Goal: Task Accomplishment & Management: Manage account settings

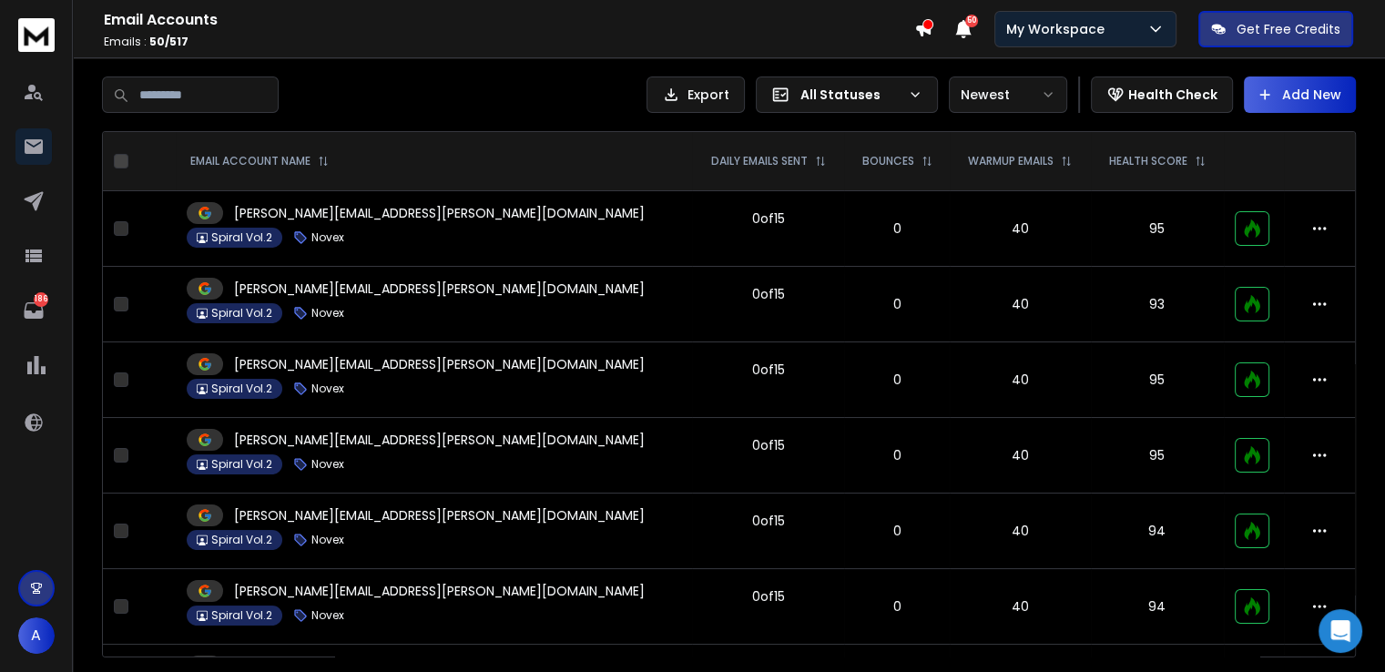
drag, startPoint x: 1118, startPoint y: 23, endPoint x: 1089, endPoint y: 21, distance: 29.2
click at [1118, 23] on div "My Workspace" at bounding box center [1085, 29] width 158 height 18
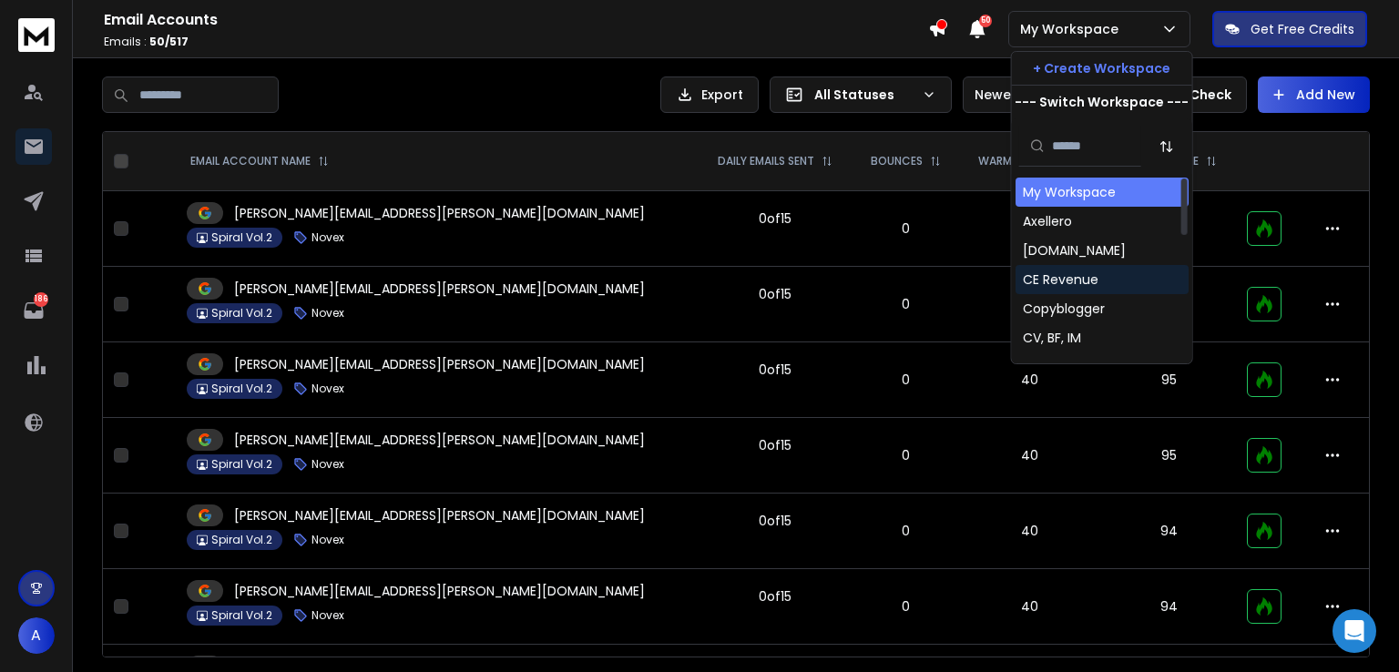
click at [1104, 273] on div "CE Revenue" at bounding box center [1101, 279] width 173 height 29
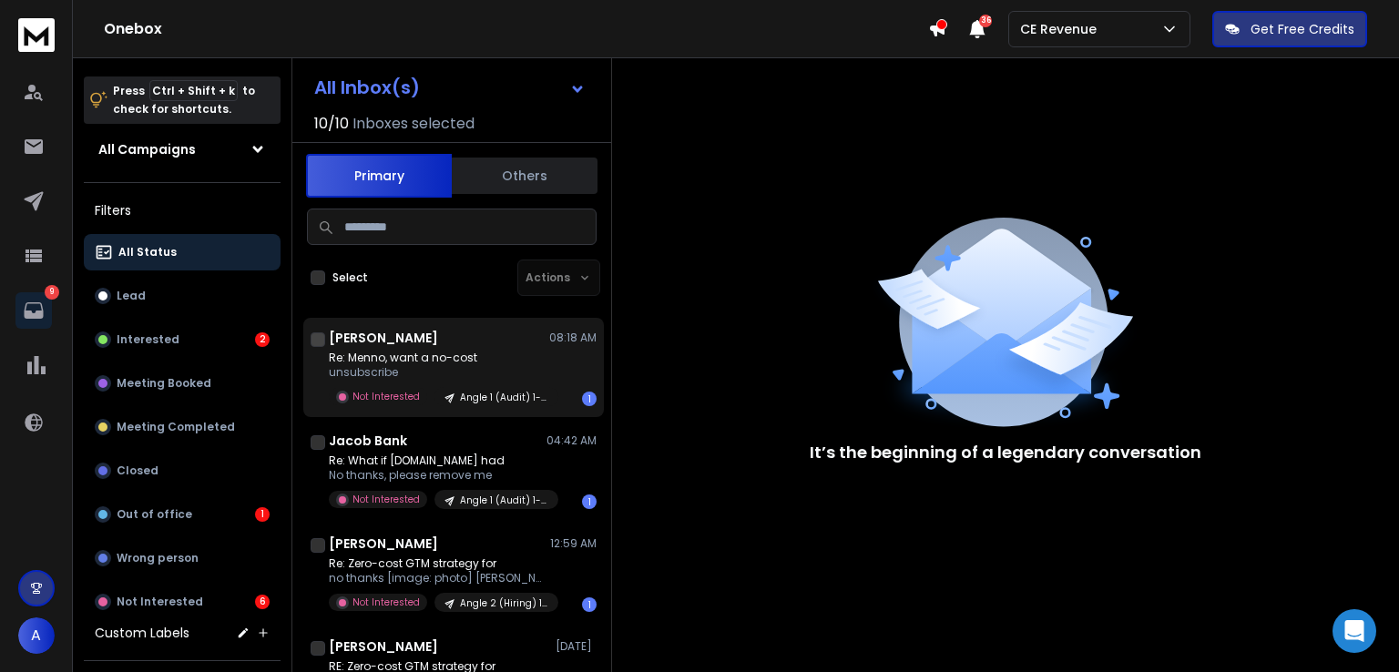
click at [463, 336] on div "Menno Fokkema 08:18 AM" at bounding box center [463, 338] width 268 height 18
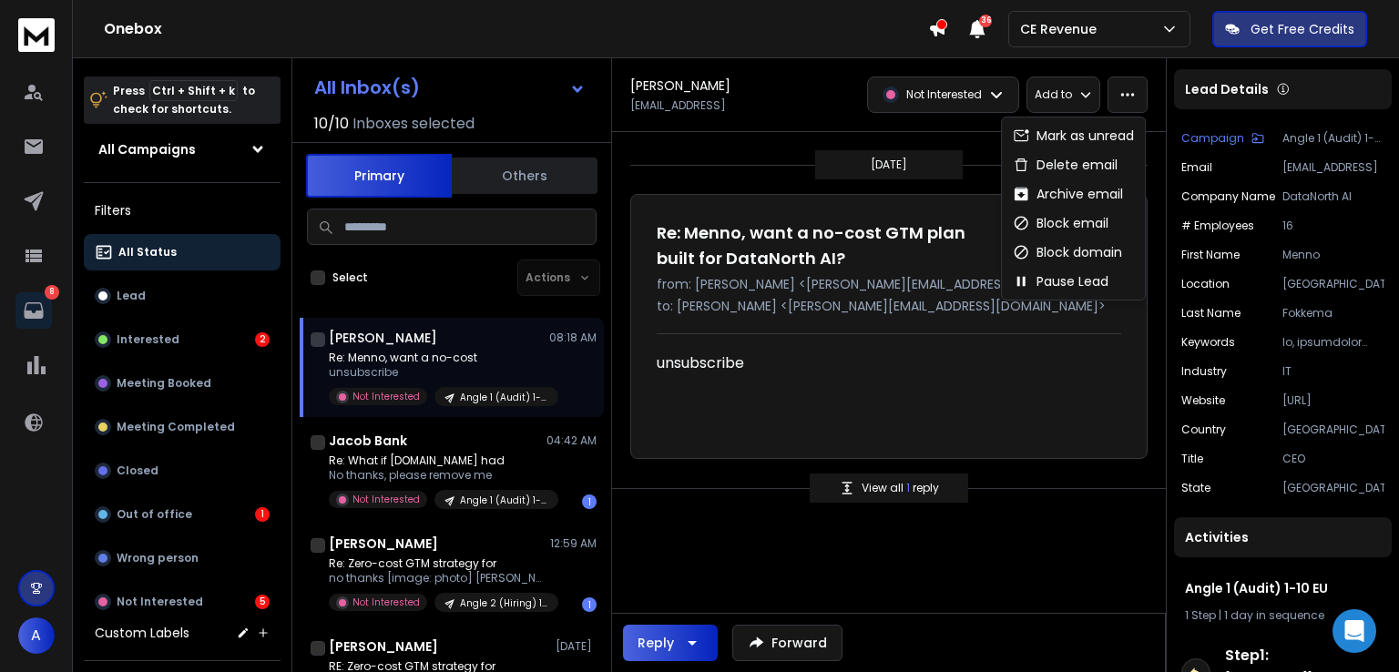
click at [1127, 107] on button "button" at bounding box center [1127, 94] width 40 height 36
click at [1108, 221] on div "Block email" at bounding box center [1061, 223] width 96 height 18
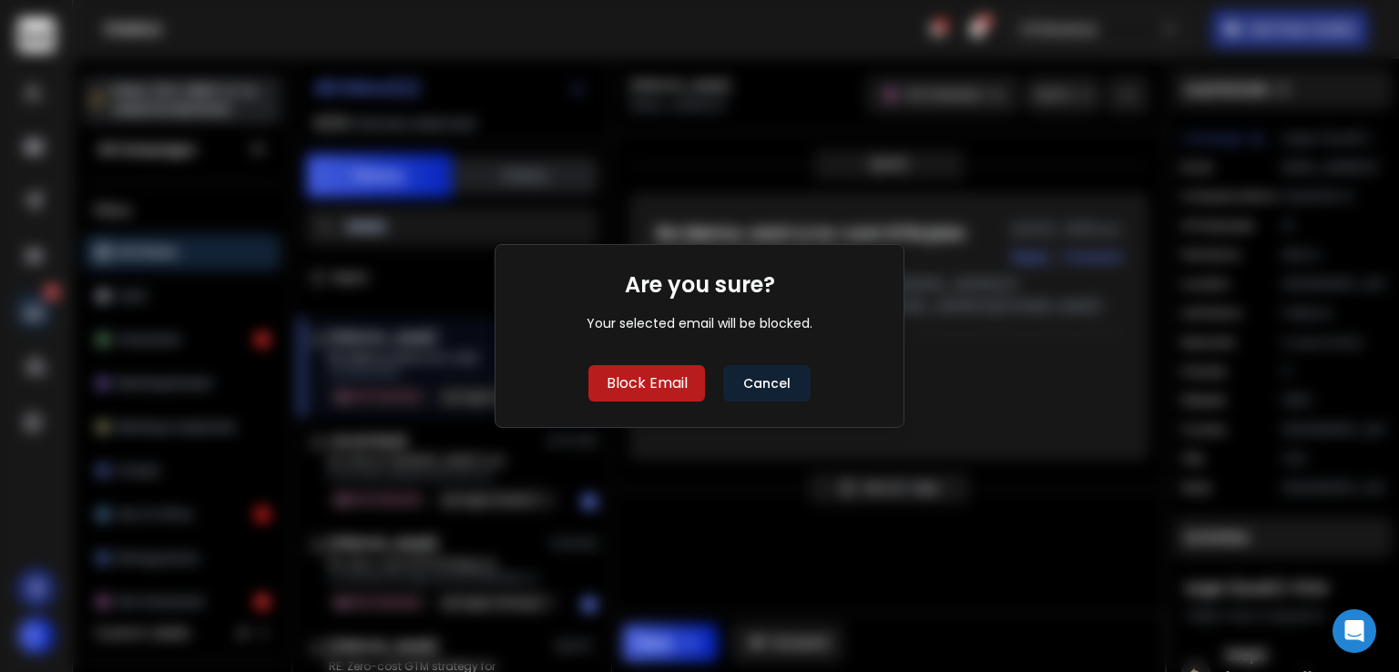
drag, startPoint x: 667, startPoint y: 378, endPoint x: 648, endPoint y: 394, distance: 24.5
click at [667, 378] on button "Block Email" at bounding box center [646, 383] width 117 height 36
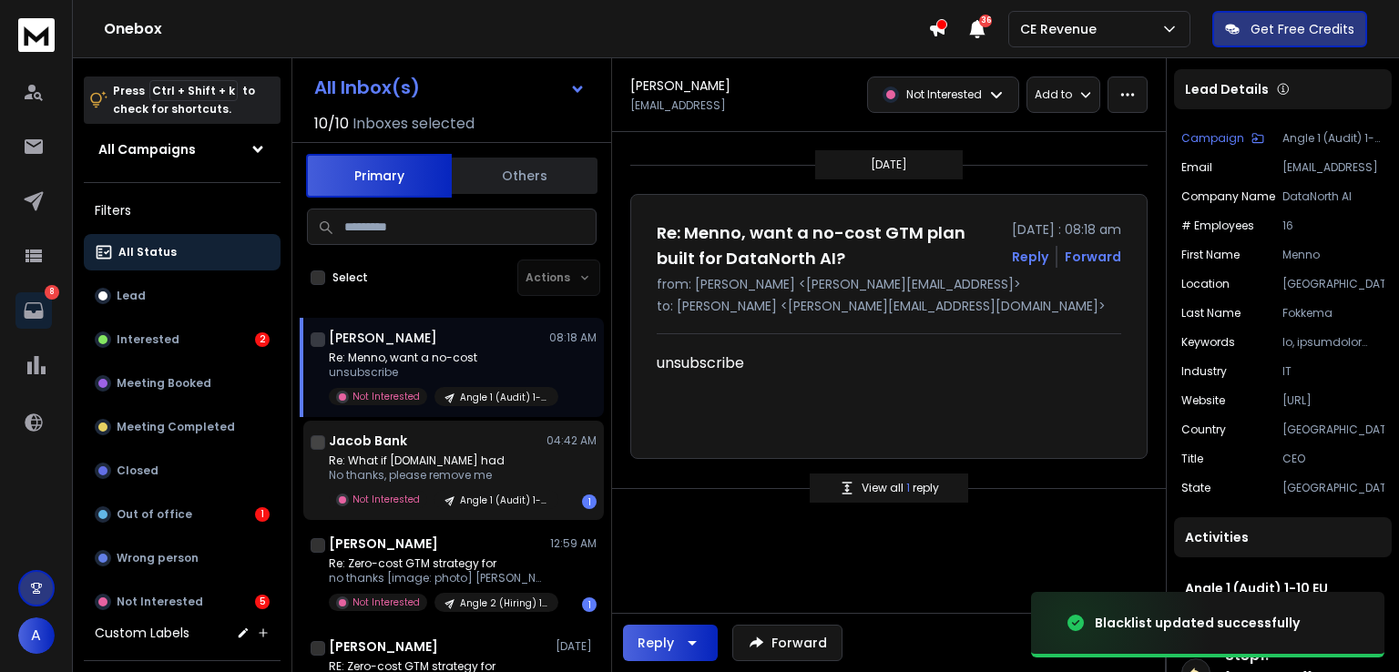
click at [459, 429] on div "Jacob Bank 04:42 AM Re: What if Relay.app had No thanks, please remove me Not I…" at bounding box center [453, 470] width 300 height 99
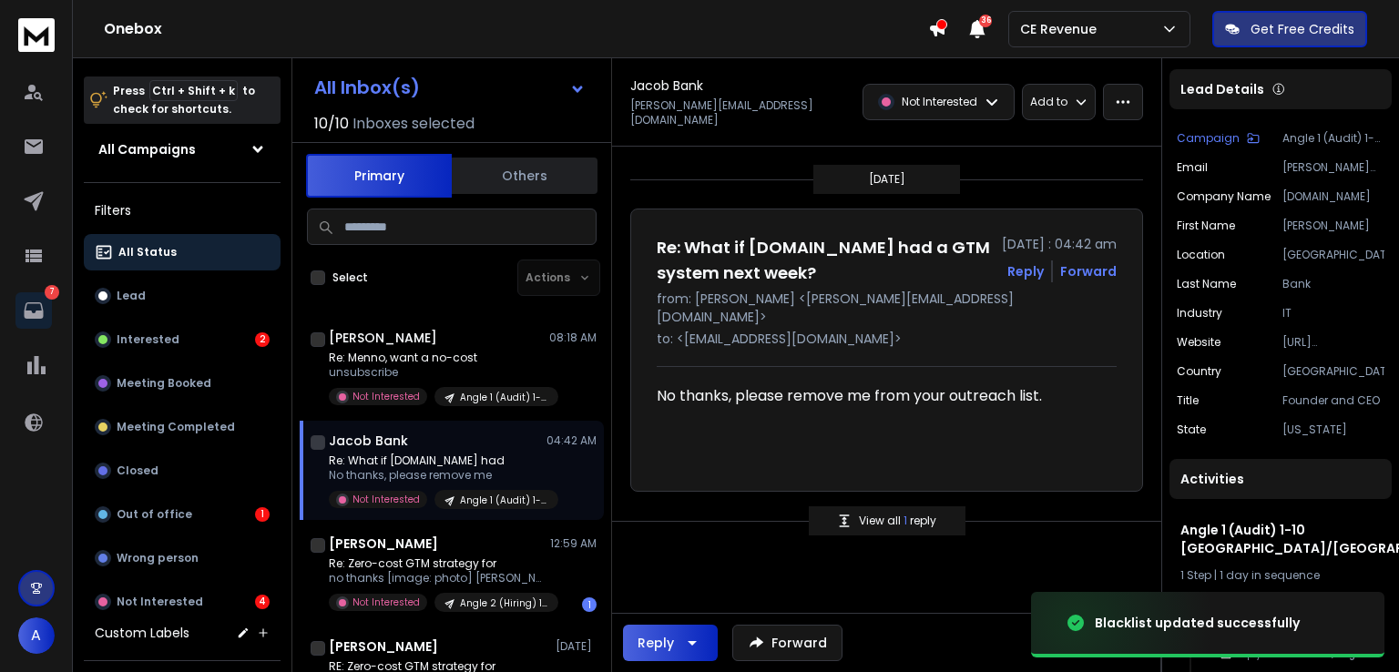
click at [1121, 101] on icon "button" at bounding box center [1123, 102] width 16 height 16
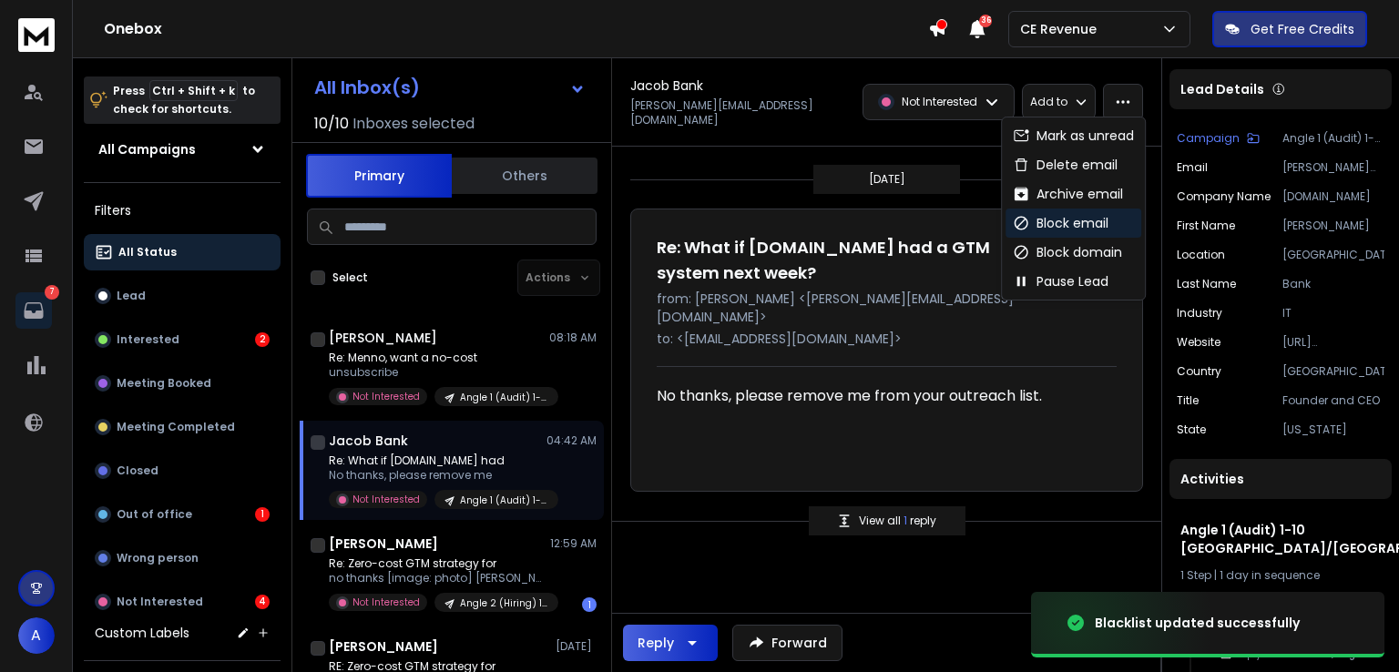
click at [1052, 214] on div "Block email" at bounding box center [1061, 223] width 96 height 18
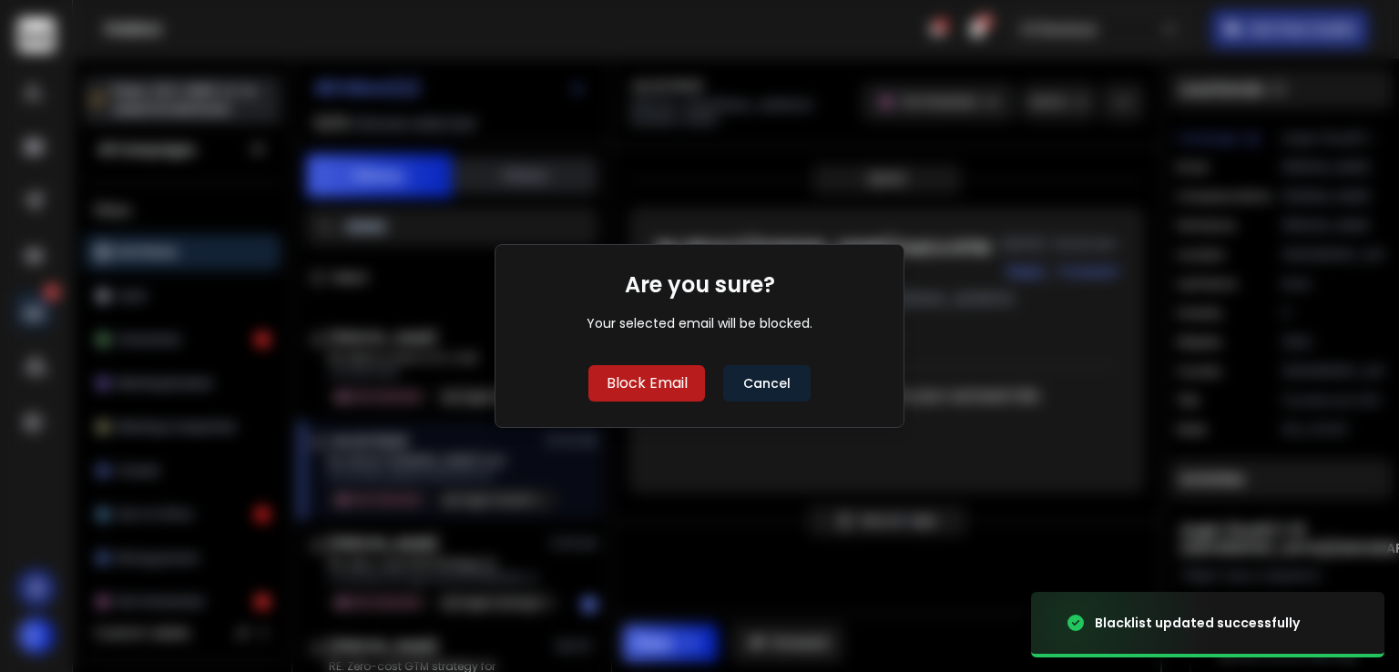
click at [621, 376] on button "Block Email" at bounding box center [646, 383] width 117 height 36
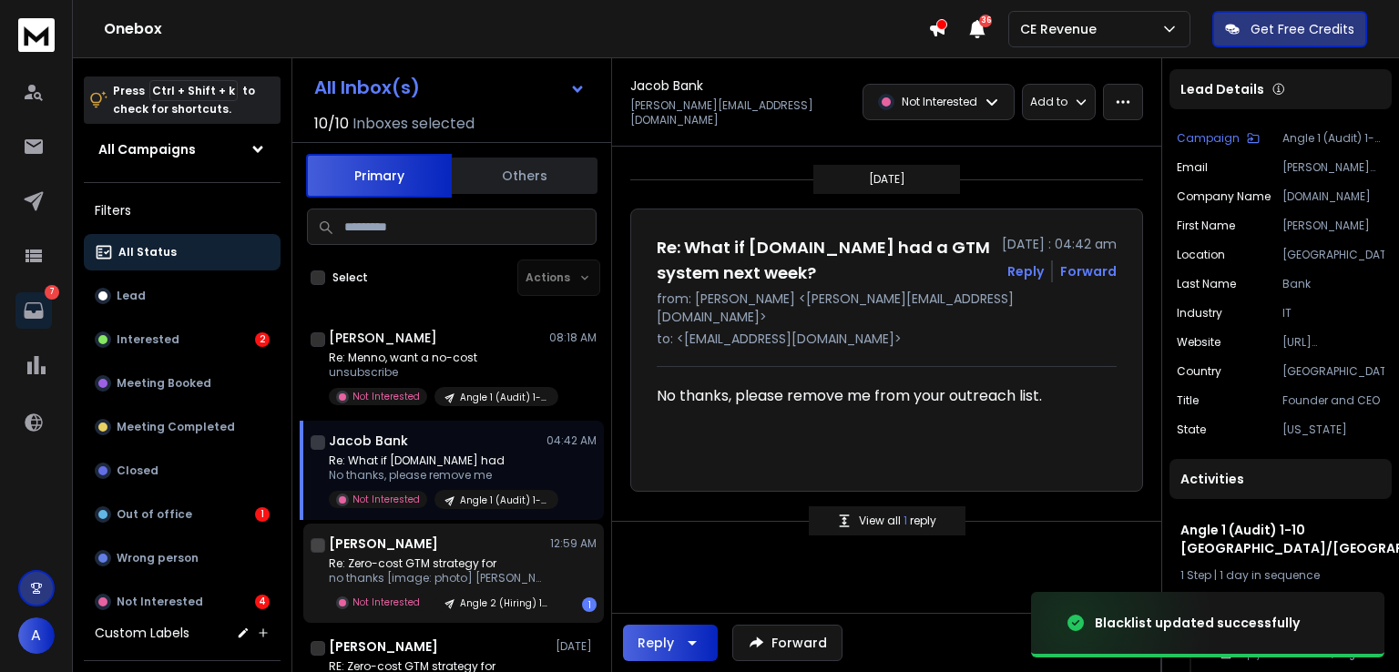
click at [438, 544] on h1 "Alvaro Jimenez Jimenez" at bounding box center [383, 544] width 109 height 18
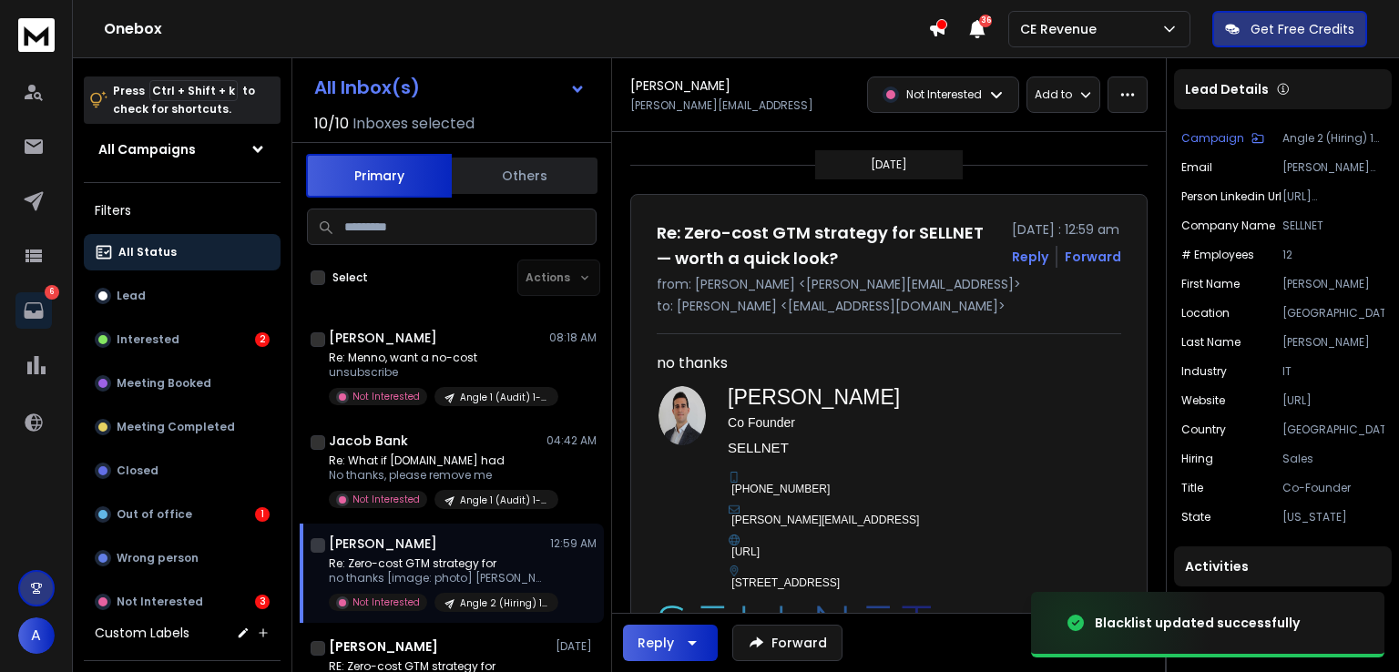
click at [1126, 91] on icon "button" at bounding box center [1127, 95] width 16 height 16
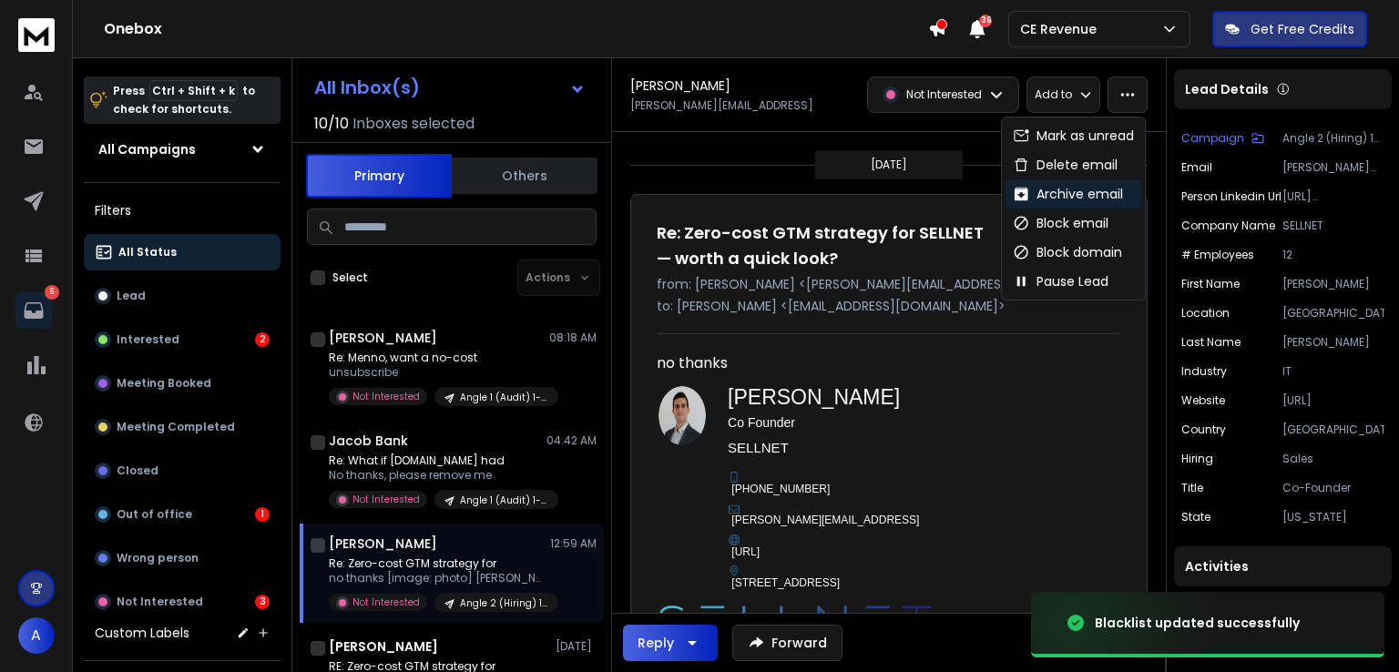
click at [1038, 205] on div "Archive email" at bounding box center [1073, 193] width 136 height 29
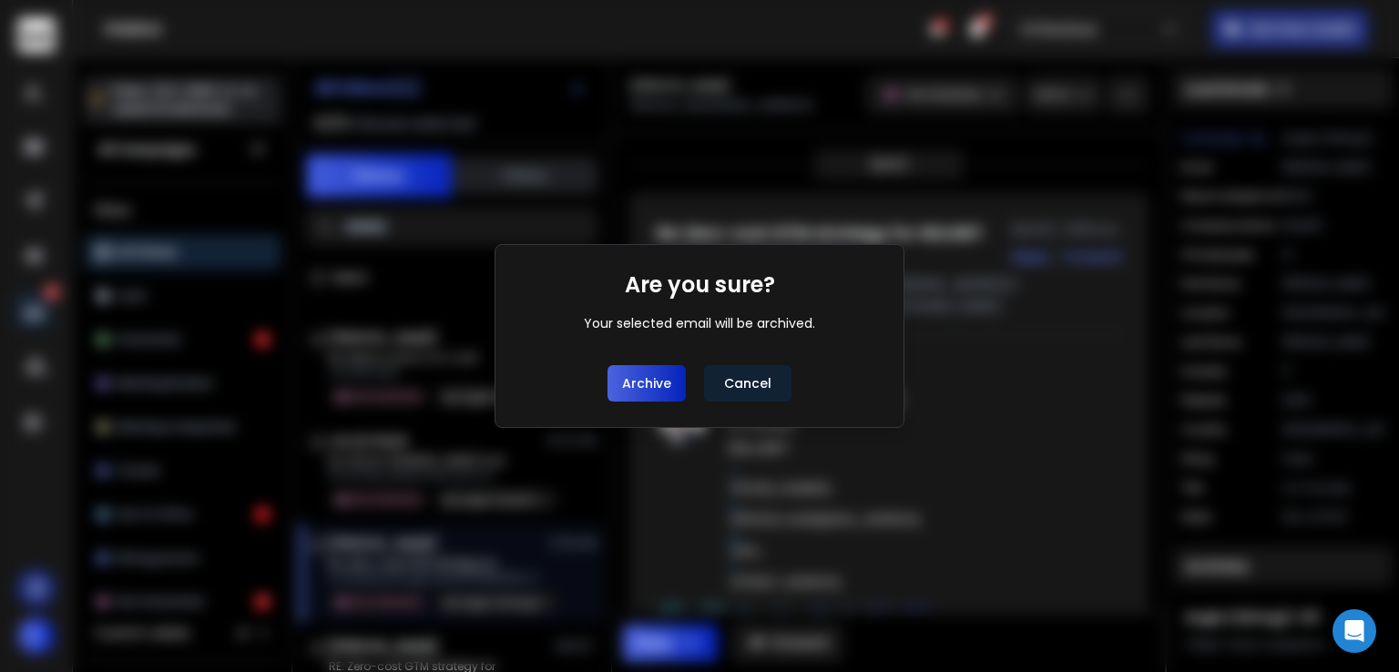
drag, startPoint x: 753, startPoint y: 394, endPoint x: 842, endPoint y: 325, distance: 112.9
click at [754, 394] on button "Cancel" at bounding box center [747, 383] width 87 height 36
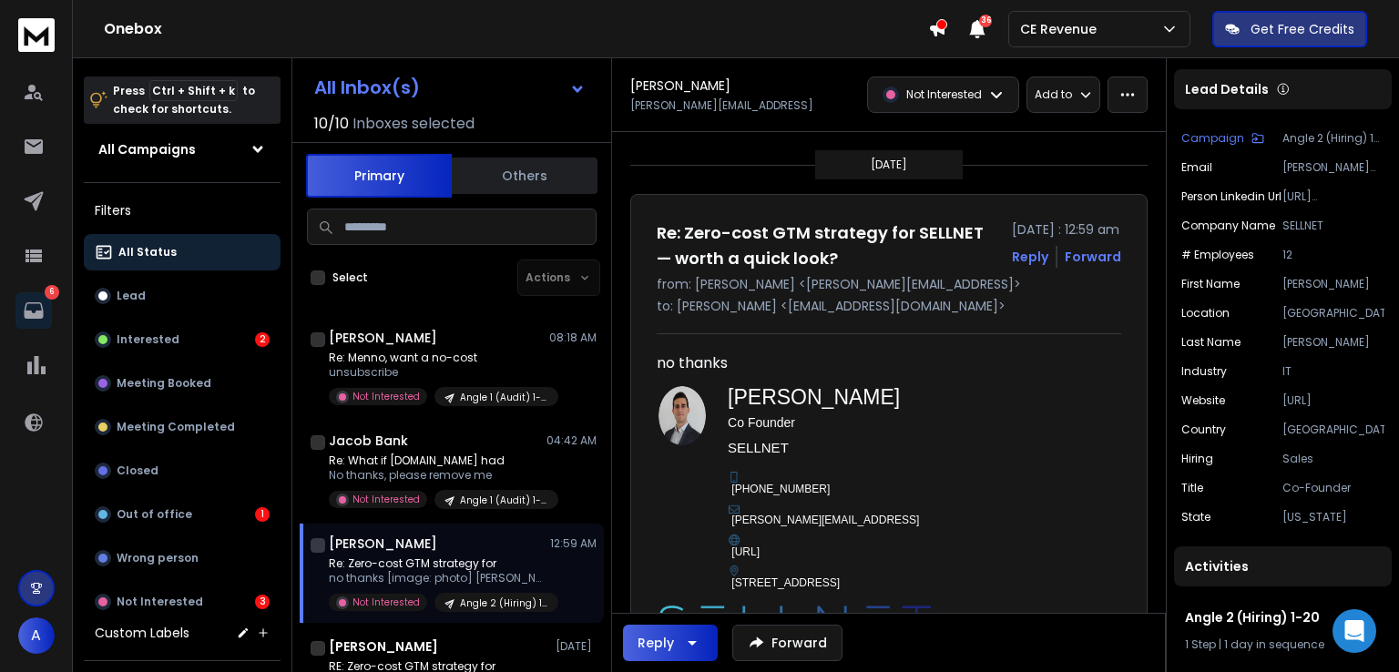
click at [1126, 74] on div "Alvaro Jimenez Jimenez Alvaro Jimenez Jimenez alvaro@sellnet.ai Not Interested …" at bounding box center [889, 95] width 554 height 74
click at [1123, 89] on icon "button" at bounding box center [1127, 95] width 16 height 16
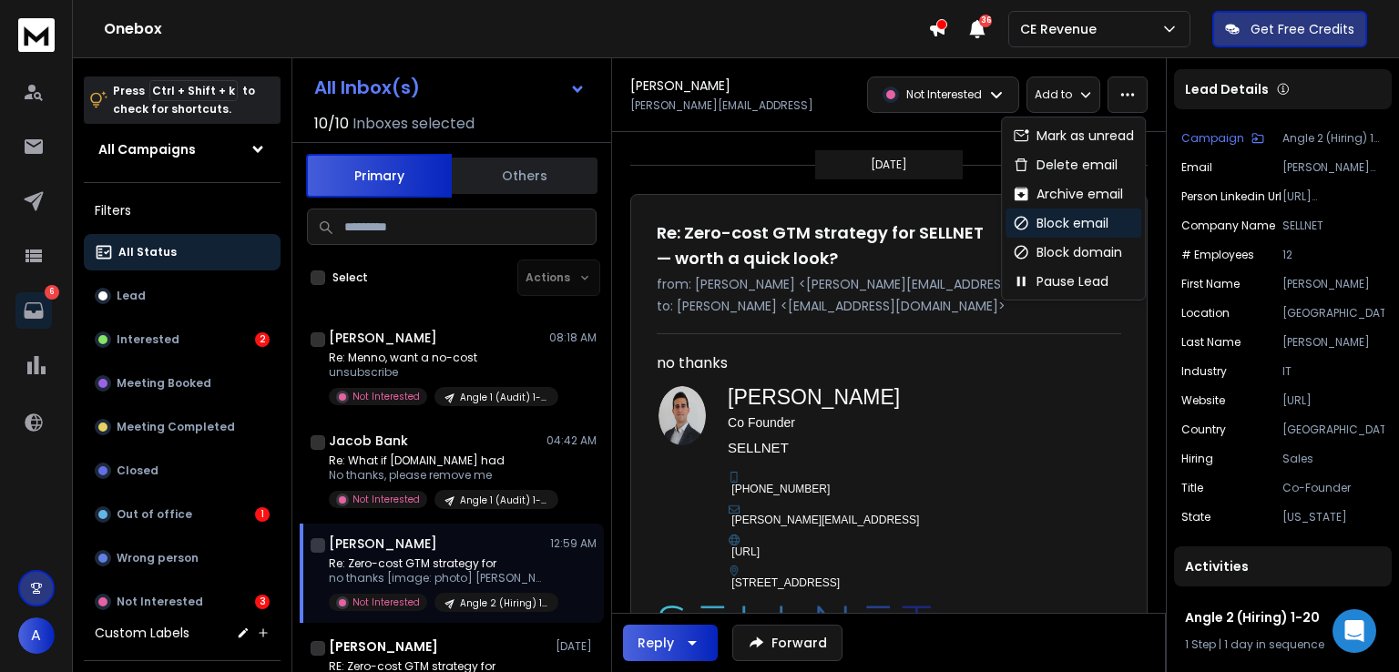
click at [1077, 219] on div "Block email" at bounding box center [1061, 223] width 96 height 18
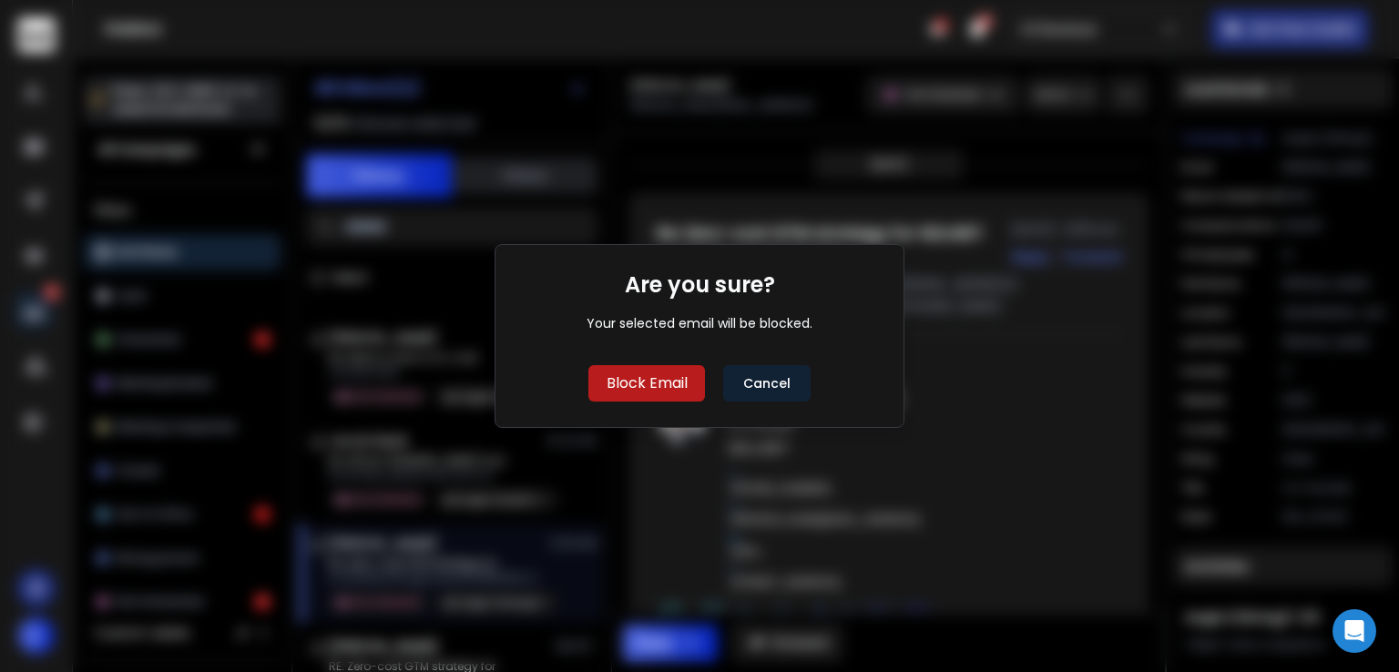
drag, startPoint x: 648, startPoint y: 374, endPoint x: 615, endPoint y: 407, distance: 47.0
click at [646, 374] on button "Block Email" at bounding box center [646, 383] width 117 height 36
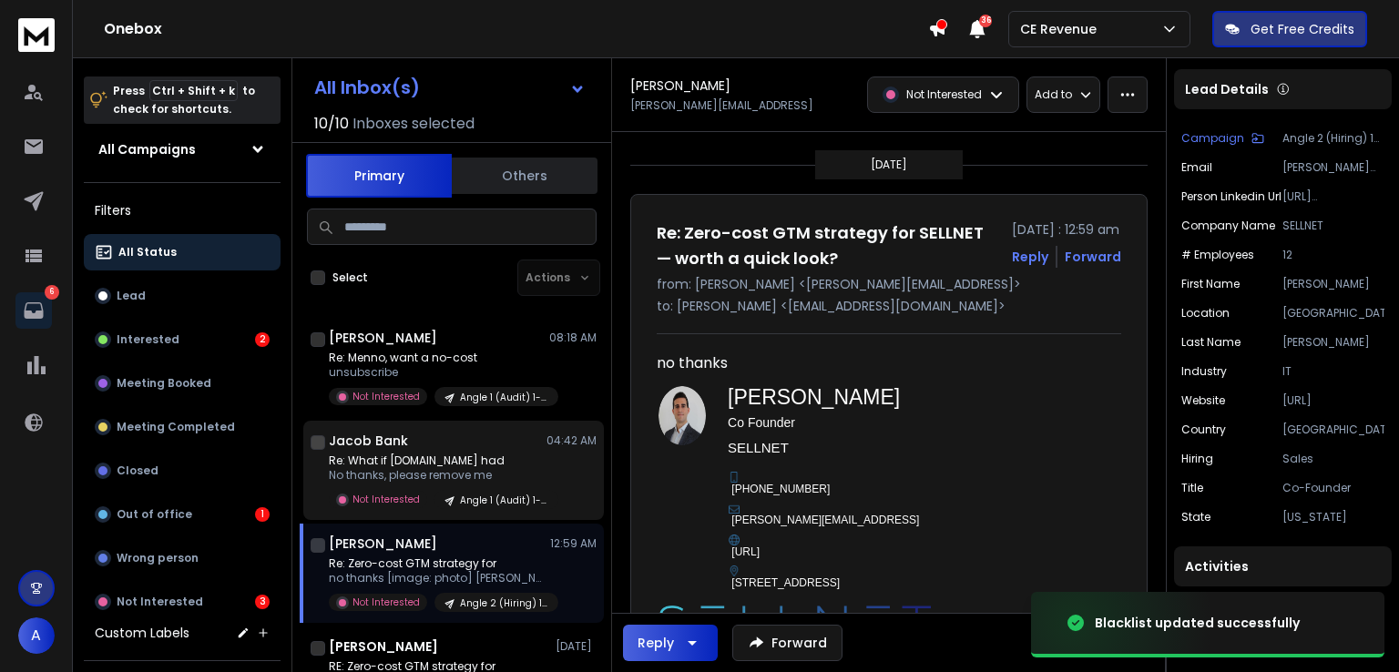
scroll to position [303, 0]
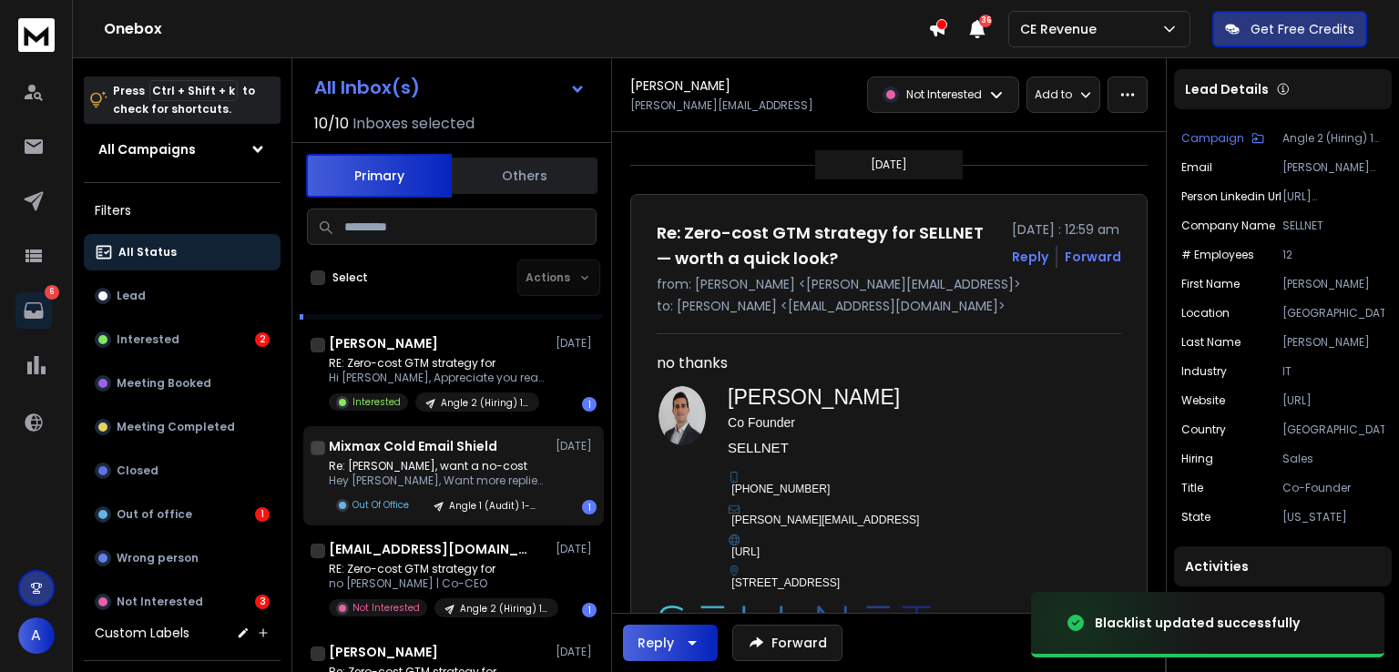
click at [514, 469] on p "Re: Hari, want a no-cost" at bounding box center [438, 466] width 219 height 15
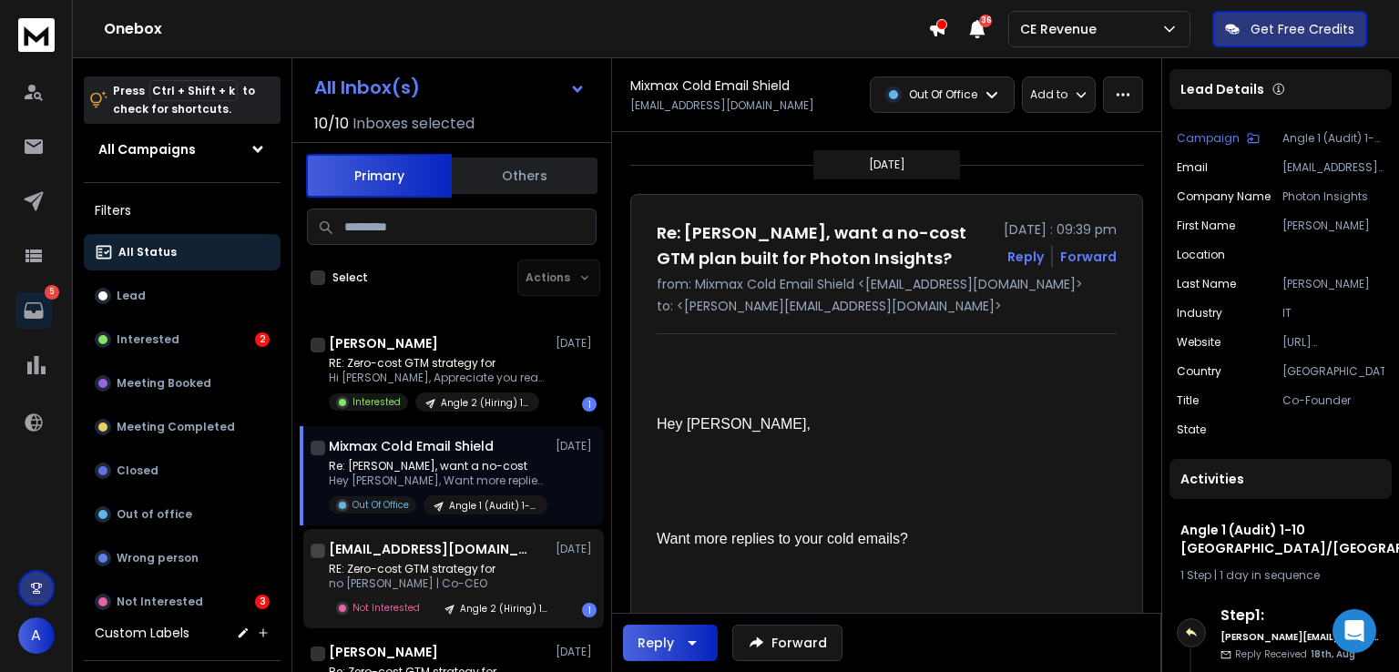
click at [524, 570] on p "RE: Zero-cost GTM strategy for" at bounding box center [438, 569] width 219 height 15
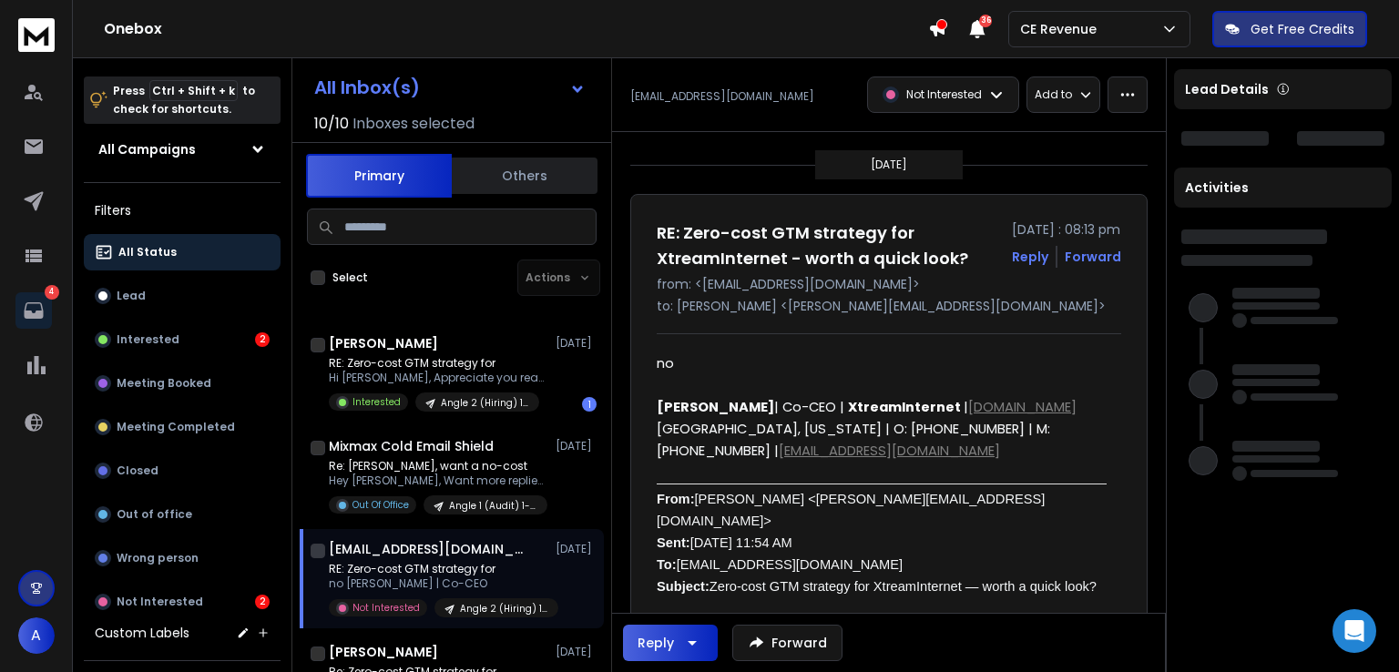
click at [1135, 96] on button "button" at bounding box center [1127, 94] width 40 height 36
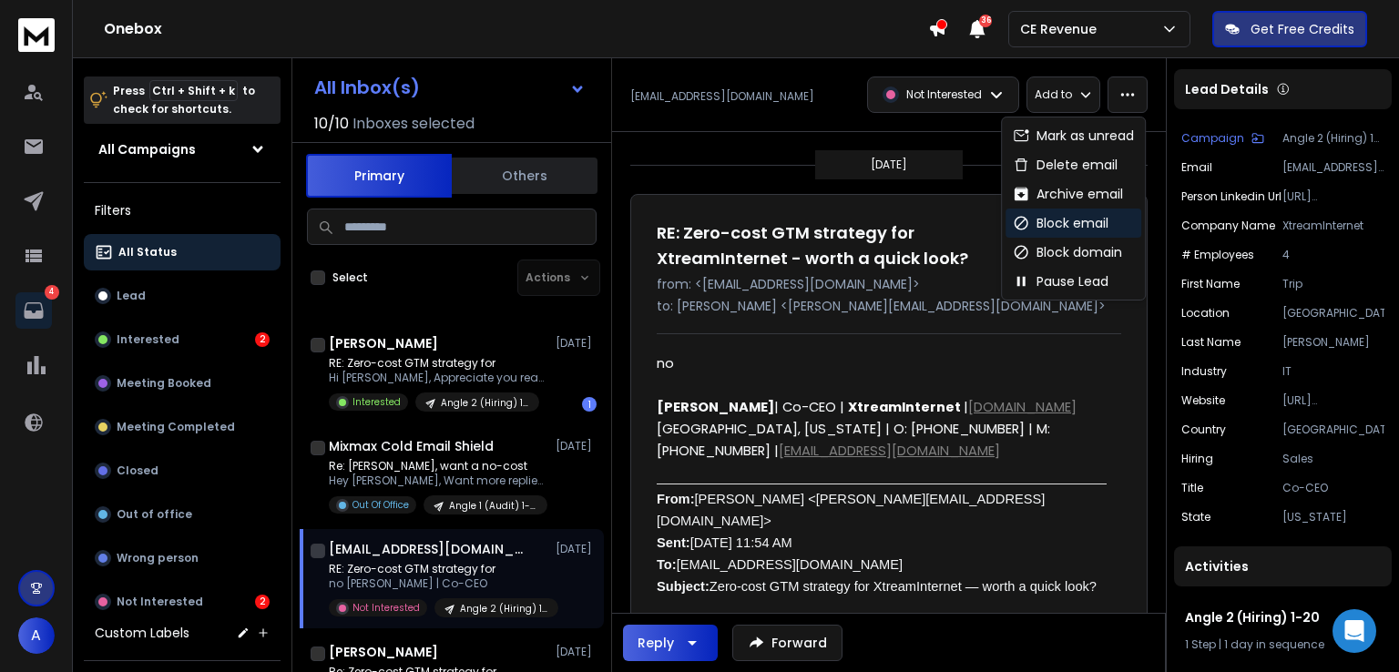
click at [1115, 216] on div "Block email" at bounding box center [1073, 223] width 136 height 29
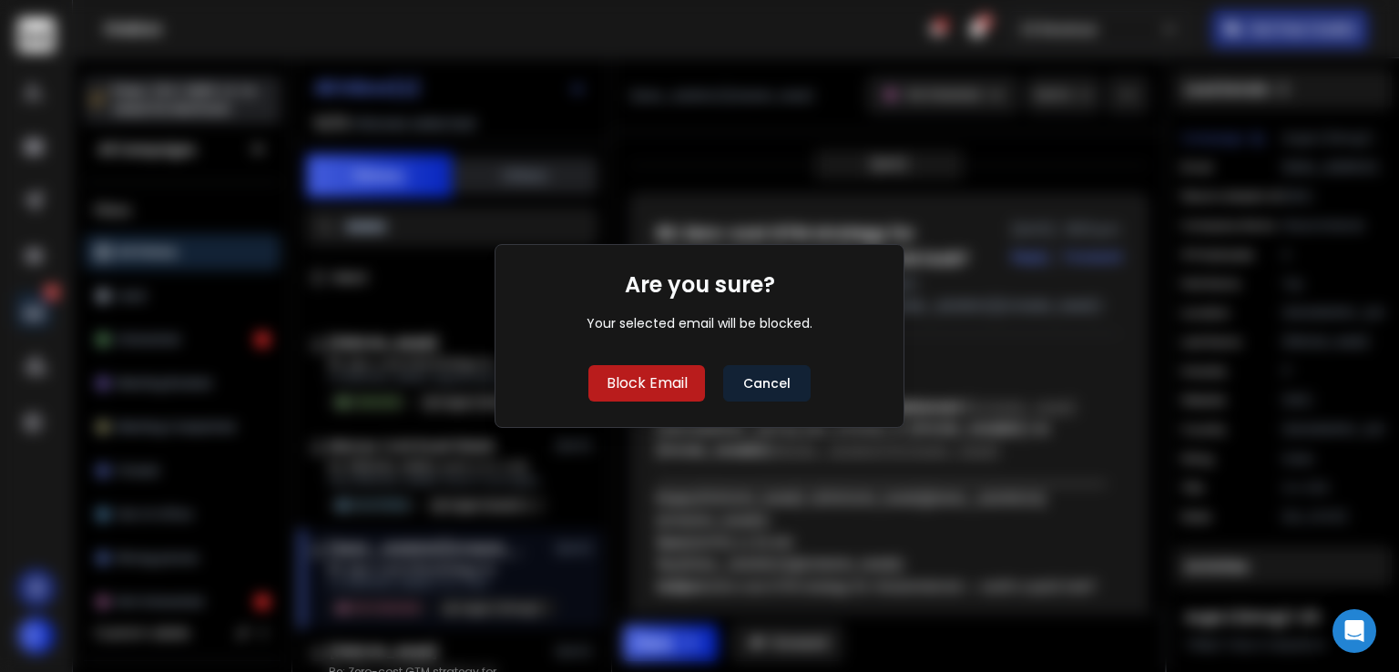
click at [607, 372] on button "Block Email" at bounding box center [646, 383] width 117 height 36
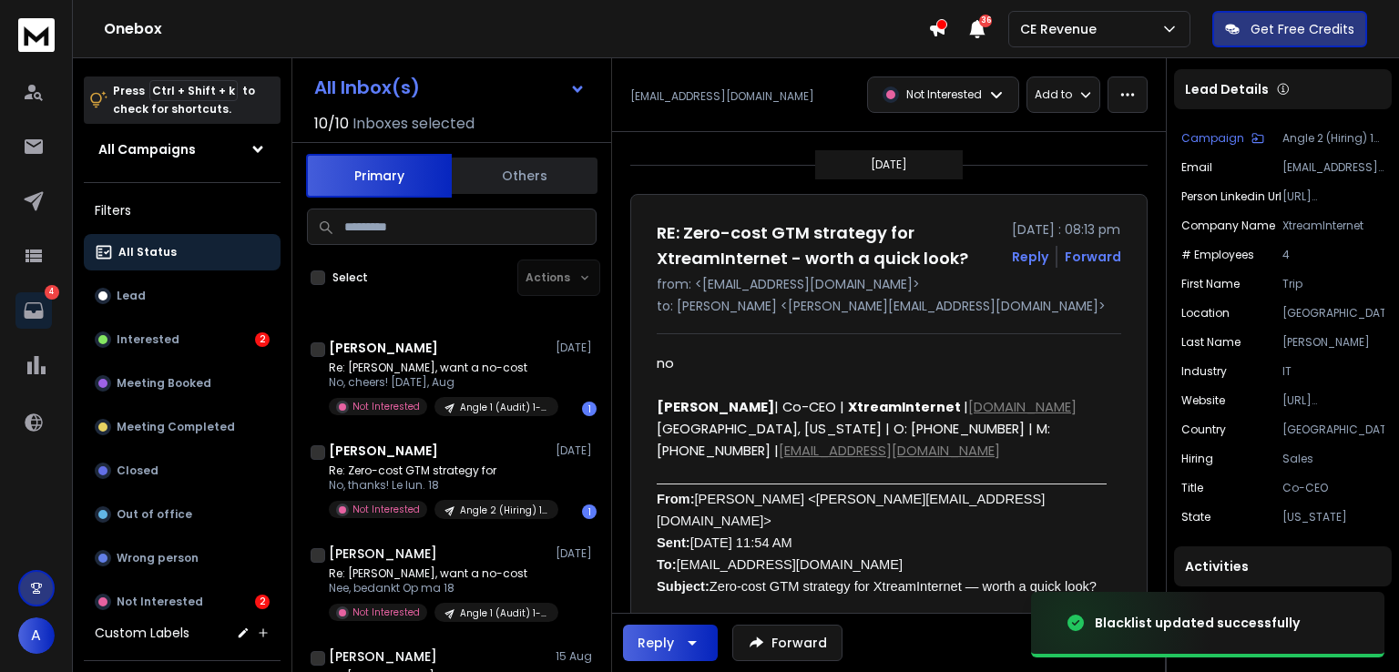
scroll to position [719, 0]
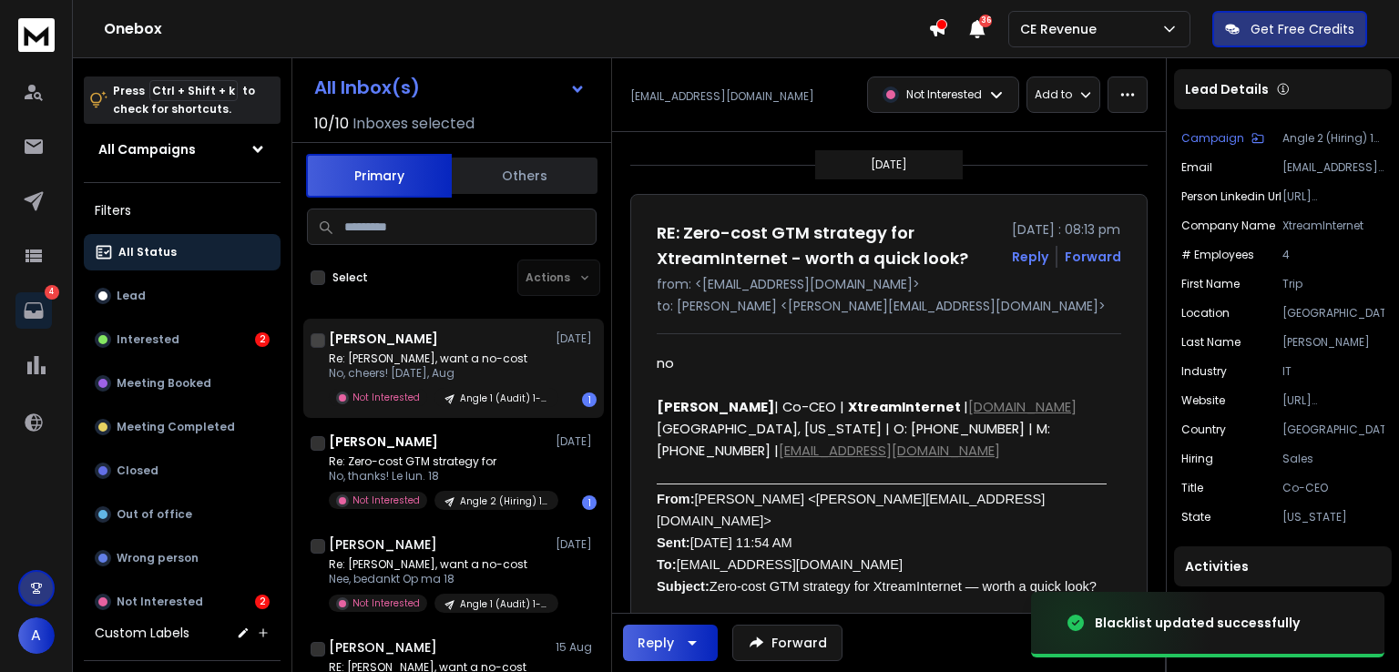
click at [568, 381] on div "Re: Janne, want a no-cost No, cheers! On Mon, Aug Not Interested Angle 1 (Audit…" at bounding box center [463, 379] width 268 height 56
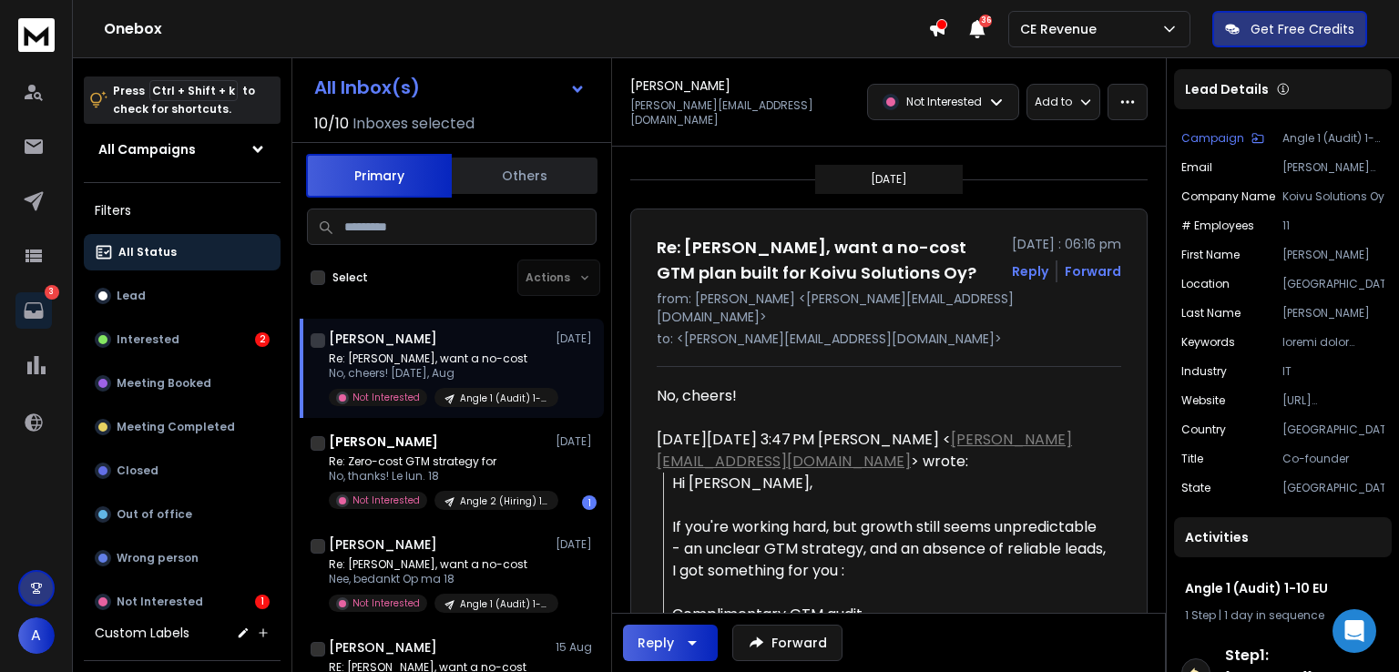
click at [1136, 88] on button "button" at bounding box center [1127, 102] width 40 height 36
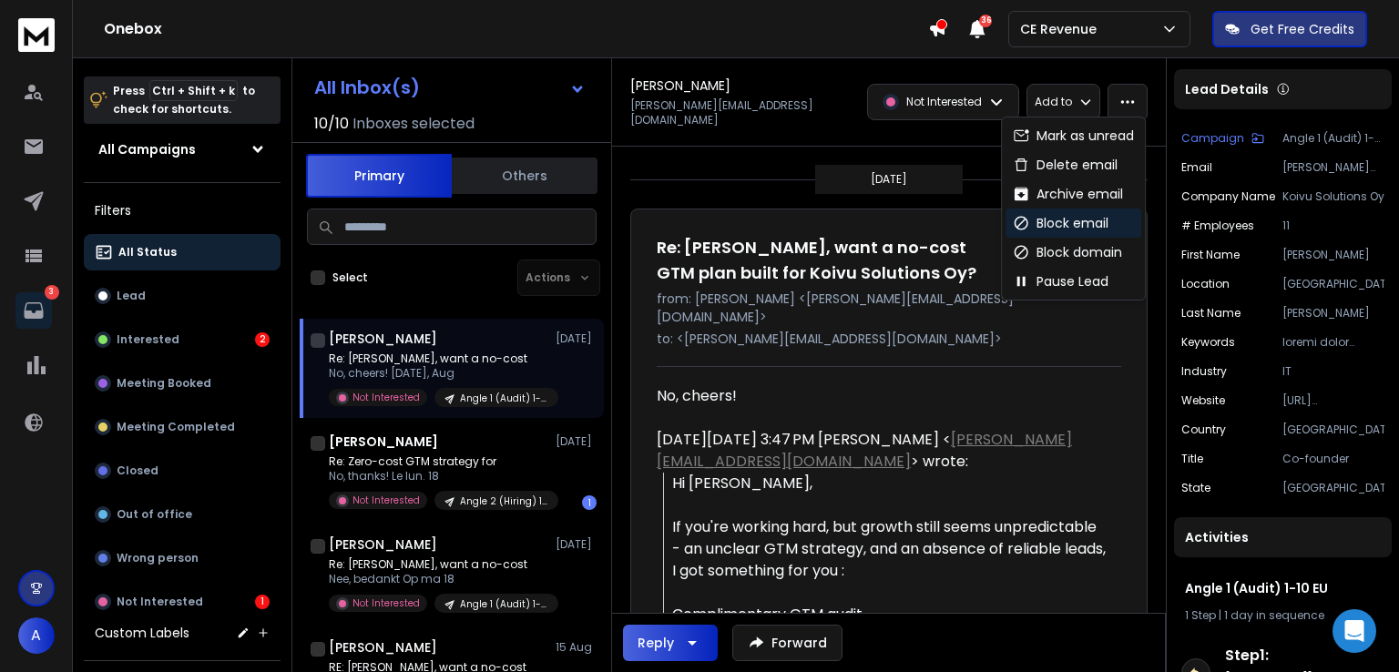
click at [1094, 223] on div "Block email" at bounding box center [1061, 223] width 96 height 18
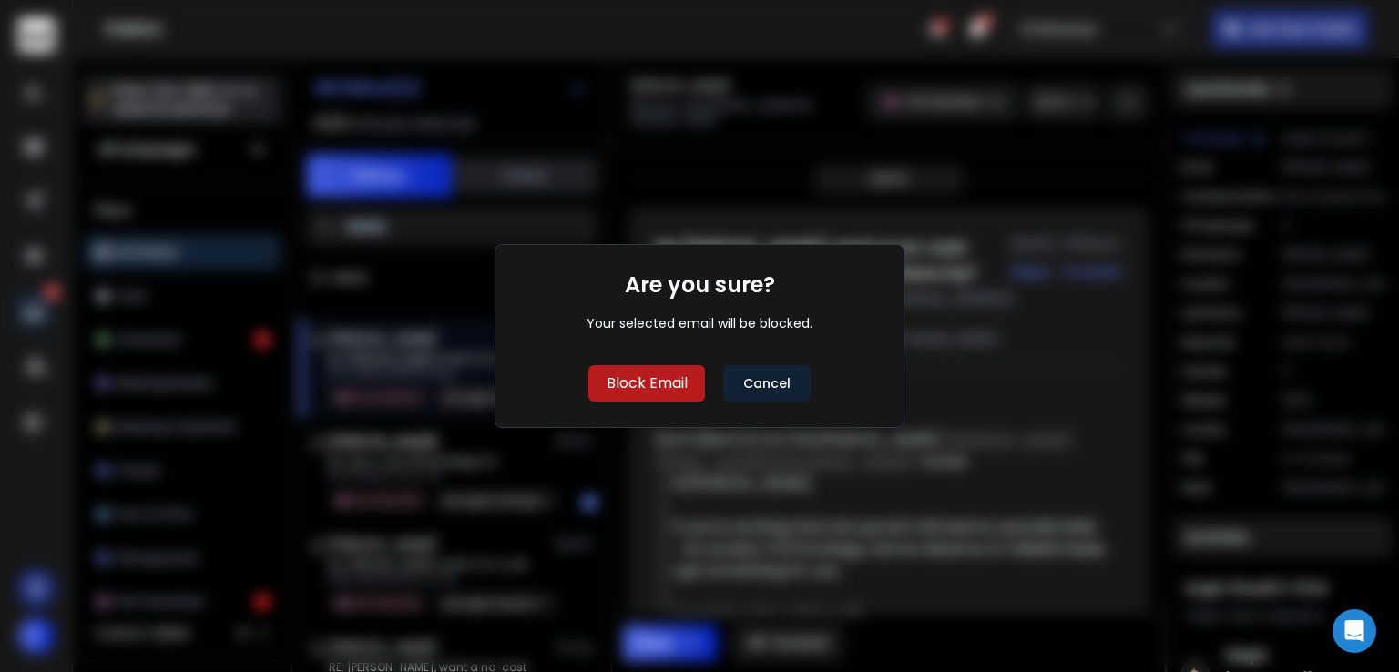
click at [656, 365] on button "Block Email" at bounding box center [646, 383] width 117 height 36
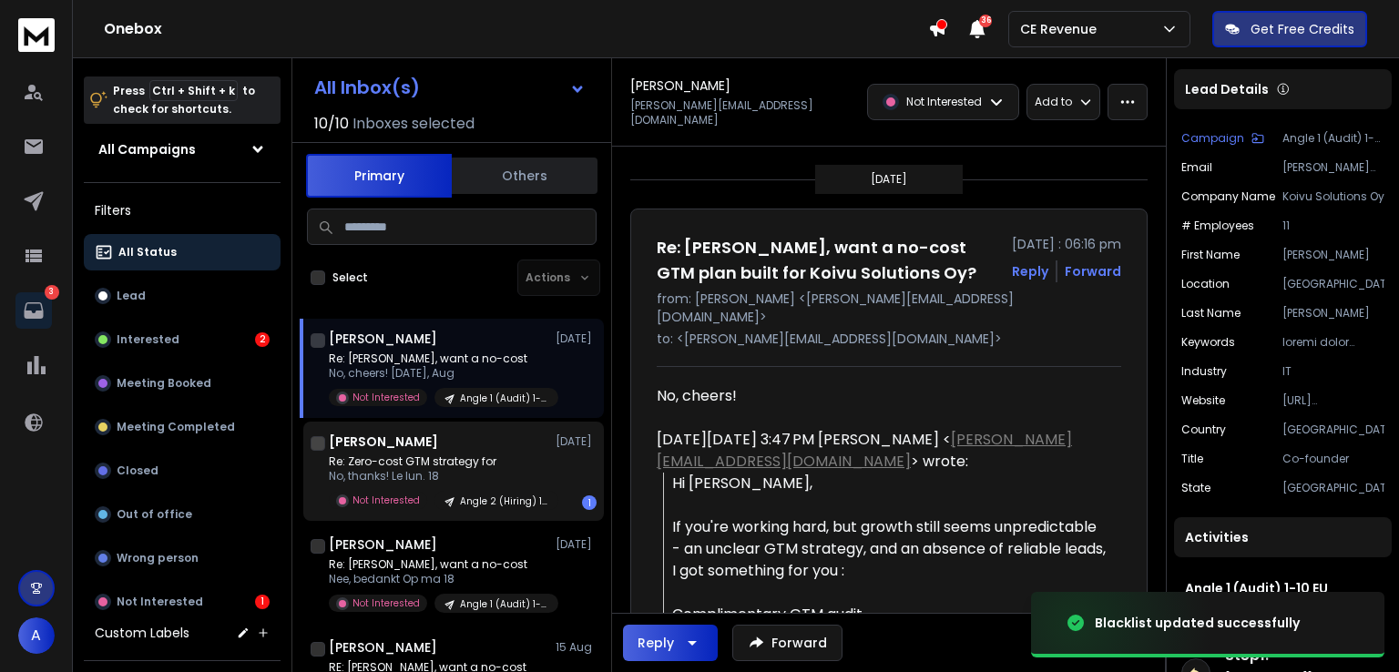
click at [543, 460] on p "Re: Zero-cost GTM strategy for" at bounding box center [438, 461] width 219 height 15
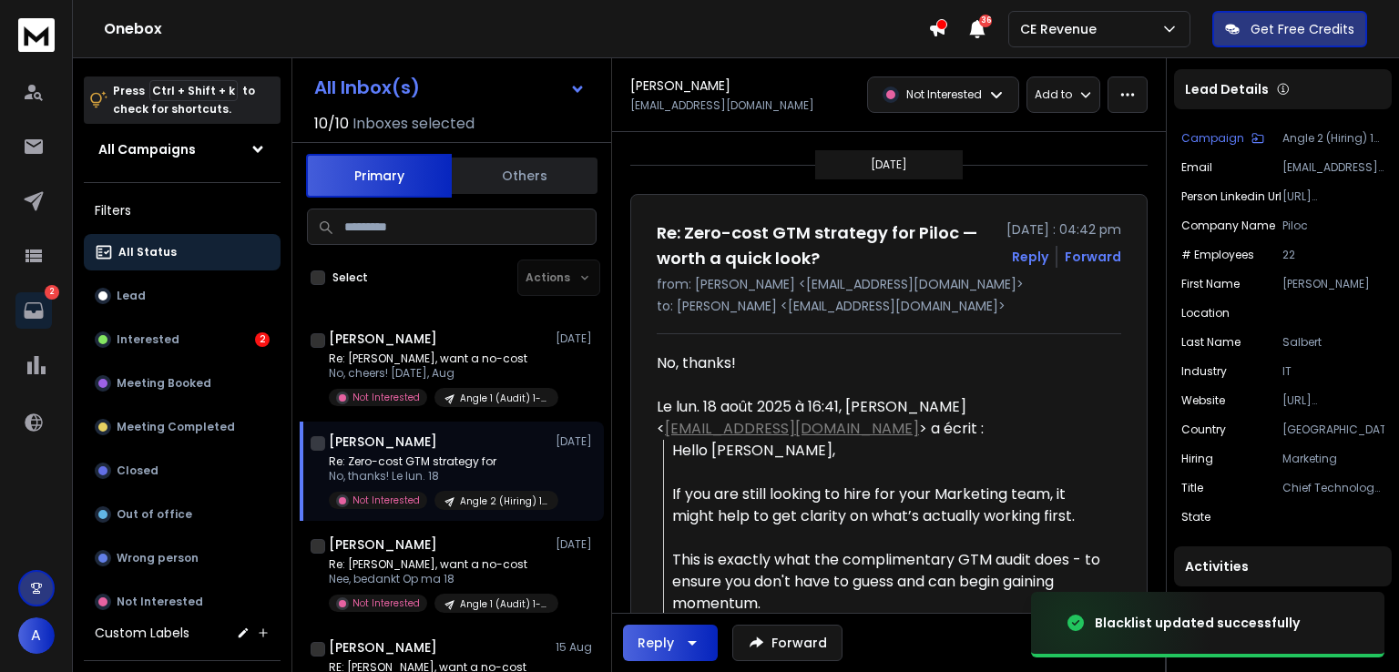
click at [1126, 96] on icon "button" at bounding box center [1127, 95] width 16 height 16
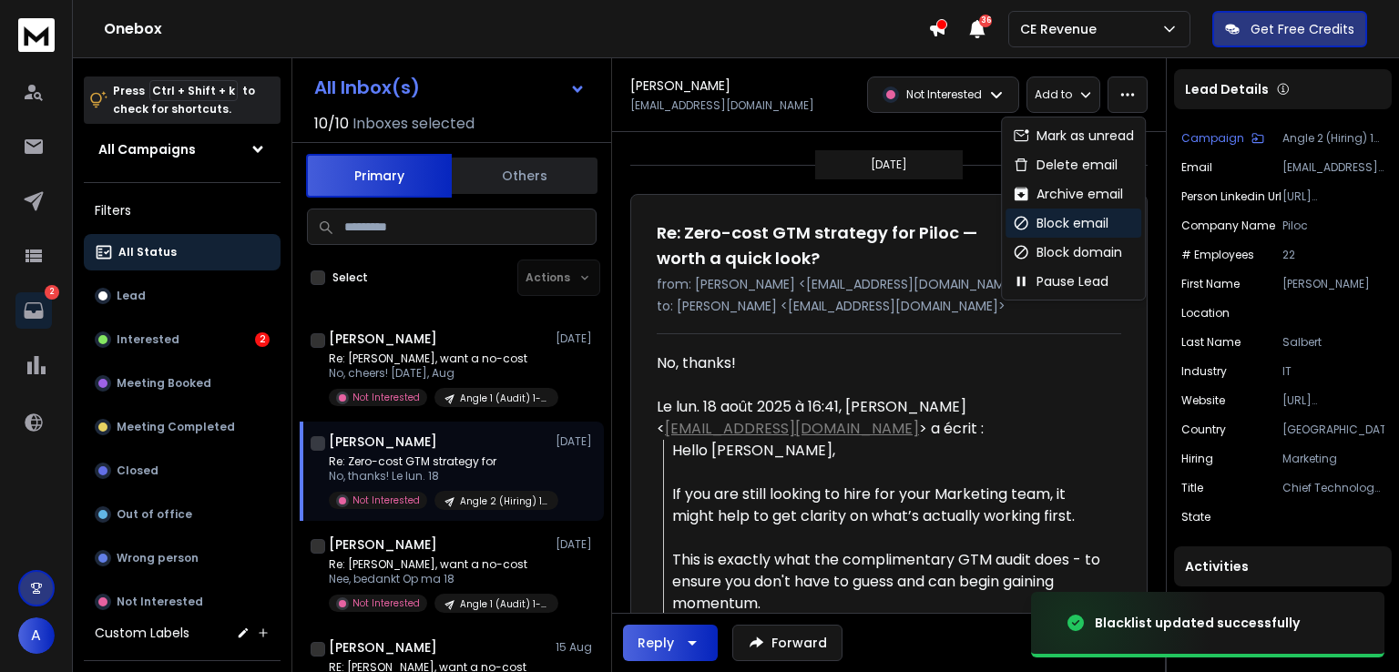
click at [1049, 214] on div "Block email" at bounding box center [1061, 223] width 96 height 18
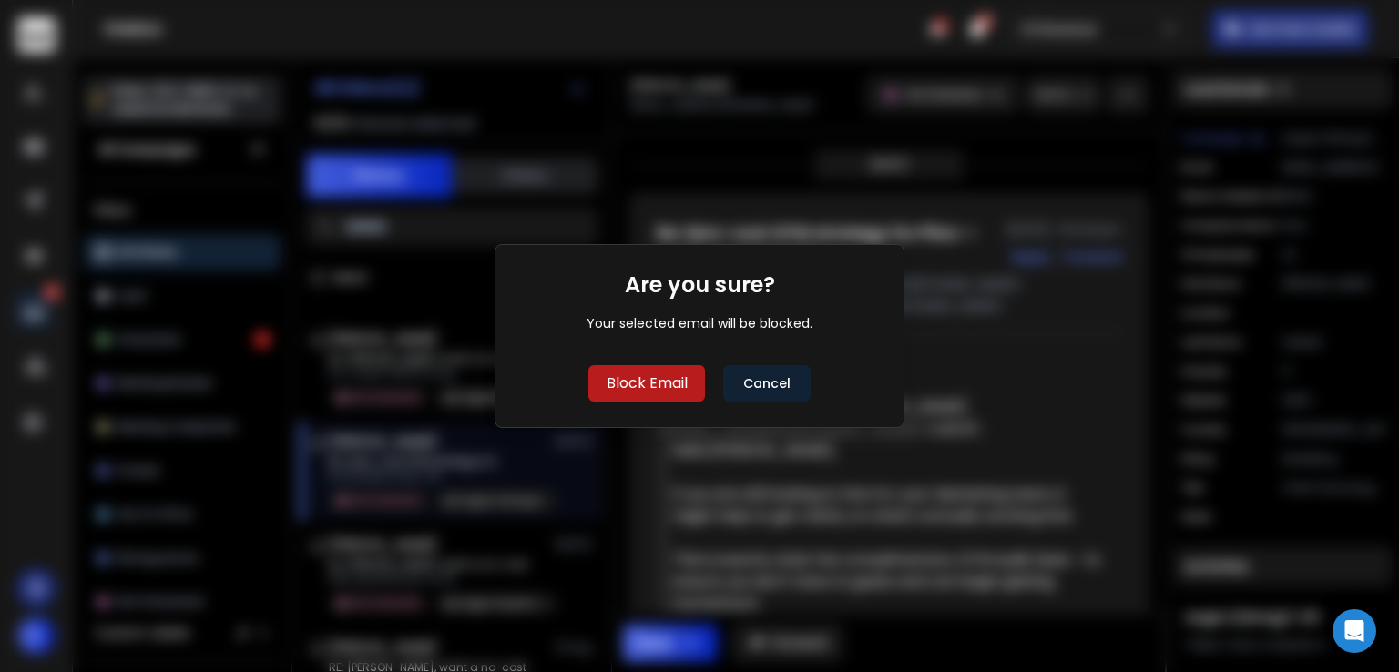
drag, startPoint x: 616, startPoint y: 391, endPoint x: 590, endPoint y: 407, distance: 31.1
click at [616, 390] on button "Block Email" at bounding box center [646, 383] width 117 height 36
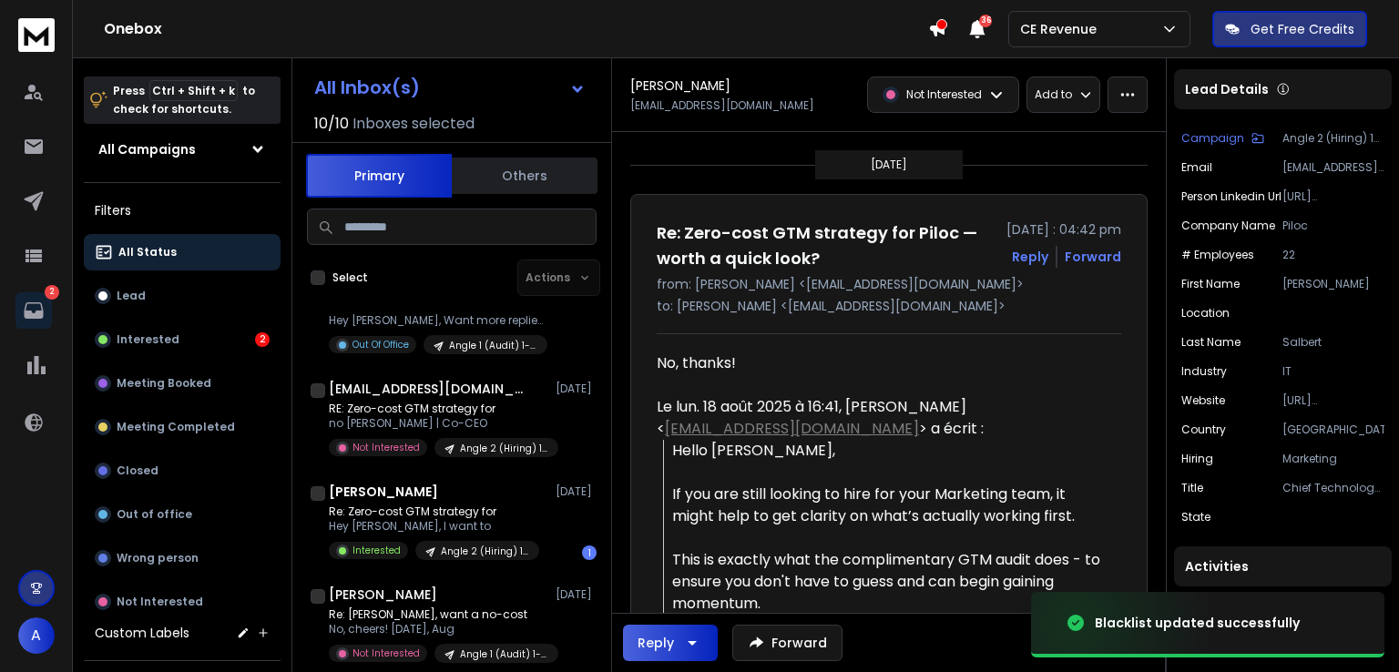
scroll to position [503, 0]
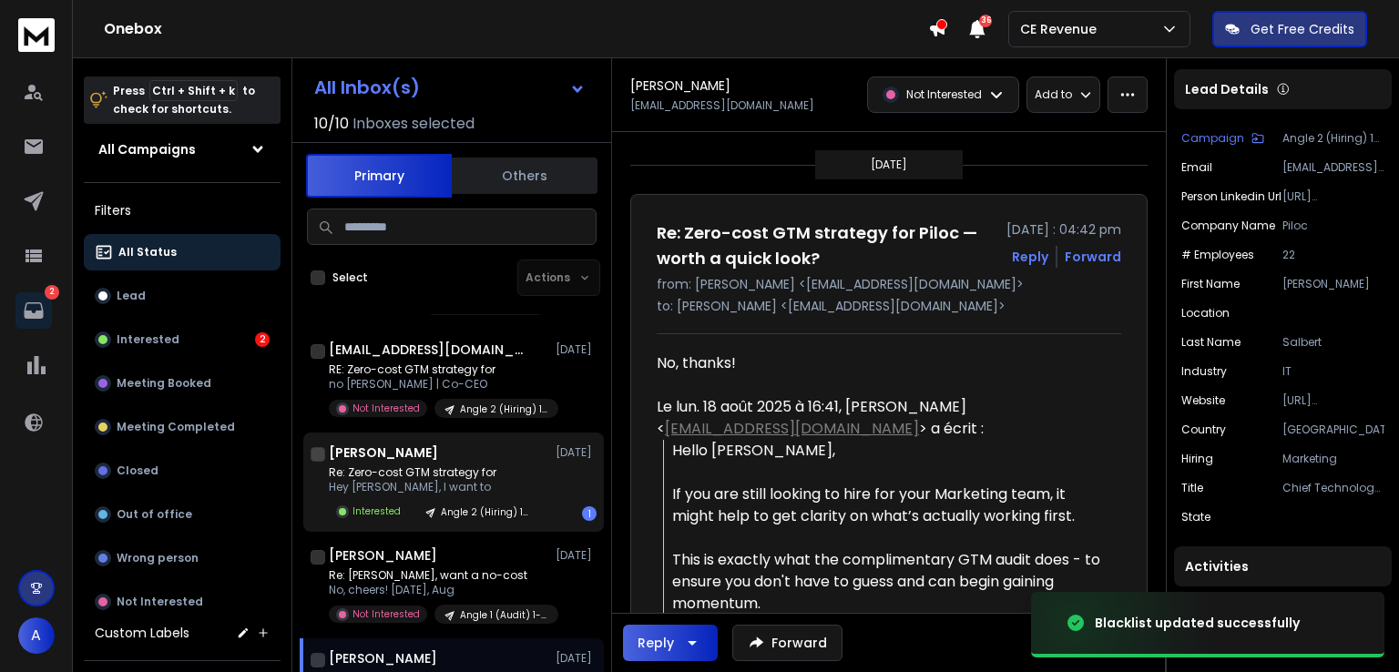
click at [552, 463] on div "Amit Prakash 18 Aug Re: Zero-cost GTM strategy for Hey Mark, I want to Interest…" at bounding box center [463, 481] width 268 height 77
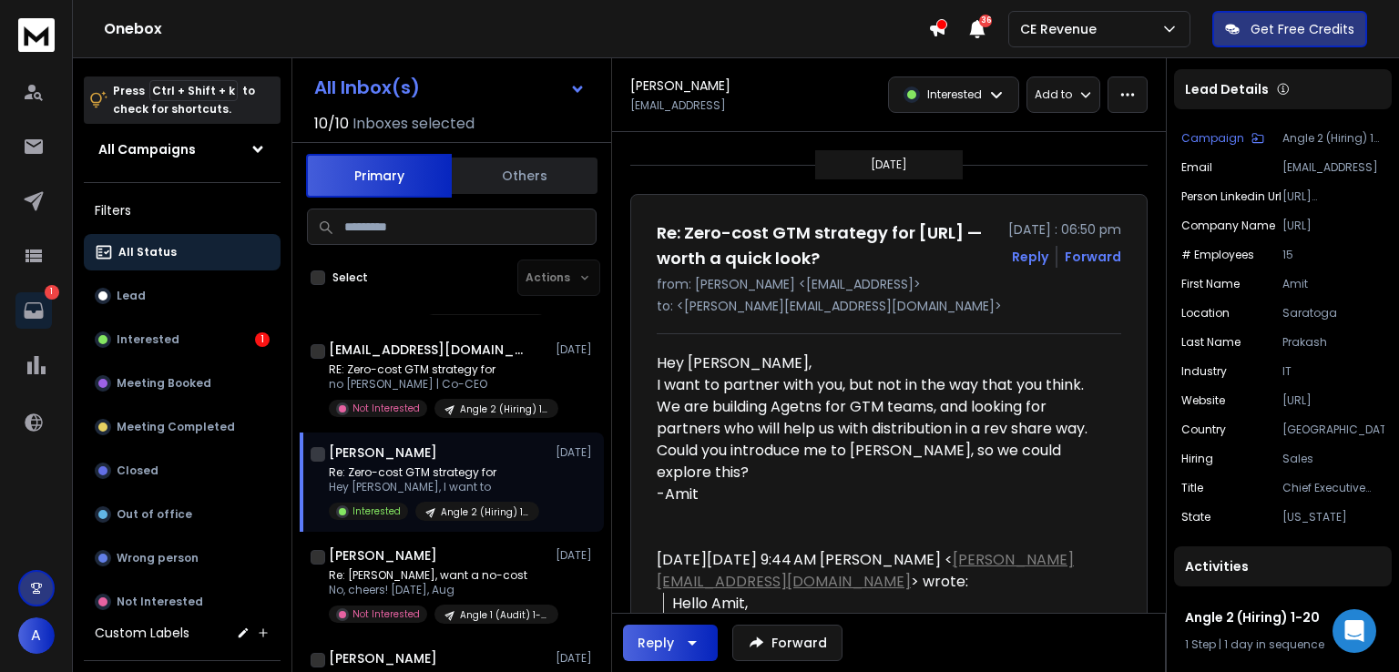
scroll to position [199, 0]
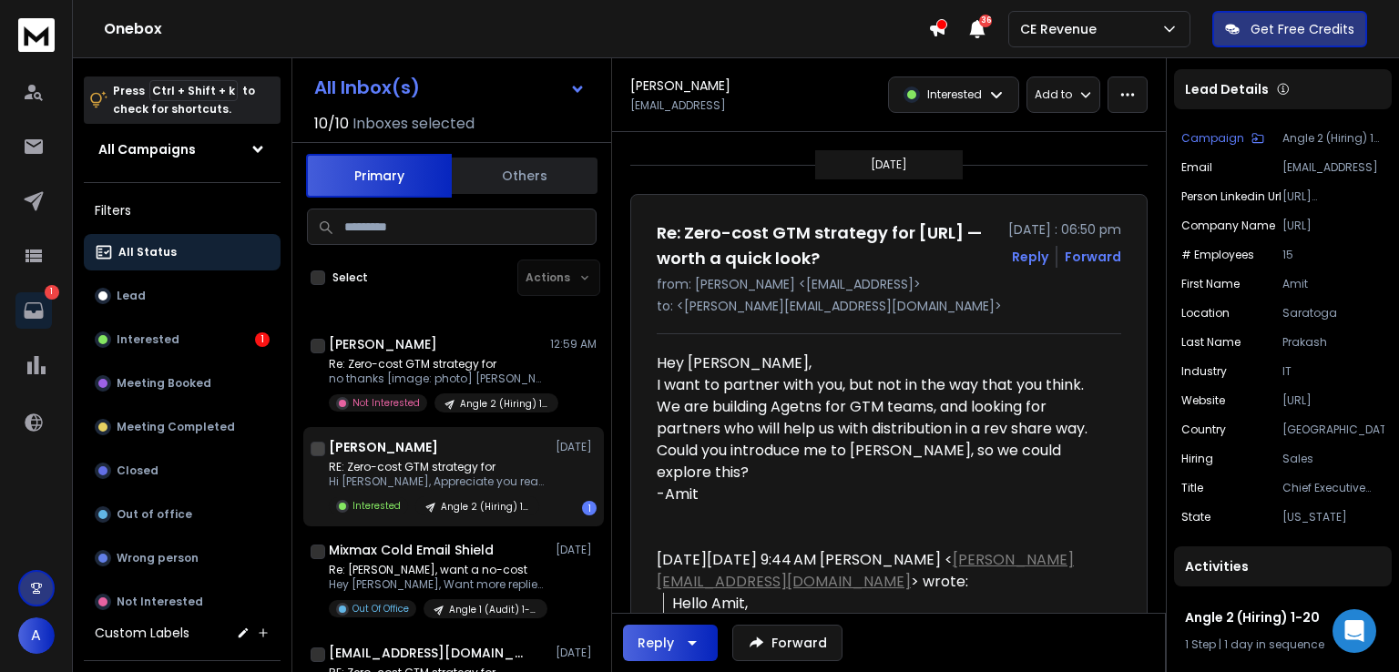
click at [550, 456] on div "Victor Bian 18 Aug RE: Zero-cost GTM strategy for Hi Chris, Appreciate you reac…" at bounding box center [463, 476] width 268 height 77
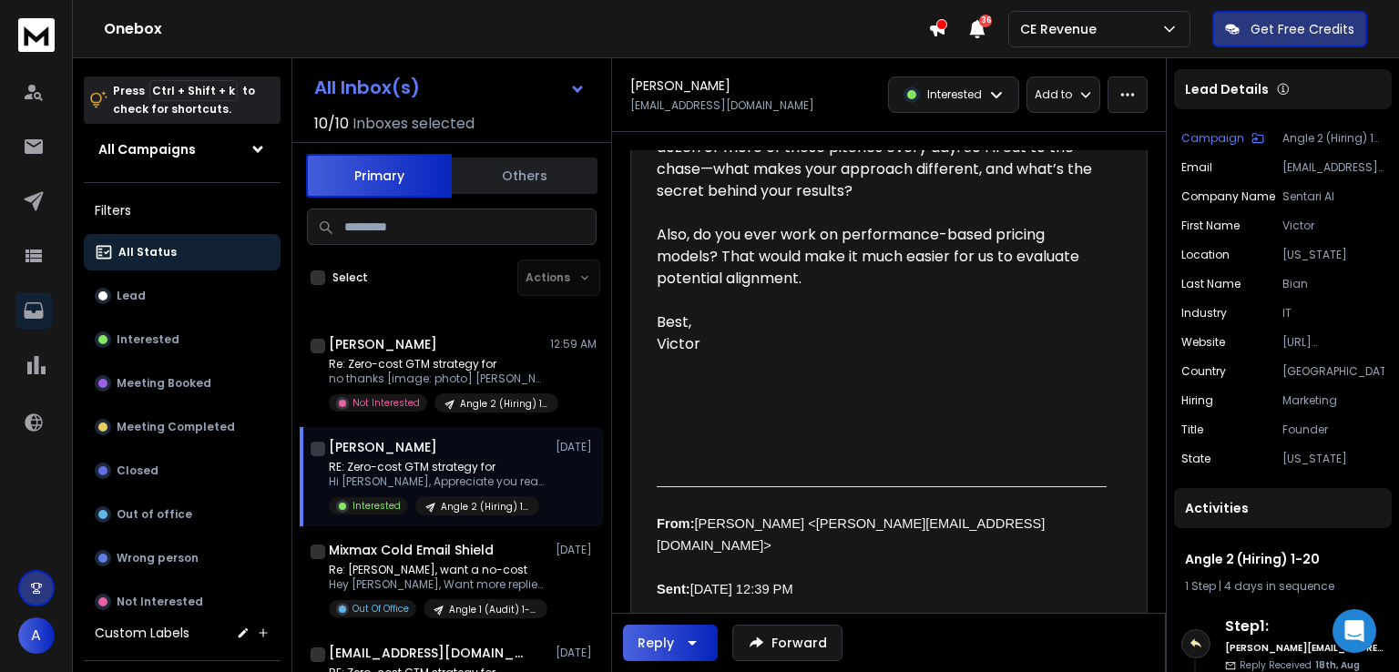
scroll to position [606, 0]
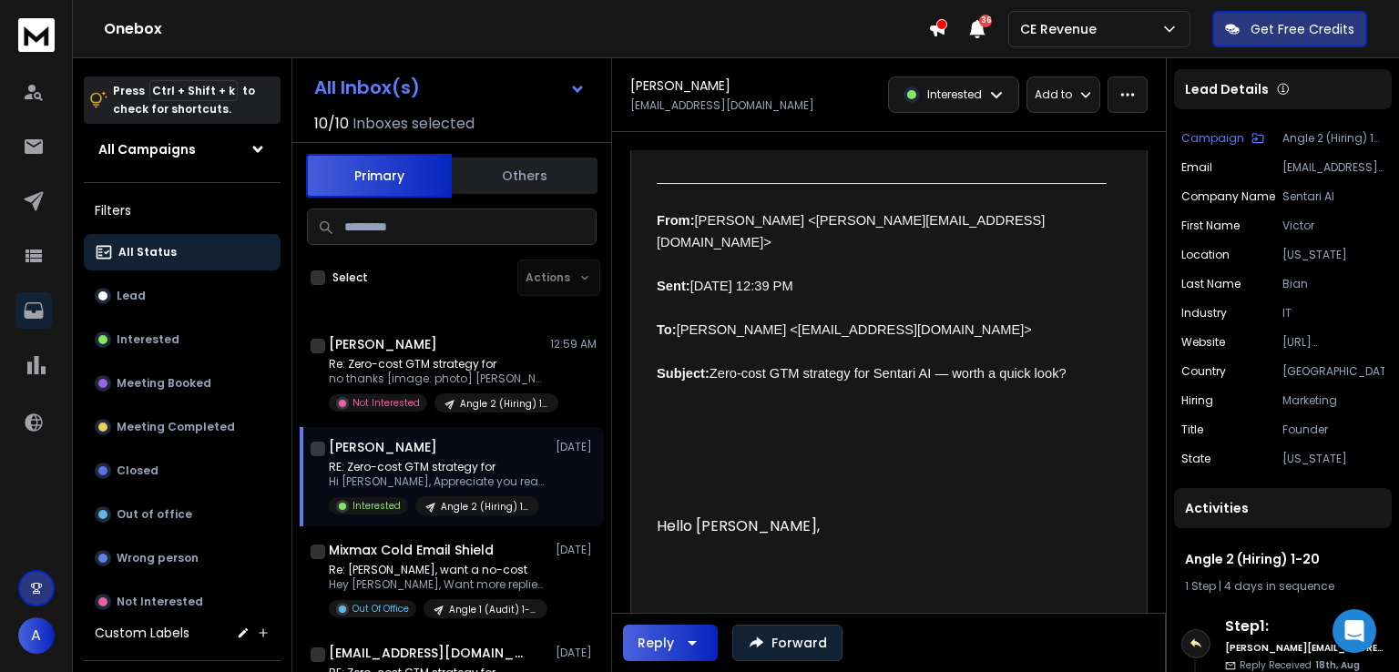
click at [781, 627] on button "Forward" at bounding box center [787, 643] width 110 height 36
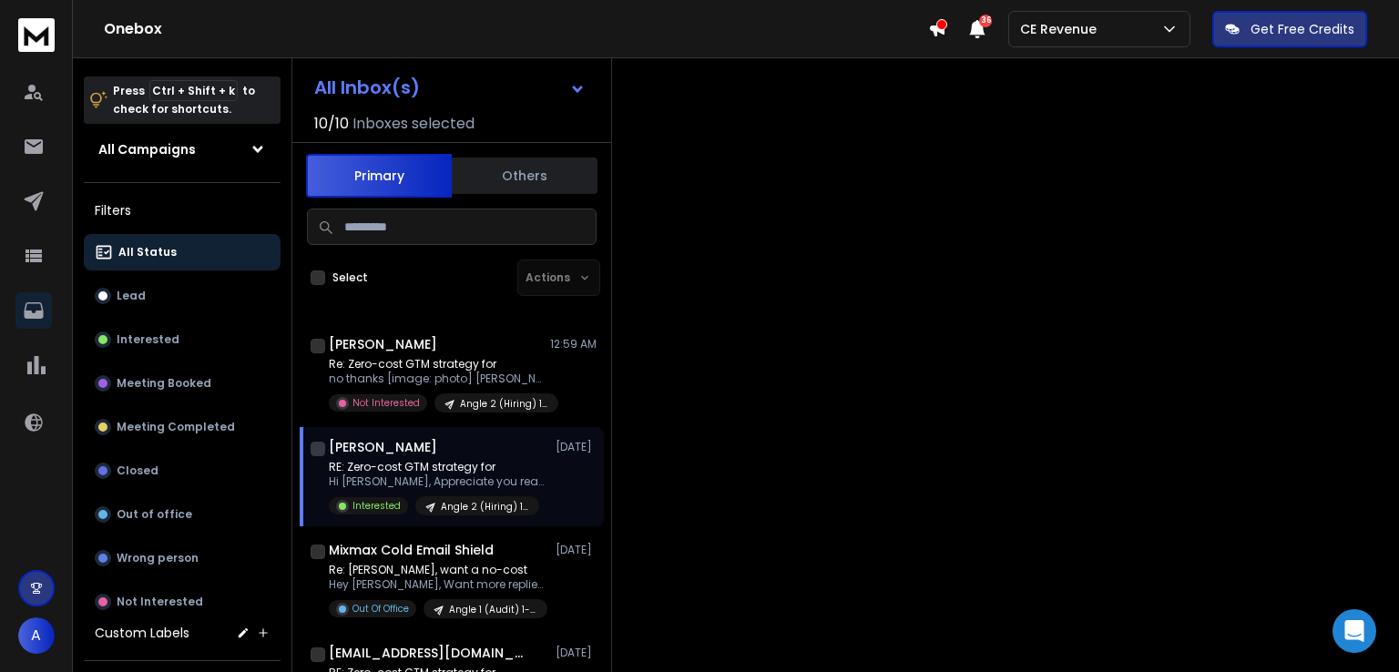
scroll to position [0, 0]
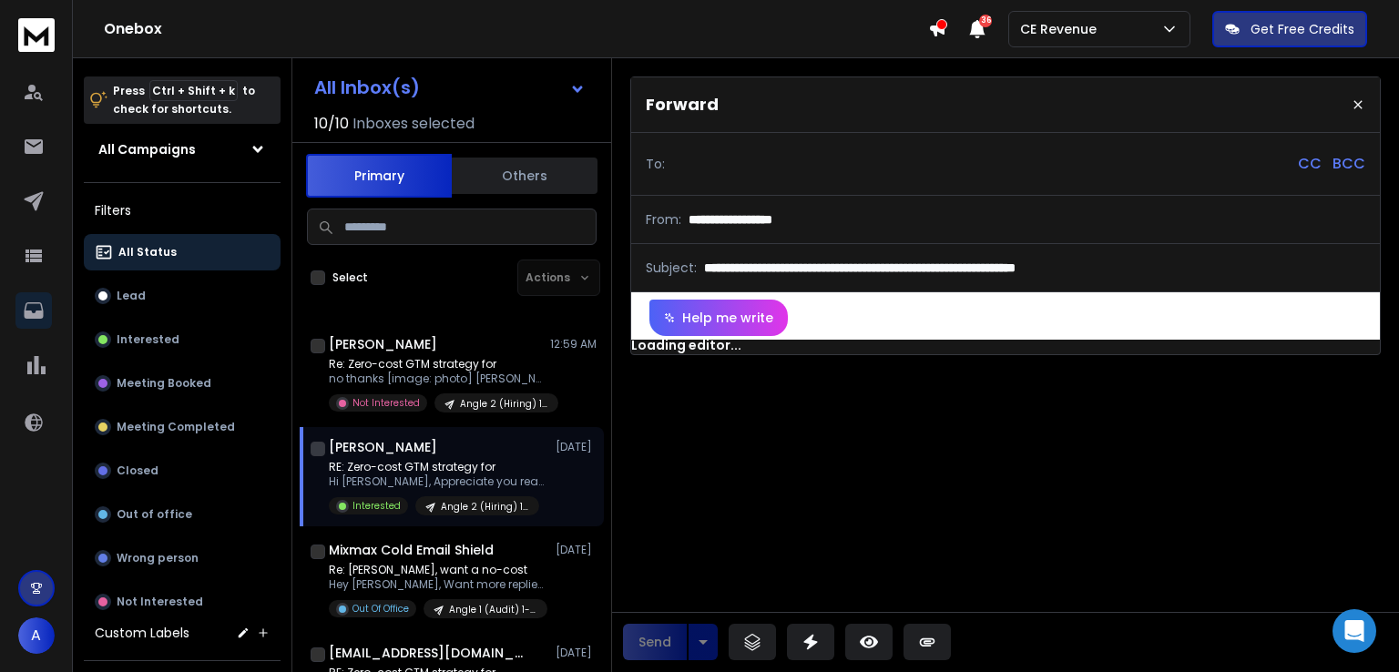
click at [798, 163] on input at bounding box center [735, 164] width 127 height 33
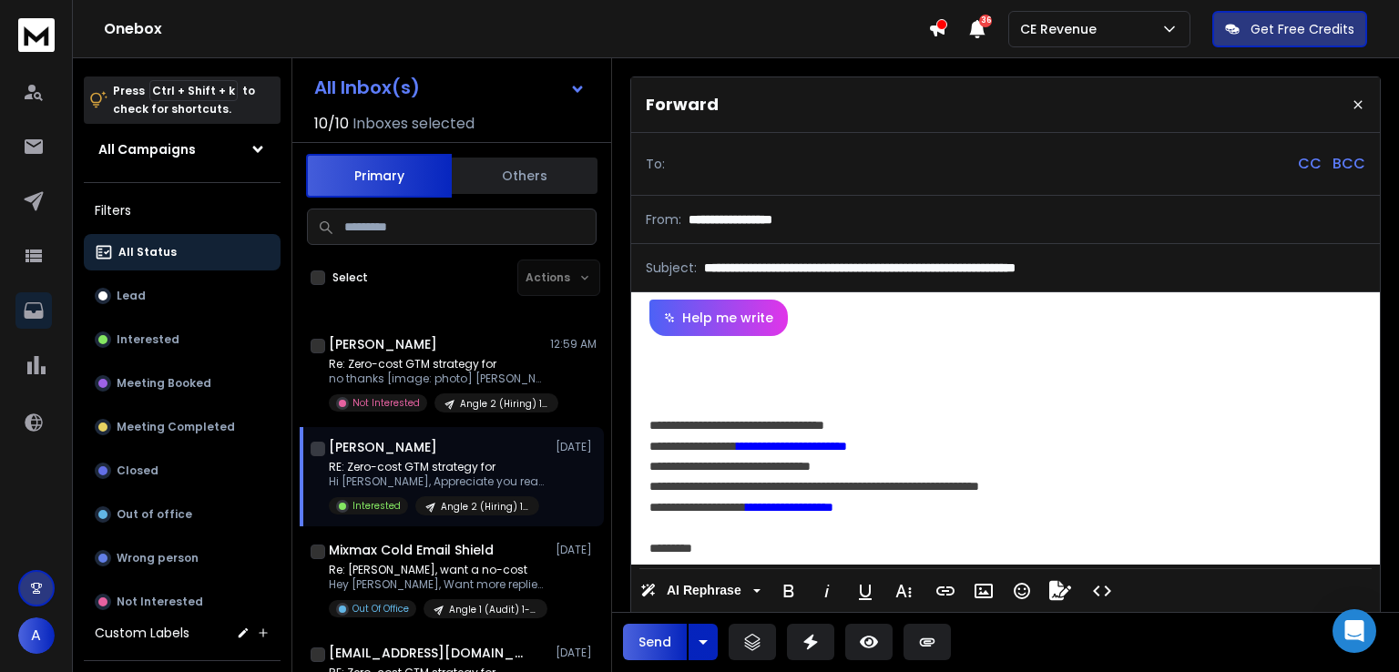
type input "**********"
click at [664, 639] on button "Send" at bounding box center [655, 642] width 64 height 36
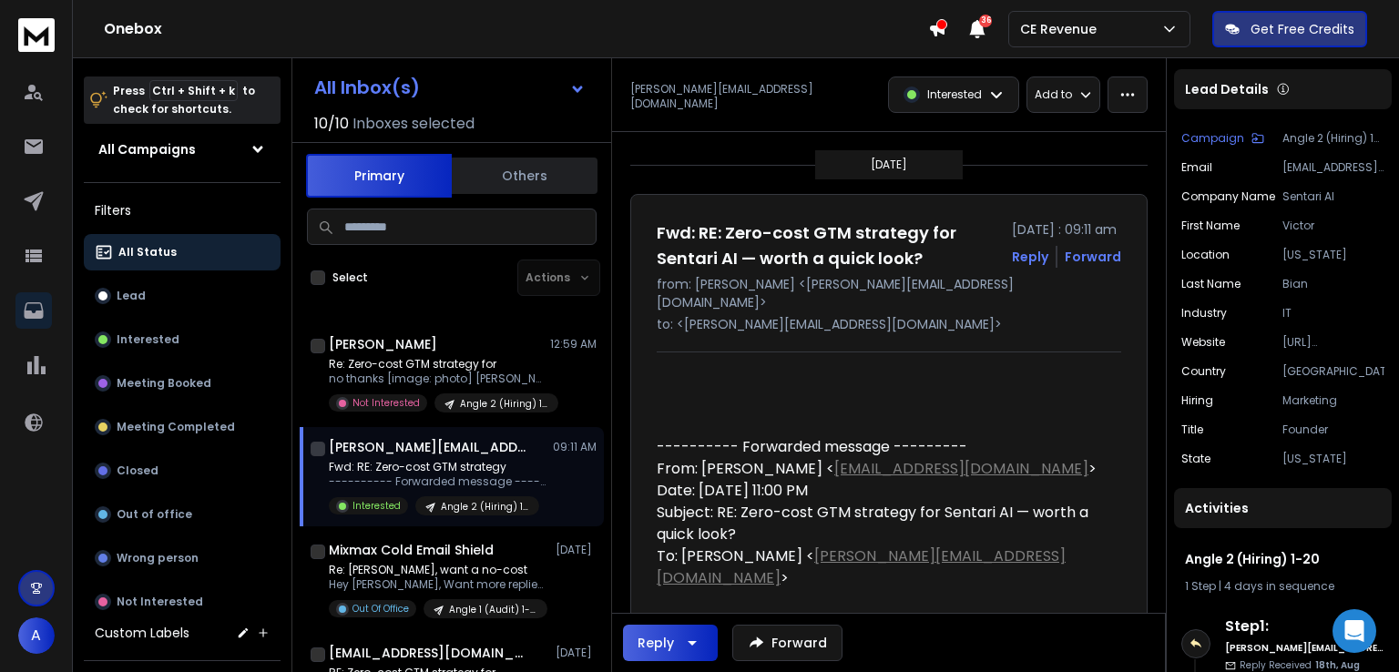
scroll to position [303, 0]
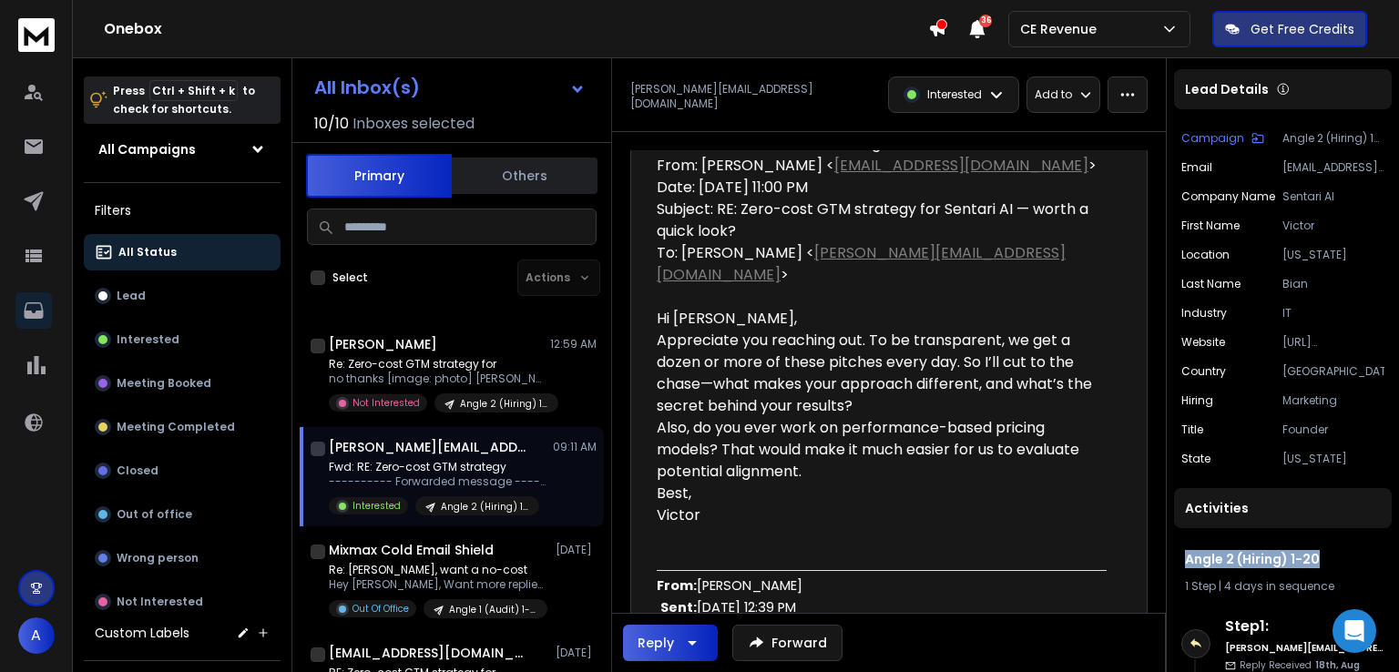
copy h1 "Angle 2 (Hiring) 1-20"
drag, startPoint x: 1332, startPoint y: 559, endPoint x: 1185, endPoint y: 562, distance: 147.5
click at [1185, 562] on h1 "Angle 2 (Hiring) 1-20" at bounding box center [1283, 559] width 196 height 18
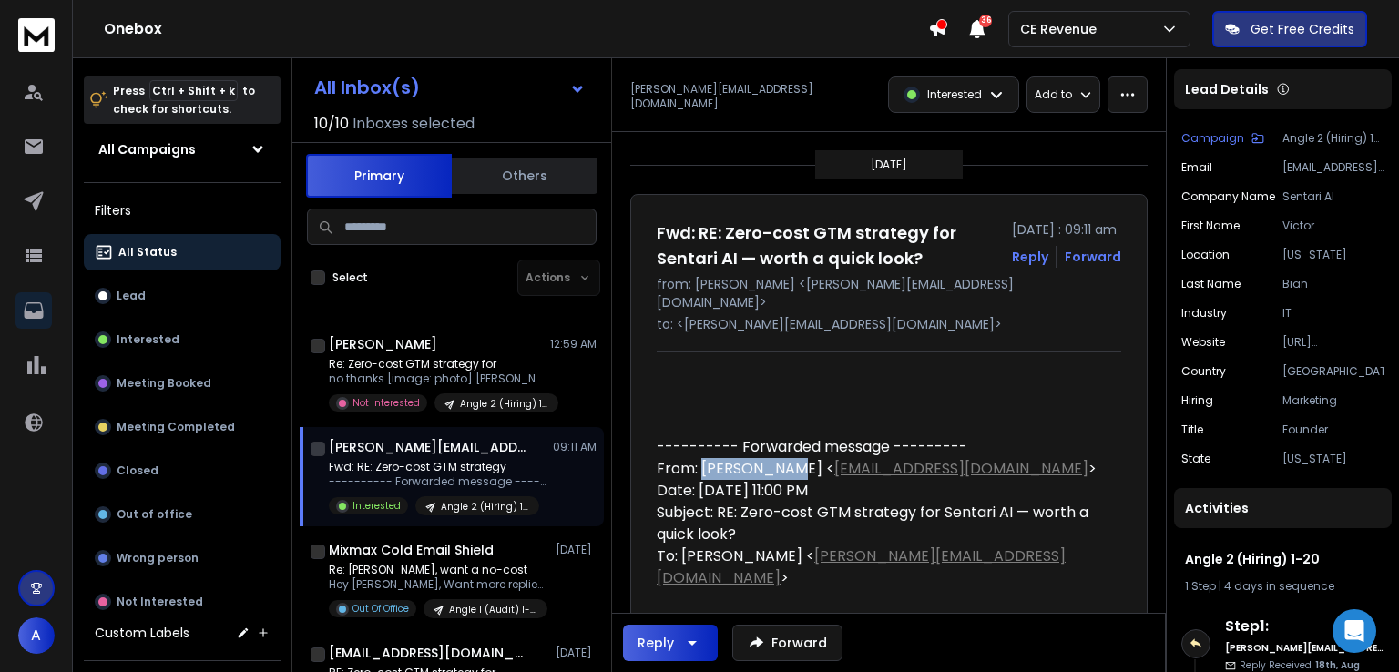
copy div "Victor Bian"
drag, startPoint x: 779, startPoint y: 449, endPoint x: 704, endPoint y: 453, distance: 74.8
click at [703, 458] on div "From: Victor Bian < founder@withsentari.com >" at bounding box center [882, 469] width 450 height 22
drag, startPoint x: 1279, startPoint y: 199, endPoint x: 1223, endPoint y: 179, distance: 59.6
click at [1282, 198] on p "Sentari AI" at bounding box center [1333, 196] width 102 height 15
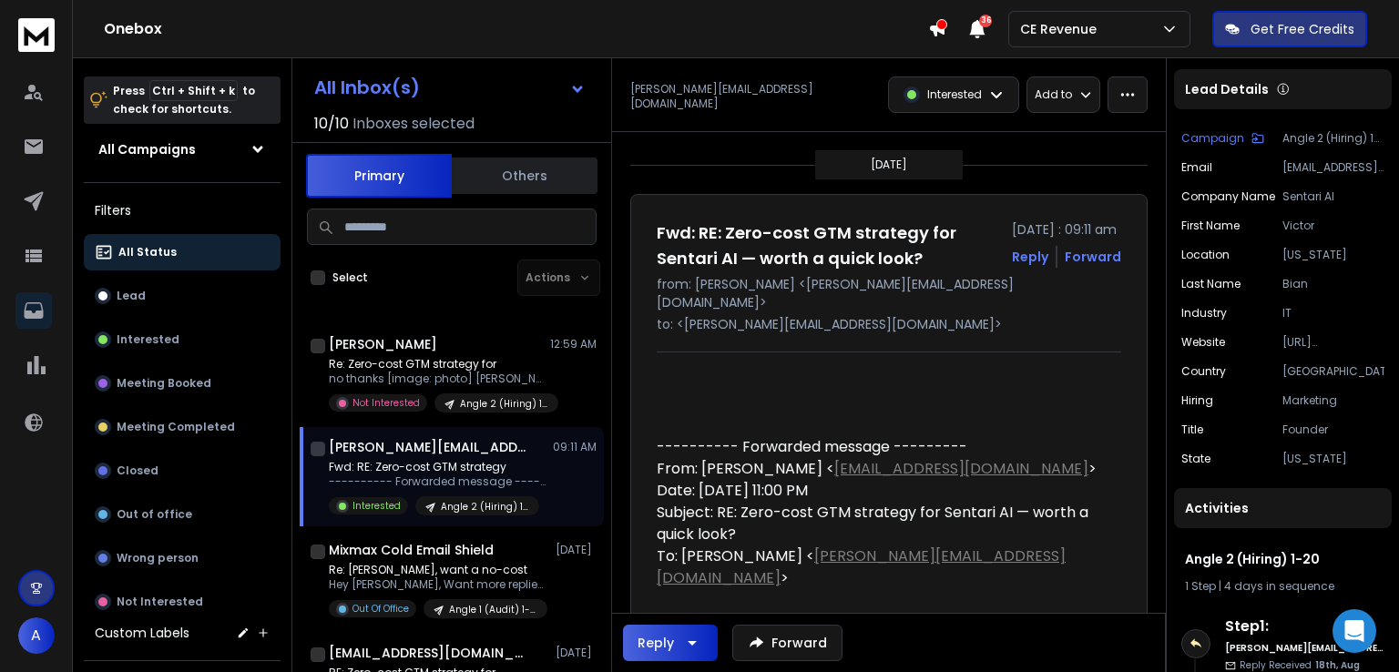
click at [1323, 168] on p "founder@withsentari.com" at bounding box center [1333, 167] width 102 height 15
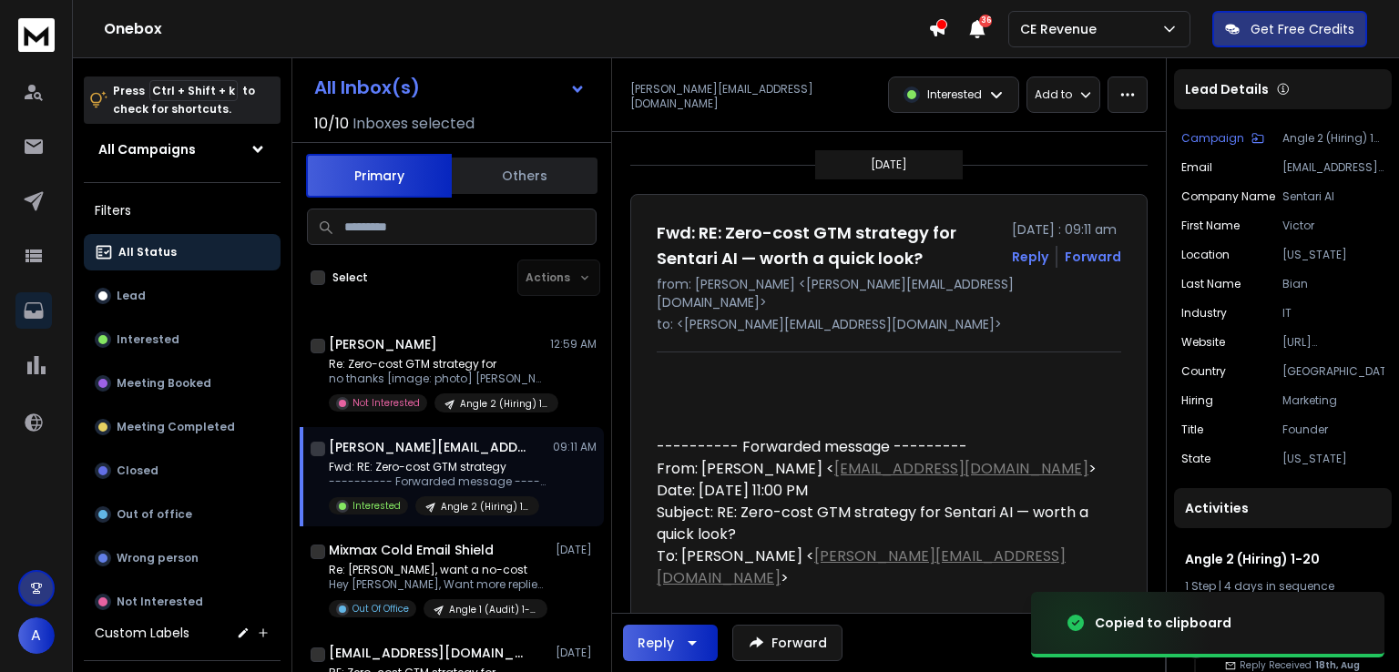
click at [1307, 344] on p "https://withsentari.com" at bounding box center [1333, 342] width 102 height 15
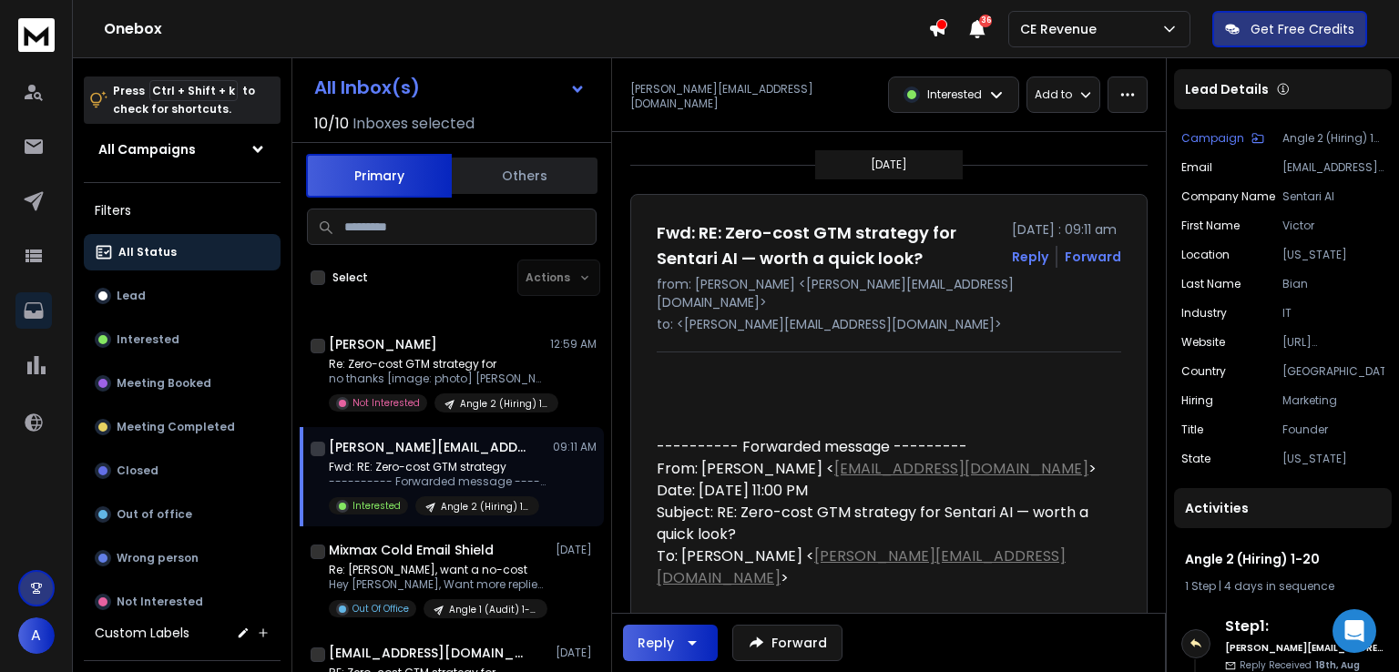
scroll to position [303, 0]
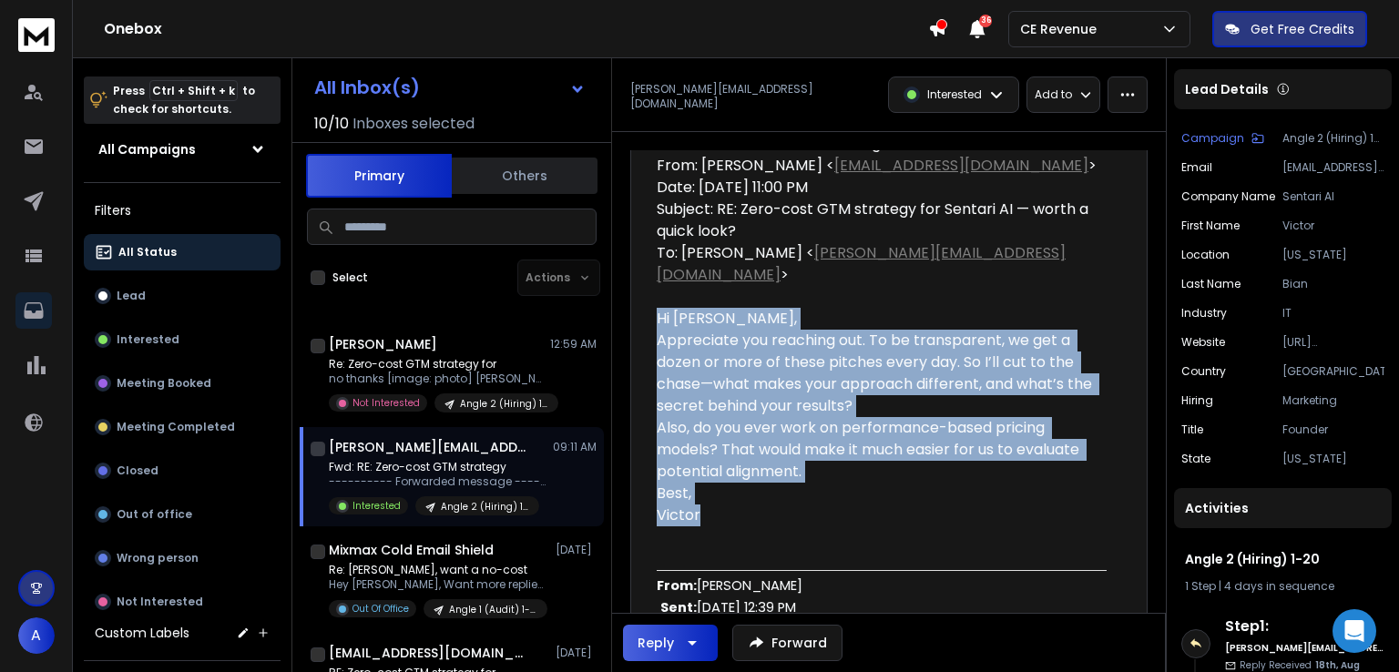
copy div "Hi Chris, Appreciate you reaching out. To be transparent, we get a dozen or mor…"
drag, startPoint x: 656, startPoint y: 270, endPoint x: 659, endPoint y: 151, distance: 119.3
click at [707, 467] on div "Fwd: RE: Zero-cost GTM strategy for Sentari AI — worth a quick look? 19 August …" at bounding box center [888, 548] width 517 height 1315
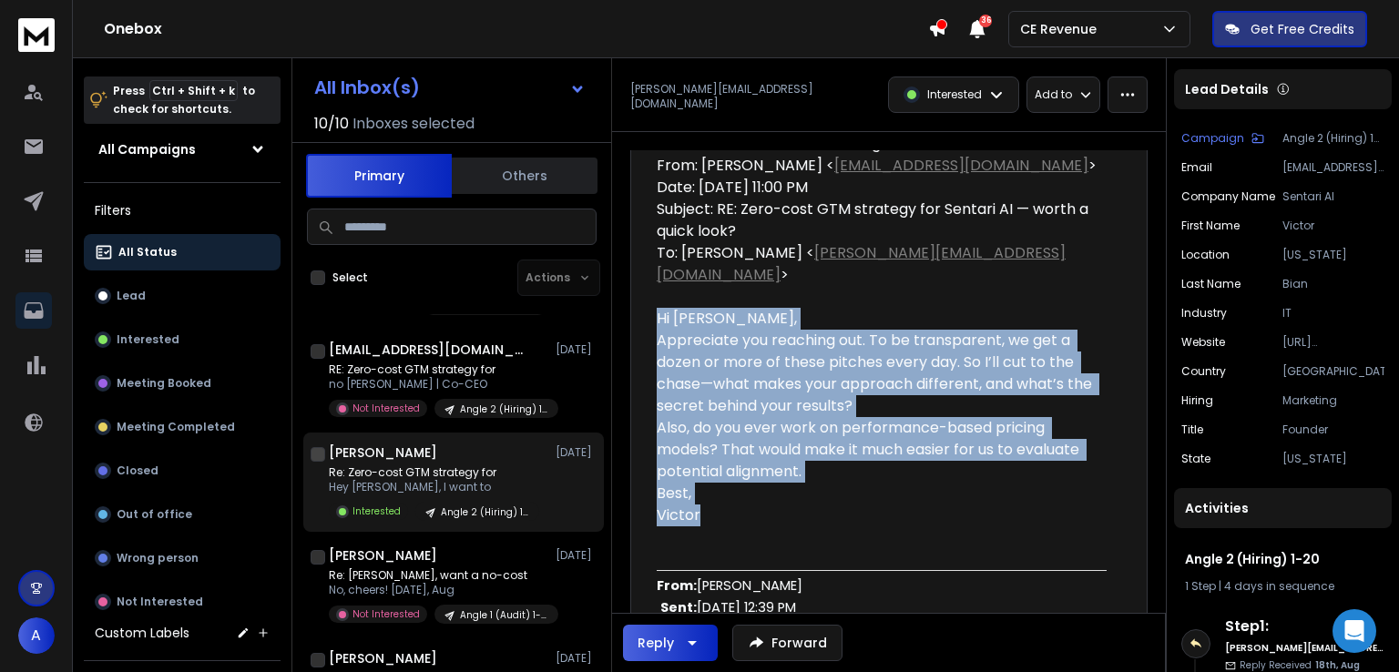
click at [490, 477] on p "Re: Zero-cost GTM strategy for" at bounding box center [434, 472] width 210 height 15
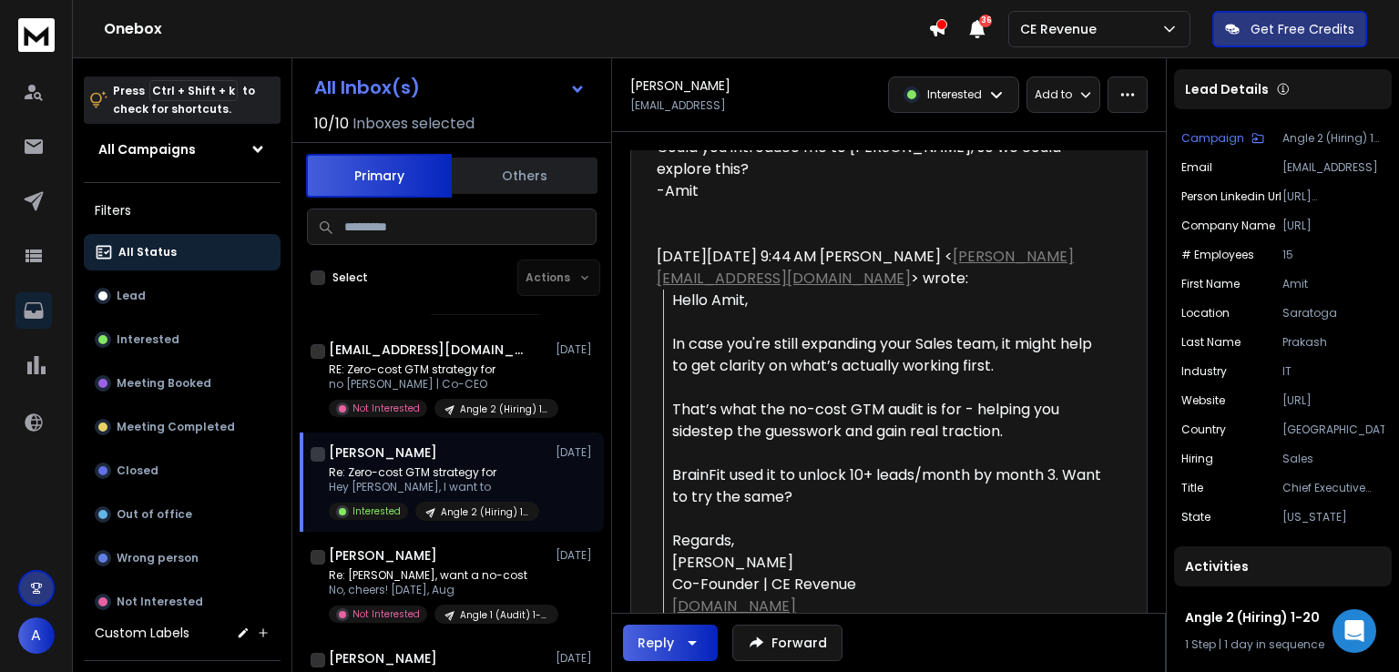
click at [1168, 379] on div "Lead Details Campaign Angle 2 (Hiring) 1-20 Email amit@a79.ai Person Linkedin U…" at bounding box center [1282, 394] width 233 height 672
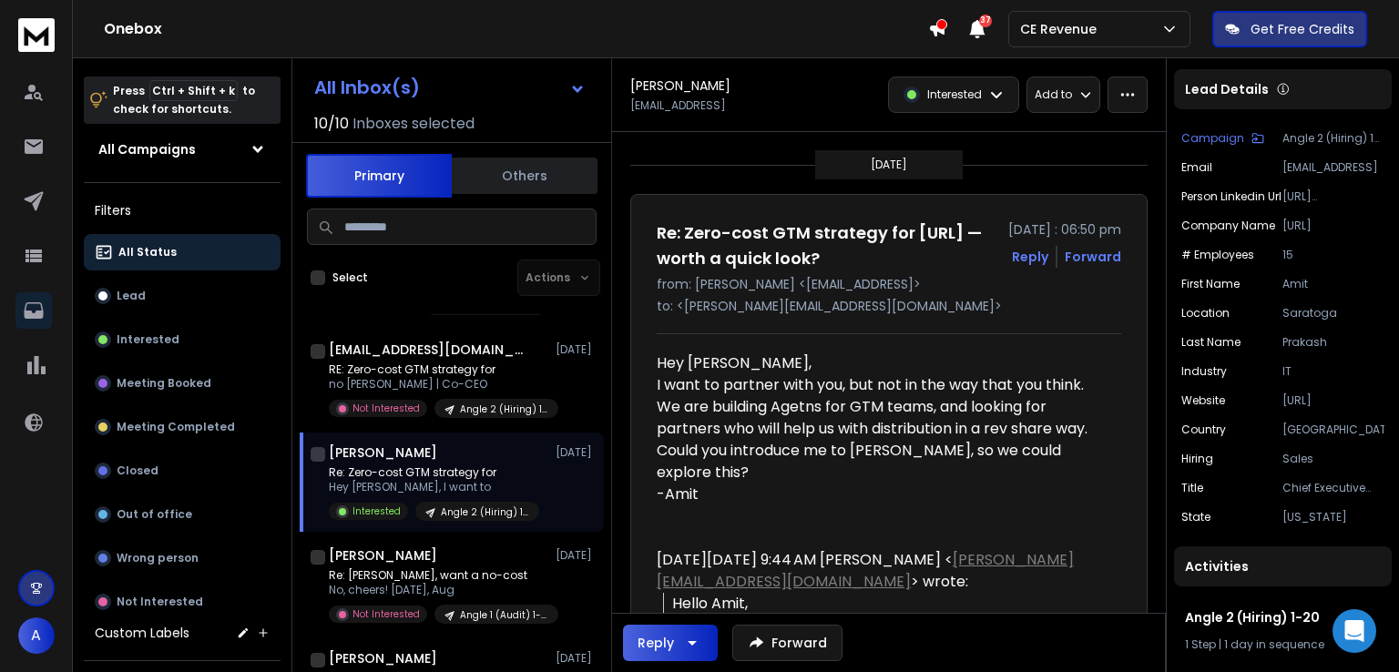
scroll to position [0, 0]
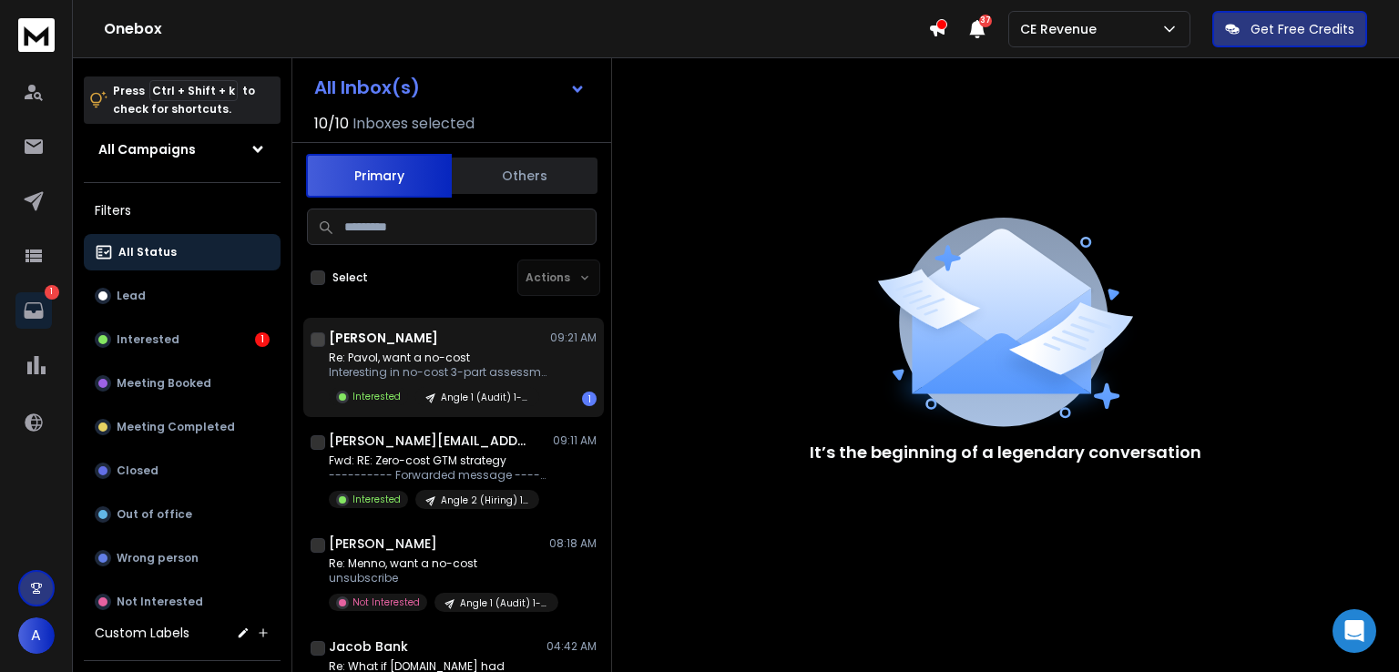
click at [526, 337] on div "[PERSON_NAME] 09:21 AM" at bounding box center [463, 338] width 268 height 18
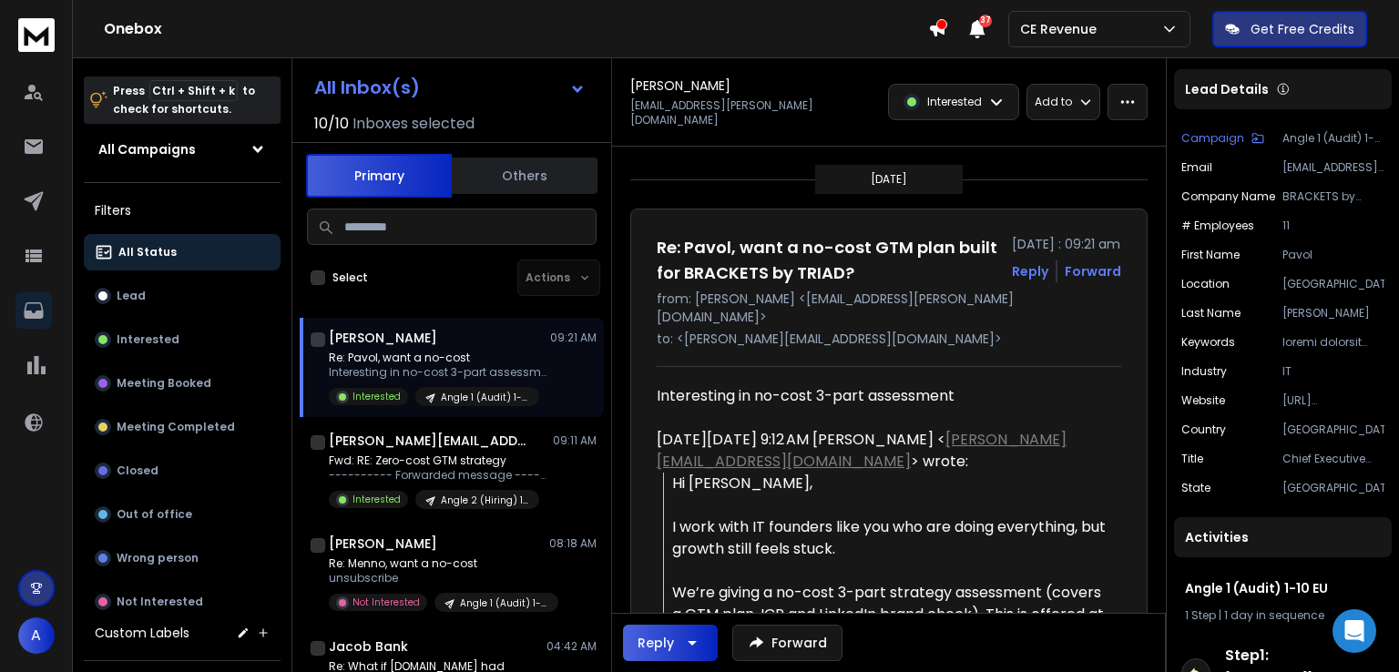
click at [1291, 258] on p "Pavol" at bounding box center [1333, 255] width 102 height 15
copy p "Pavol Perdik"
drag, startPoint x: 769, startPoint y: 284, endPoint x: 696, endPoint y: 283, distance: 73.8
click at [696, 290] on p "from: Pavol Perdik <pavol.perdik@meetbrackets.com>" at bounding box center [889, 308] width 464 height 36
click at [809, 642] on button "Forward" at bounding box center [787, 643] width 110 height 36
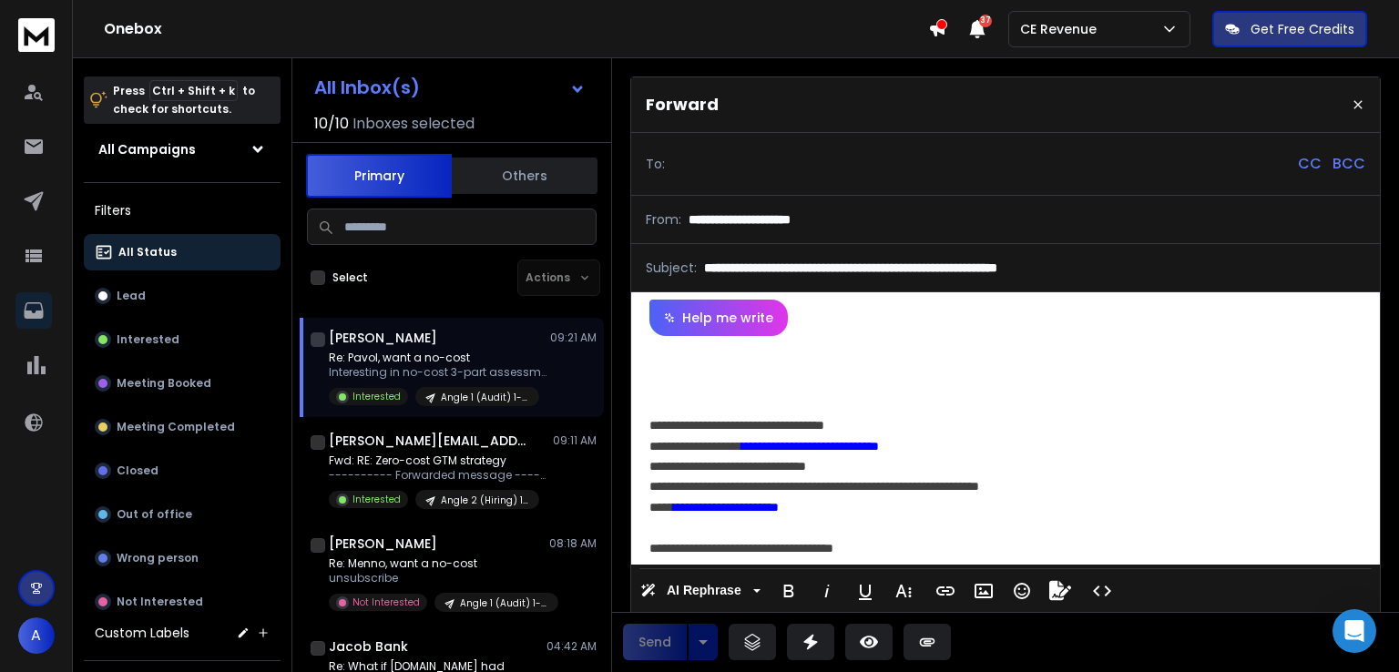
click at [732, 171] on input at bounding box center [735, 164] width 127 height 33
type input "**********"
click at [648, 643] on button "Send" at bounding box center [655, 642] width 64 height 36
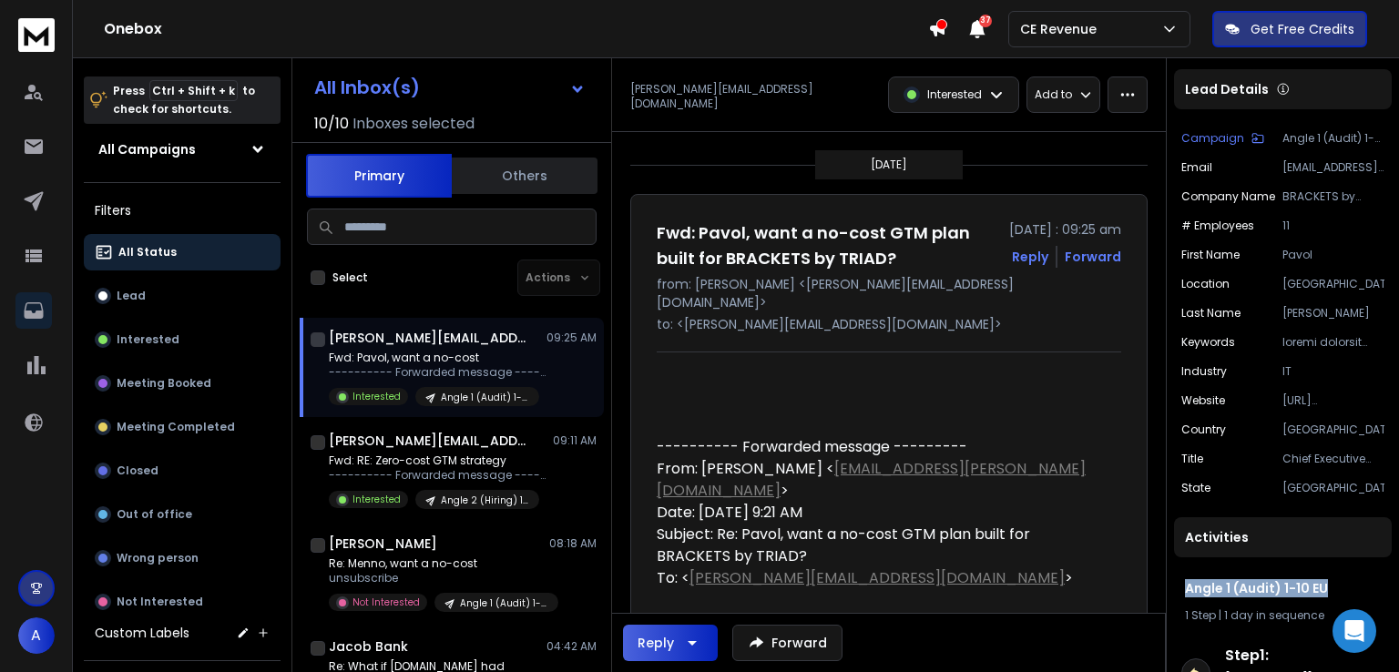
copy h1 "Angle 1 (Audit) 1-10 EU"
drag, startPoint x: 1329, startPoint y: 586, endPoint x: 1184, endPoint y: 581, distance: 144.9
click at [1184, 581] on div "Angle 1 (Audit) 1-10 EU 1 Step | 1 day in sequence" at bounding box center [1283, 601] width 218 height 44
click at [1300, 198] on p "BRACKETS by TRIAD" at bounding box center [1333, 196] width 102 height 15
click at [1302, 431] on p "Slovakia" at bounding box center [1333, 430] width 102 height 15
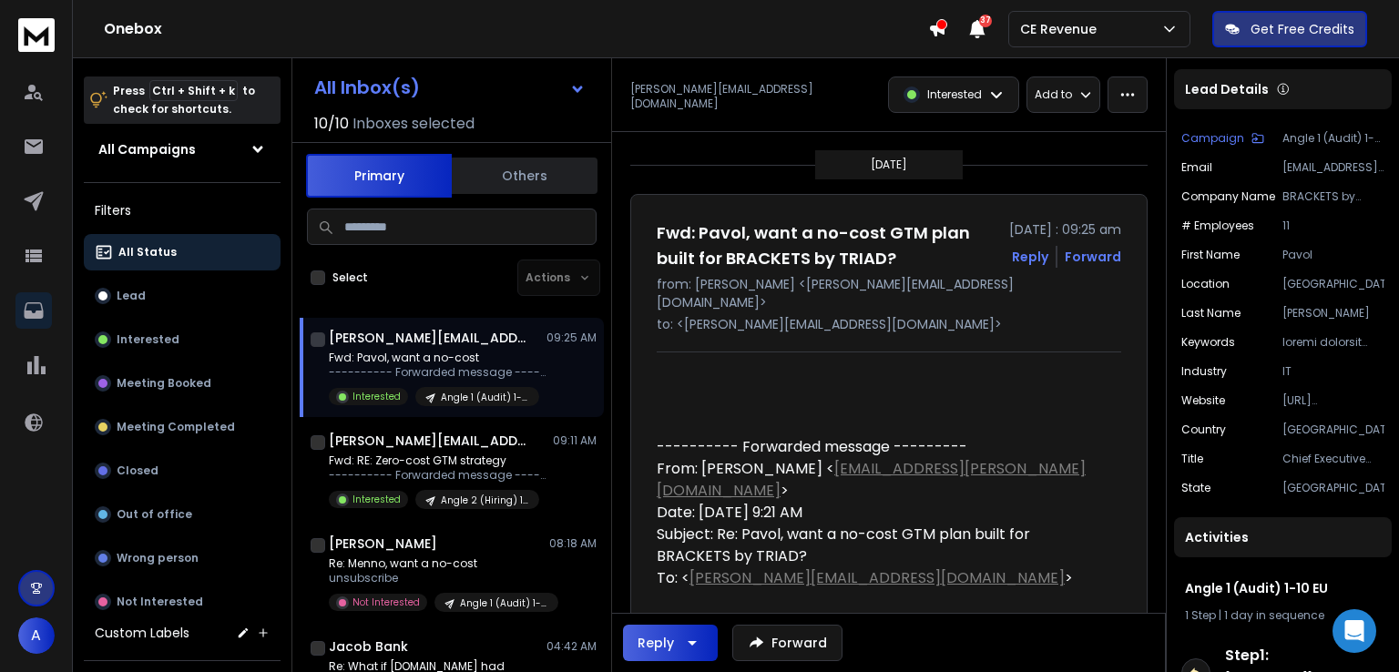
click at [1318, 165] on p "pavol.perdik@brackets.sk" at bounding box center [1333, 167] width 102 height 15
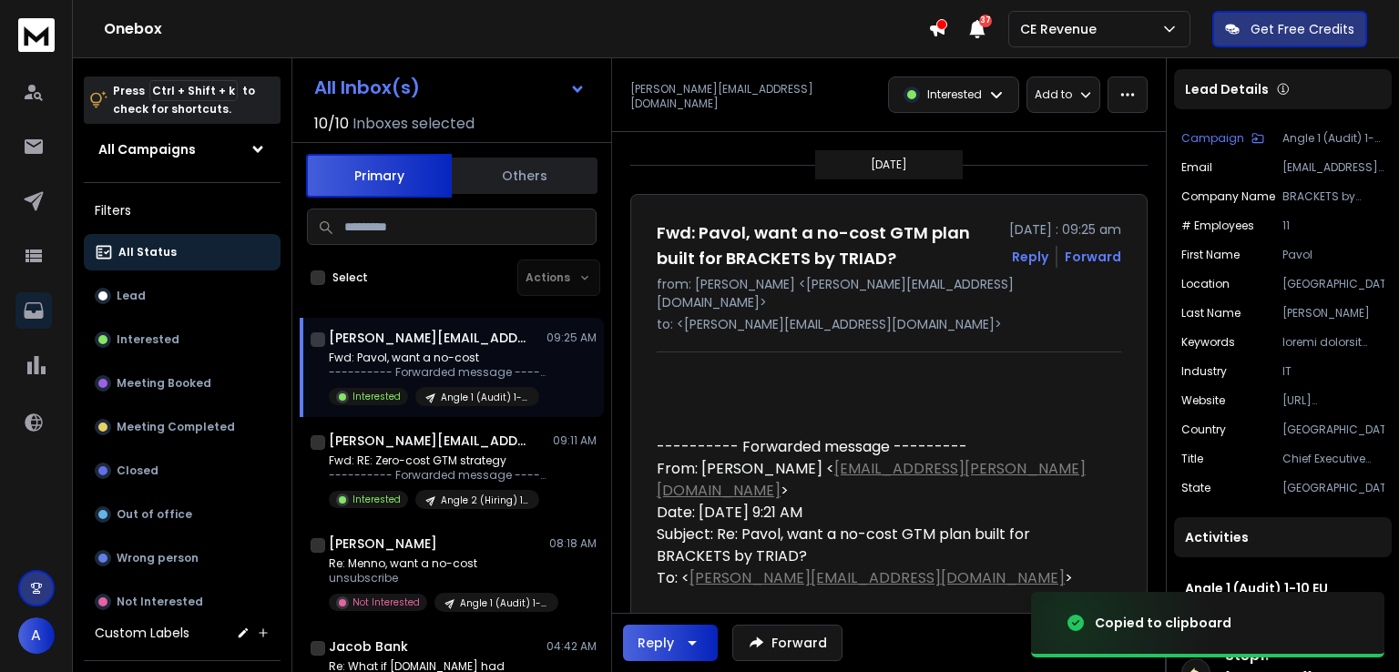
click at [1291, 405] on p "https://meetbrackets.com" at bounding box center [1333, 400] width 102 height 15
copy div "Interesting in no-cost 3-part assessment"
drag, startPoint x: 656, startPoint y: 575, endPoint x: 972, endPoint y: 575, distance: 316.9
click at [972, 611] on div "Interesting in no-cost 3-part assessment" at bounding box center [882, 622] width 450 height 22
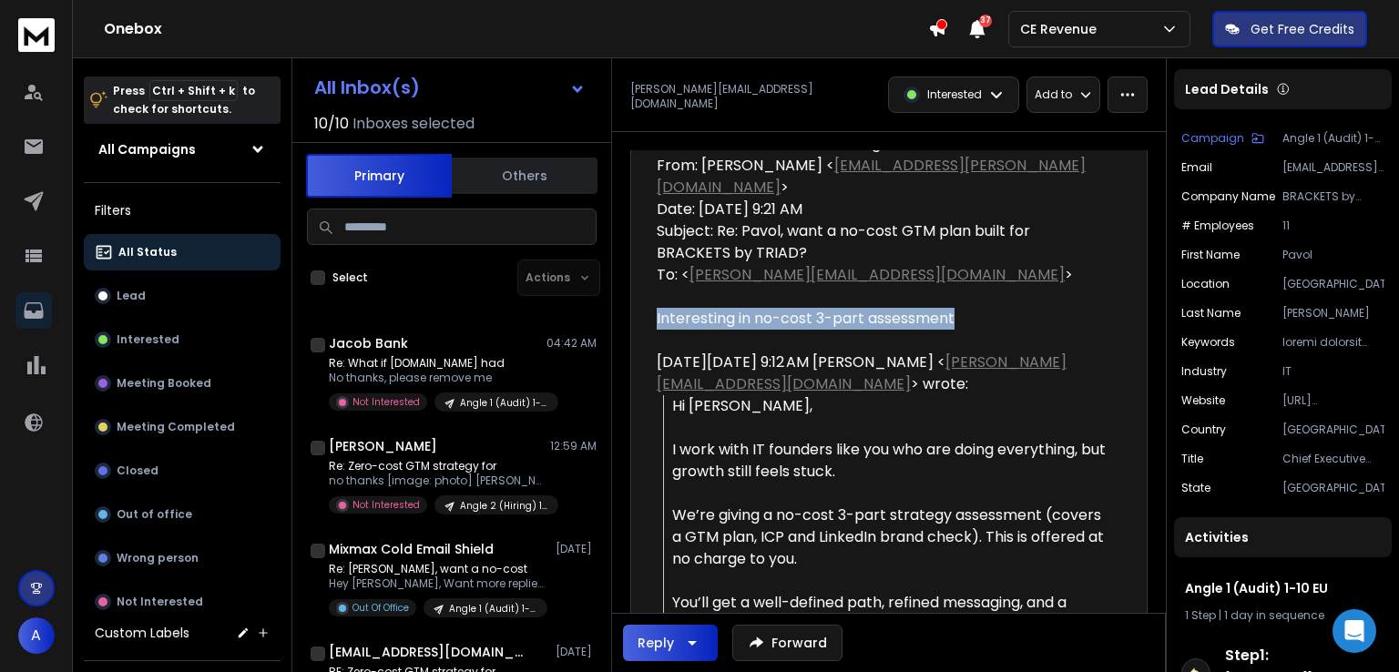
scroll to position [911, 0]
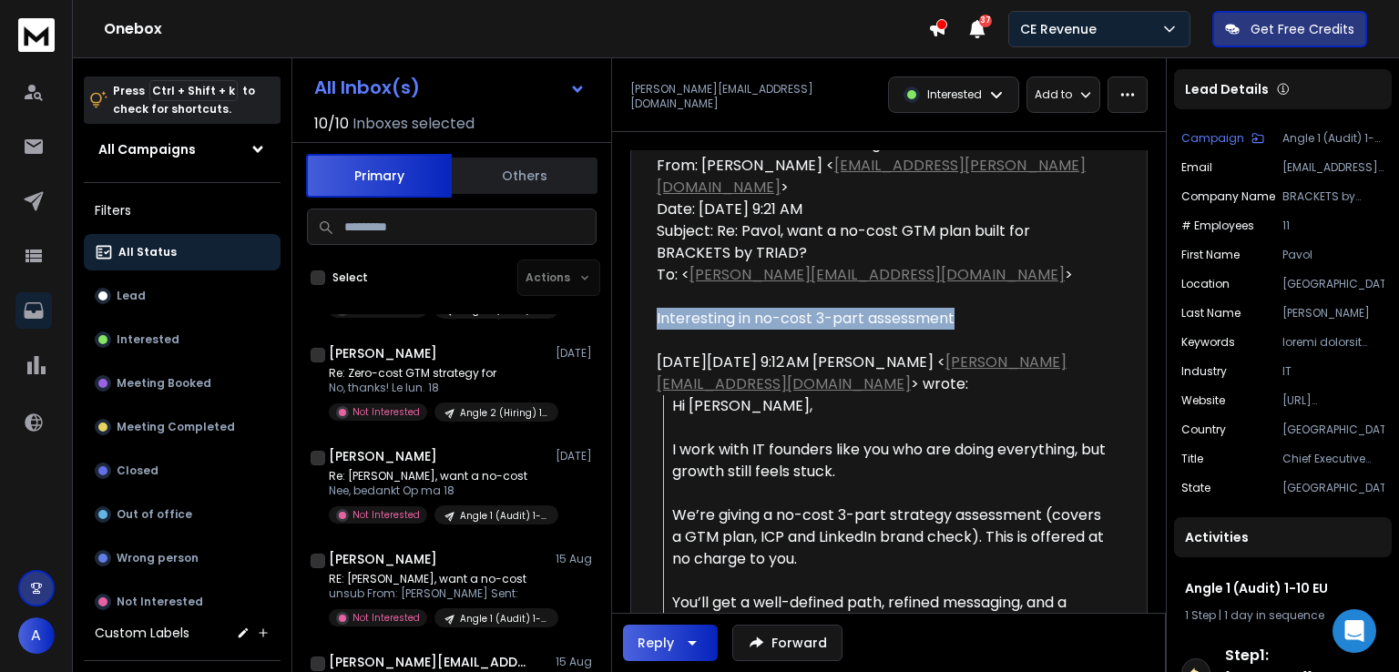
click at [1082, 17] on button "CE Revenue" at bounding box center [1099, 29] width 182 height 36
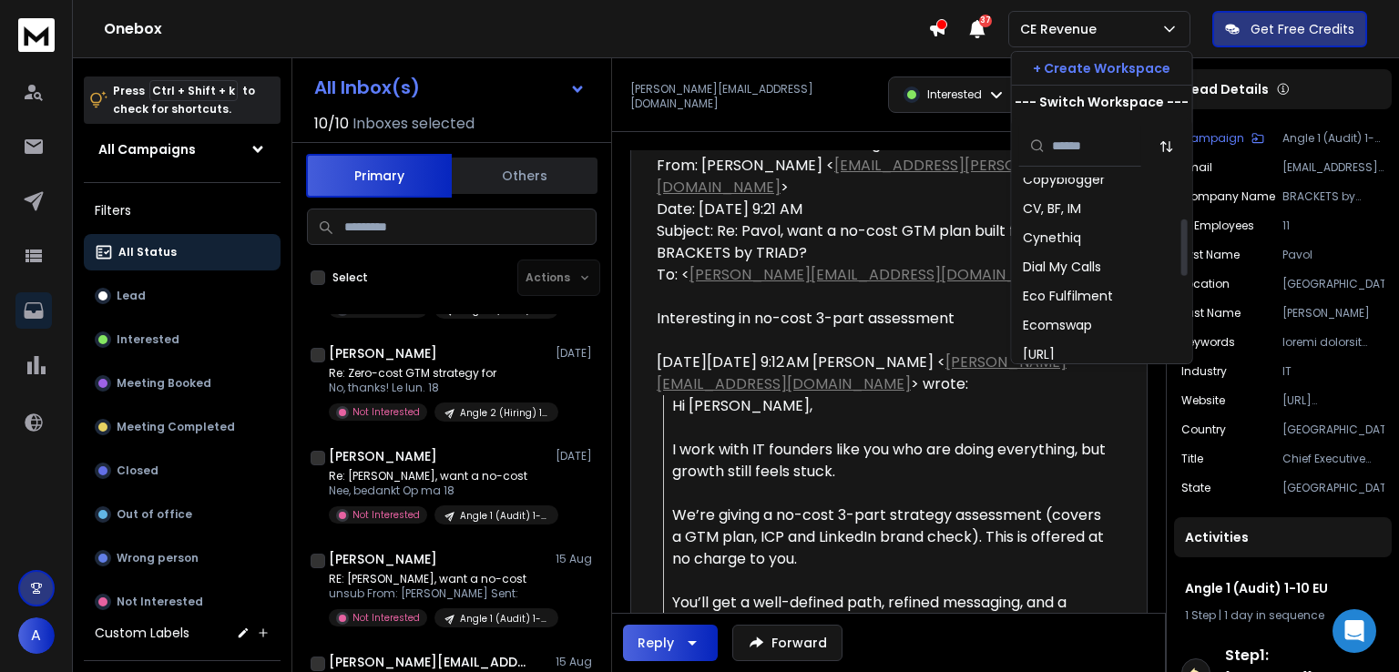
scroll to position [131, 0]
drag, startPoint x: 1185, startPoint y: 206, endPoint x: 1185, endPoint y: 247, distance: 41.0
click at [1185, 247] on div at bounding box center [1184, 247] width 6 height 56
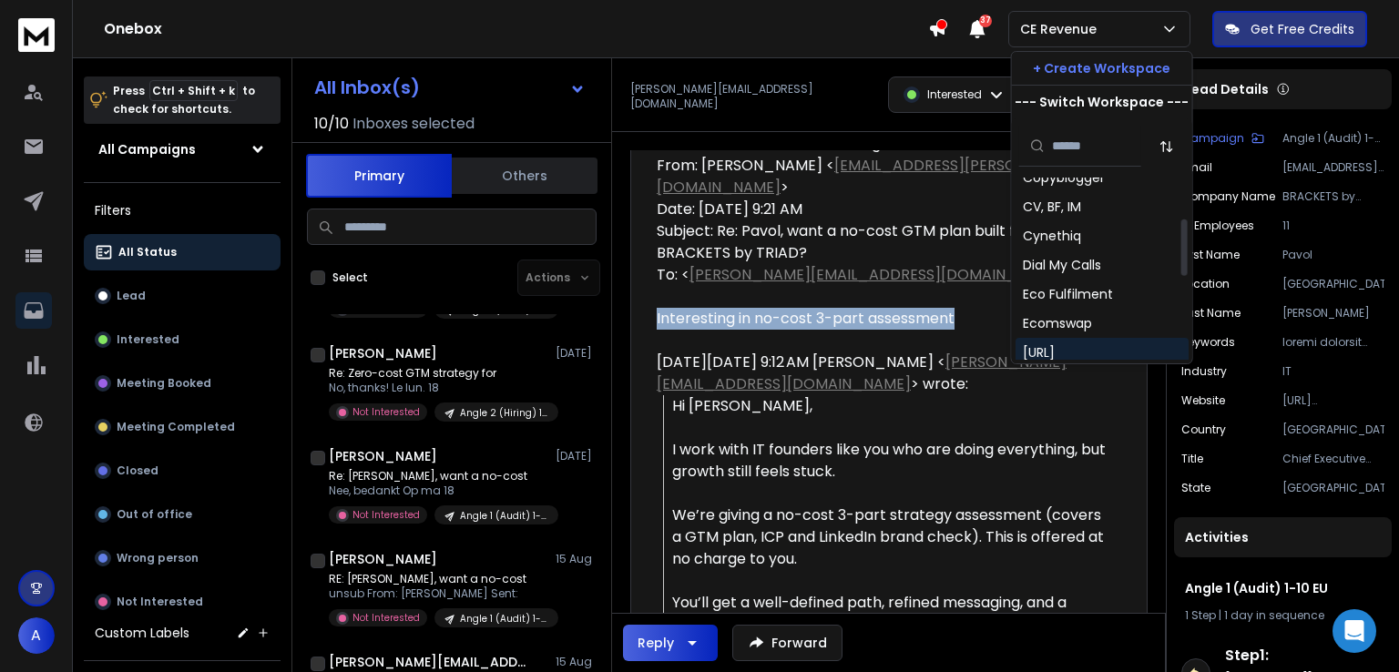
click at [1100, 341] on div "Ezblog.ai" at bounding box center [1101, 352] width 173 height 29
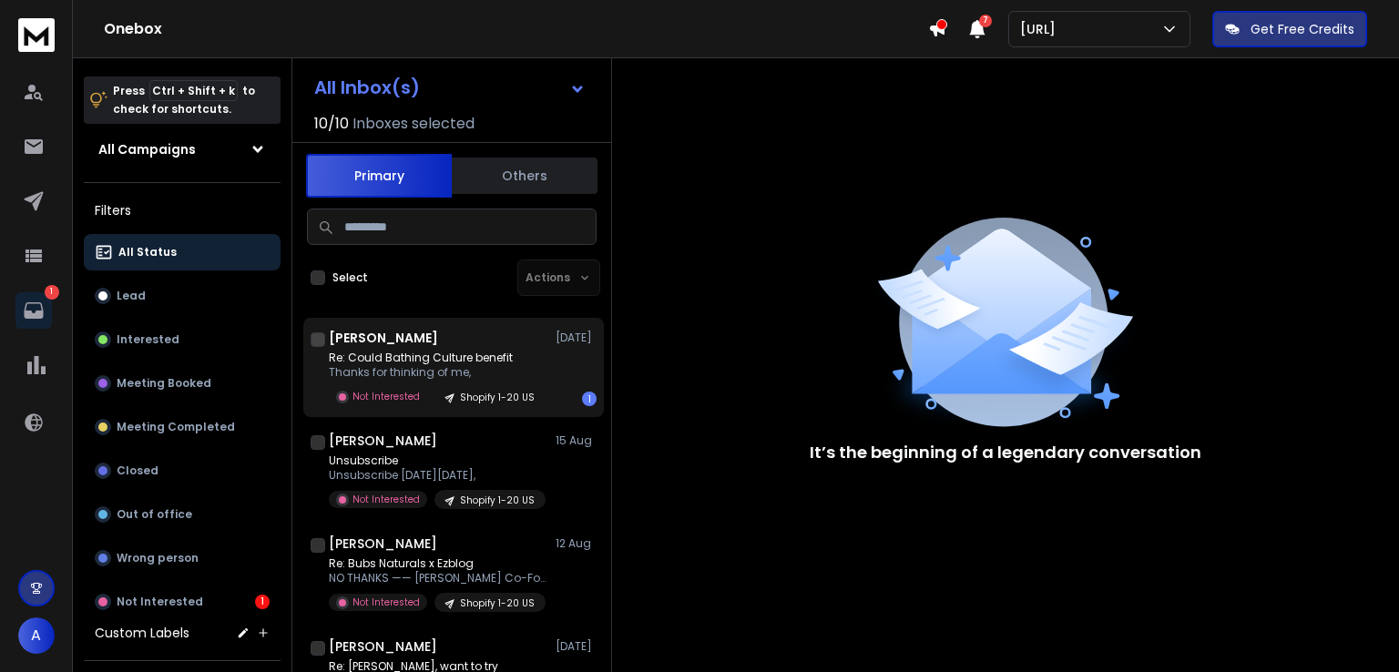
click at [480, 358] on p "Re: Could Bathing Culture benefit" at bounding box center [437, 358] width 217 height 15
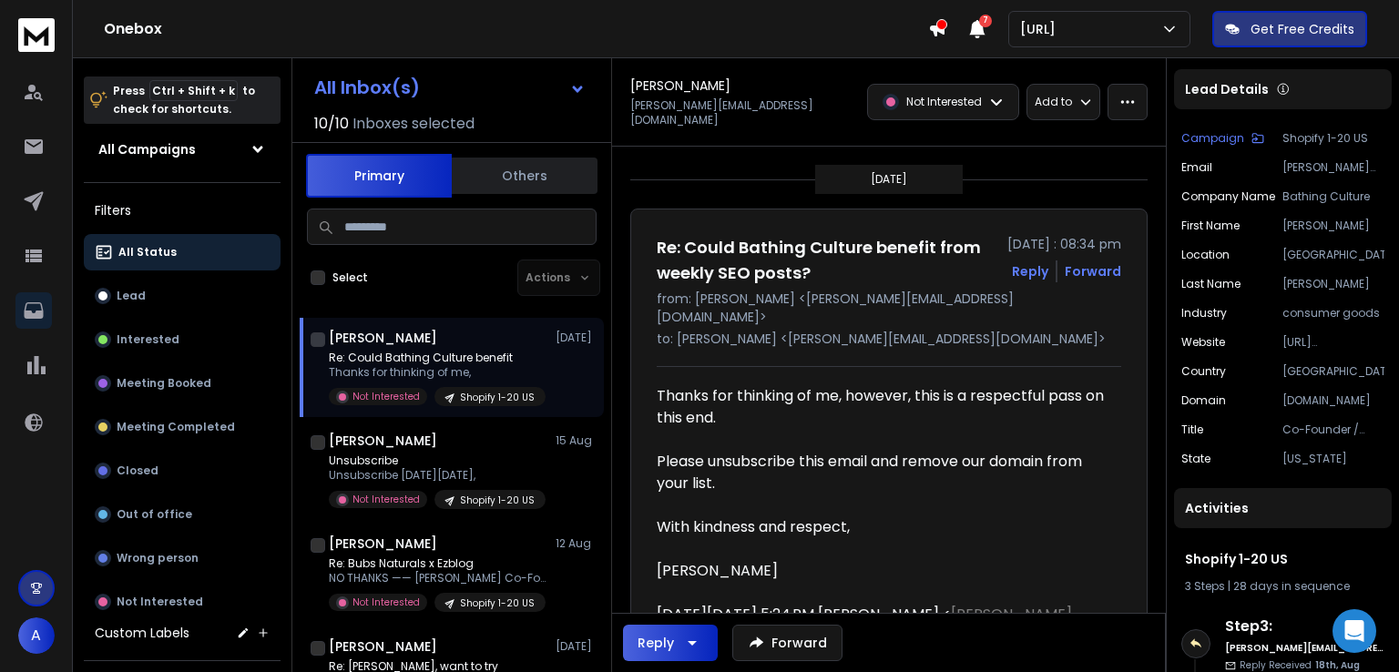
click at [1108, 94] on button "button" at bounding box center [1127, 102] width 40 height 36
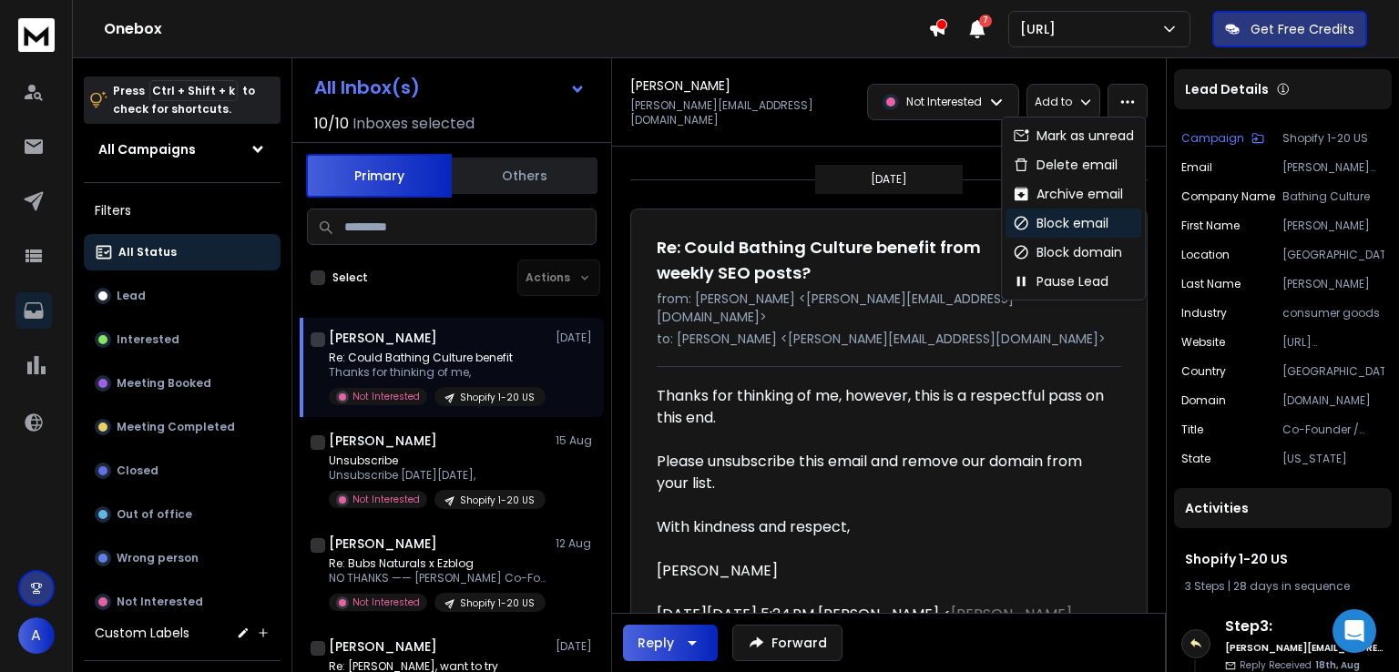
click at [1085, 218] on div "Block email" at bounding box center [1061, 223] width 96 height 18
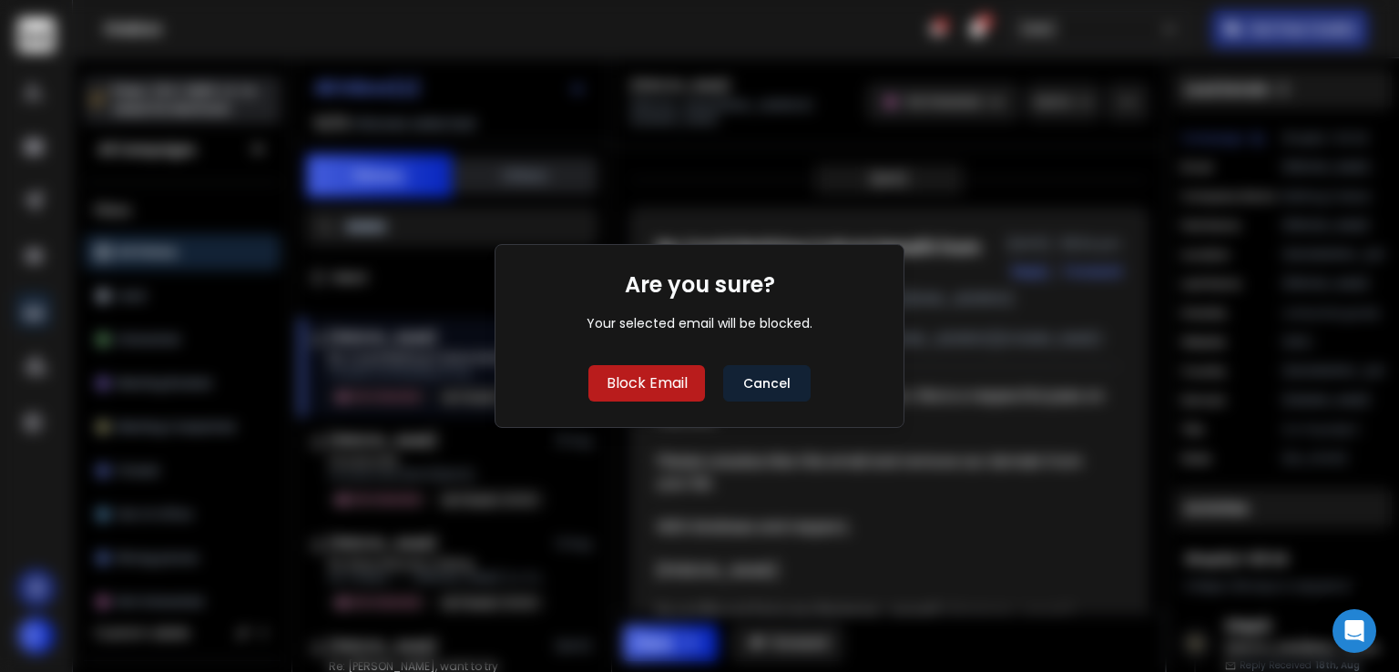
click at [672, 374] on button "Block Email" at bounding box center [646, 383] width 117 height 36
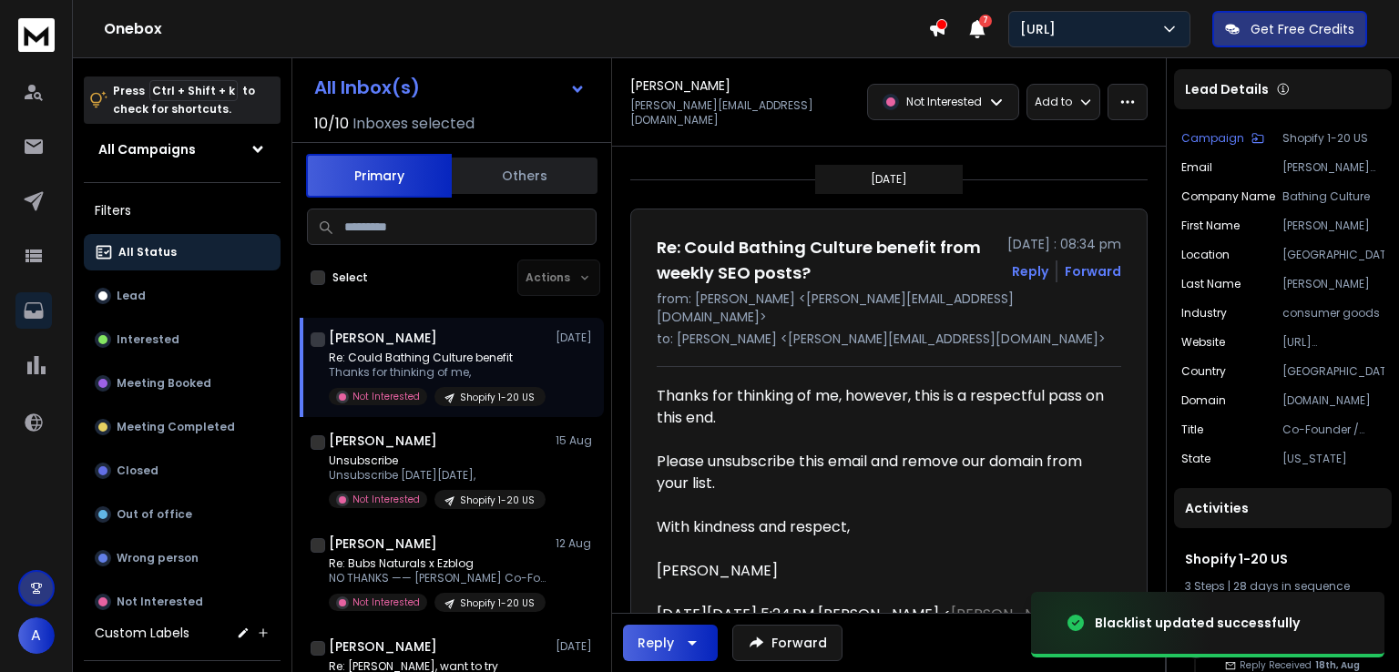
click at [1115, 40] on button "Ezblog.ai" at bounding box center [1099, 29] width 182 height 36
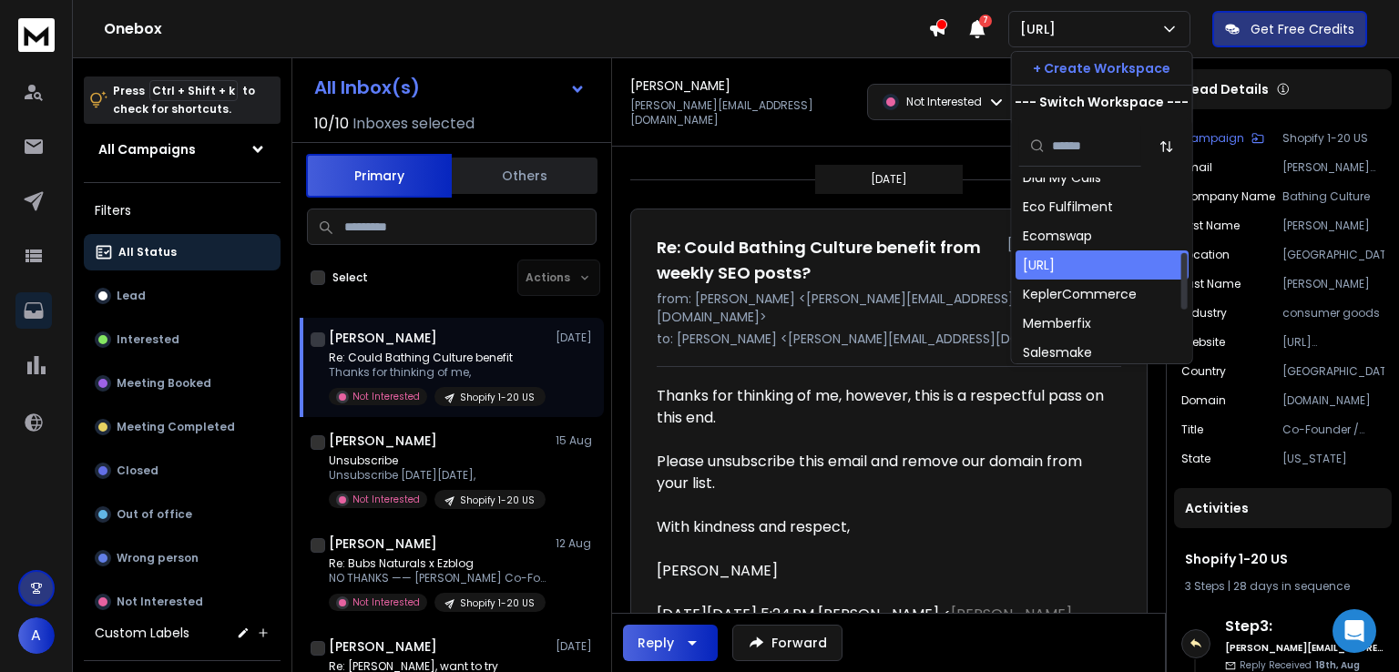
scroll to position [242, 0]
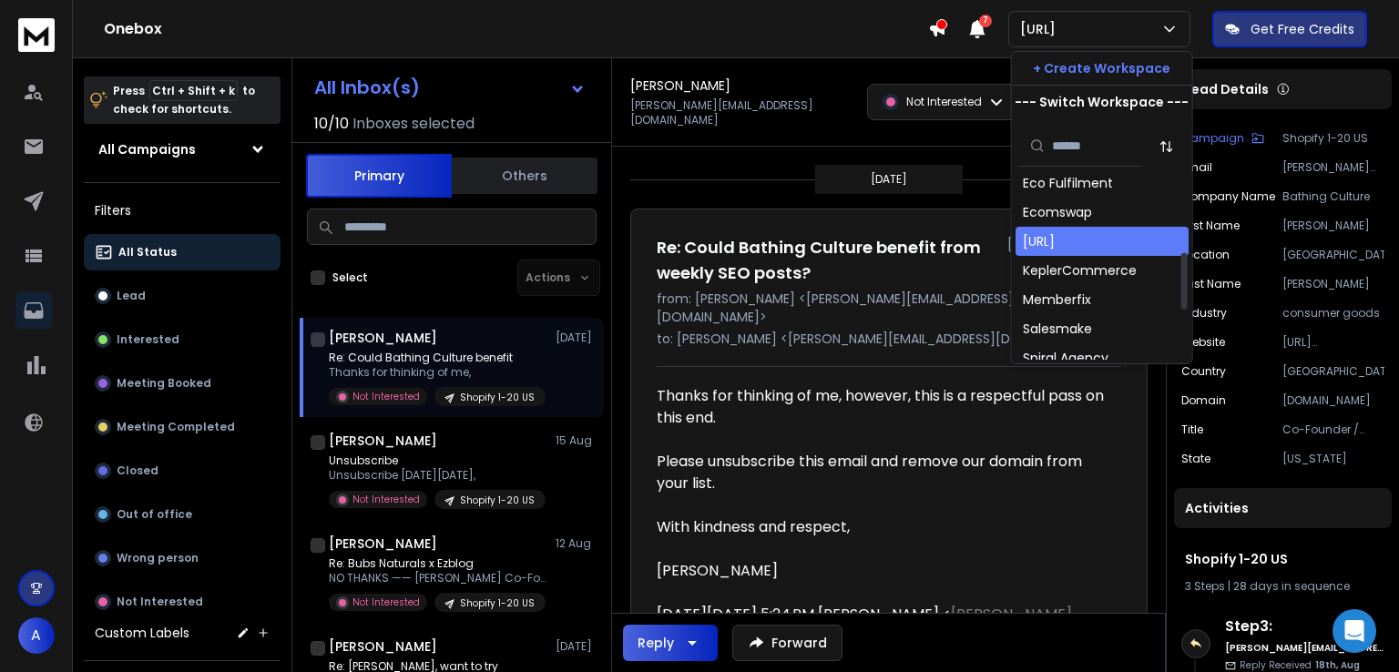
drag, startPoint x: 1181, startPoint y: 203, endPoint x: 1184, endPoint y: 278, distance: 74.7
click at [1184, 278] on div at bounding box center [1184, 281] width 6 height 56
click at [1166, 272] on div "KeplerCommerce" at bounding box center [1101, 270] width 173 height 29
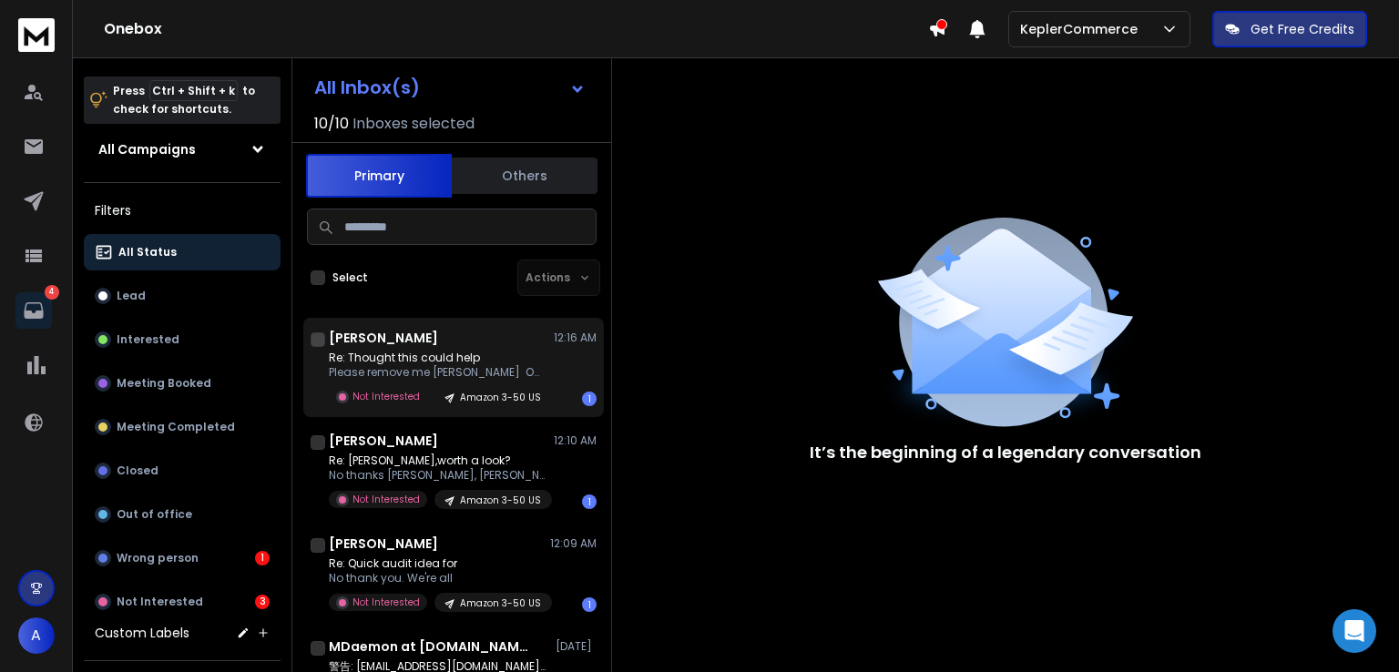
click at [548, 384] on div "Re: Thought this could help Please remove me [PERSON_NAME] Owner [PERSON_NAME] …" at bounding box center [463, 379] width 268 height 56
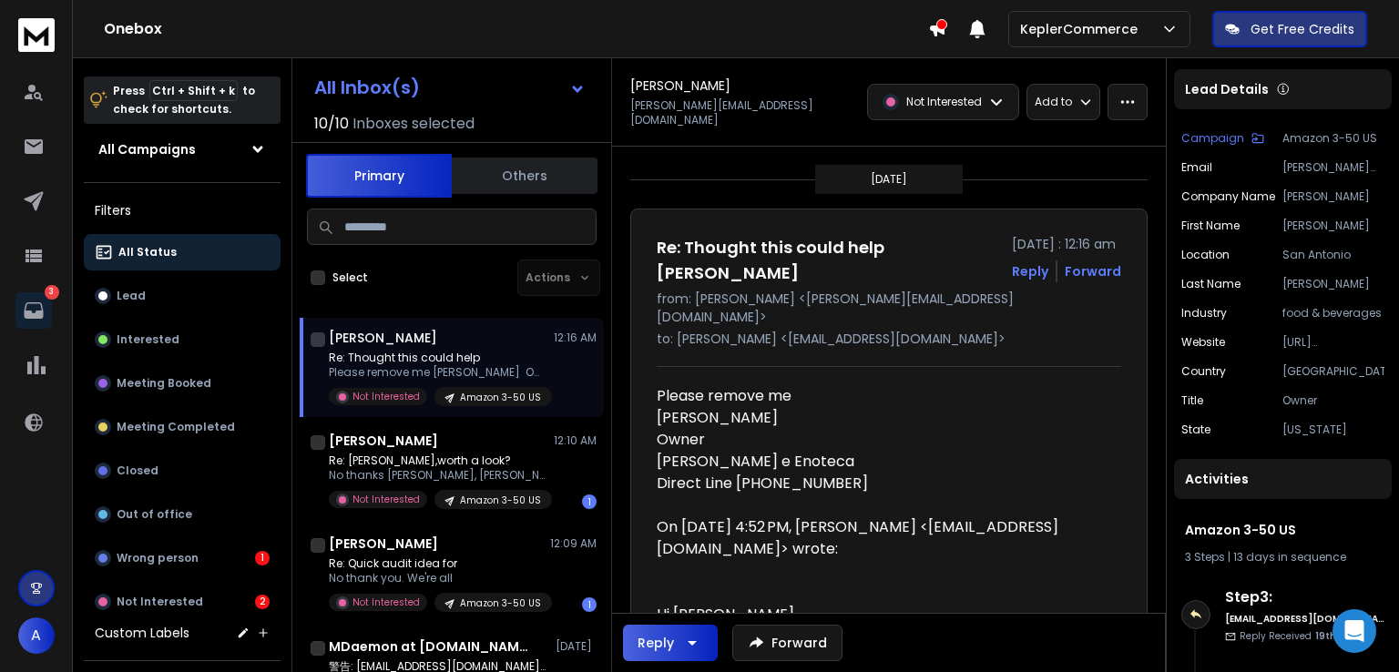
click at [1119, 94] on icon "button" at bounding box center [1127, 102] width 16 height 16
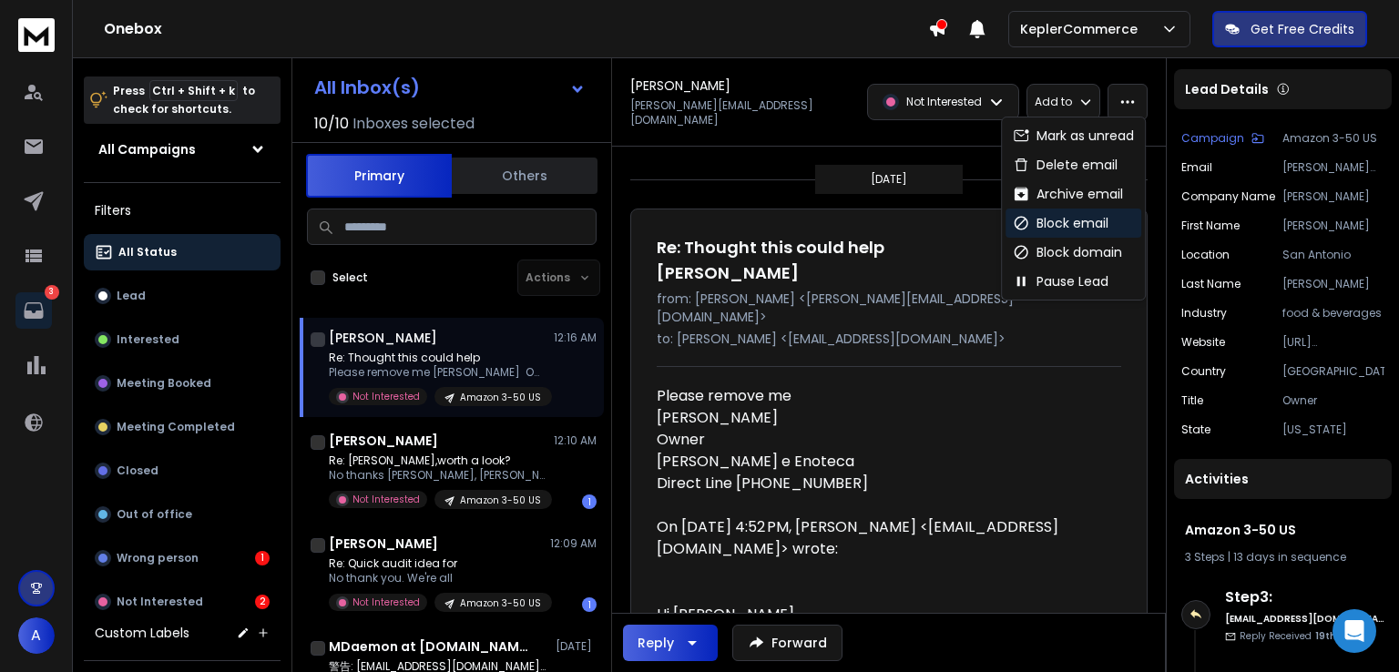
click at [1064, 222] on div "Block email" at bounding box center [1061, 223] width 96 height 18
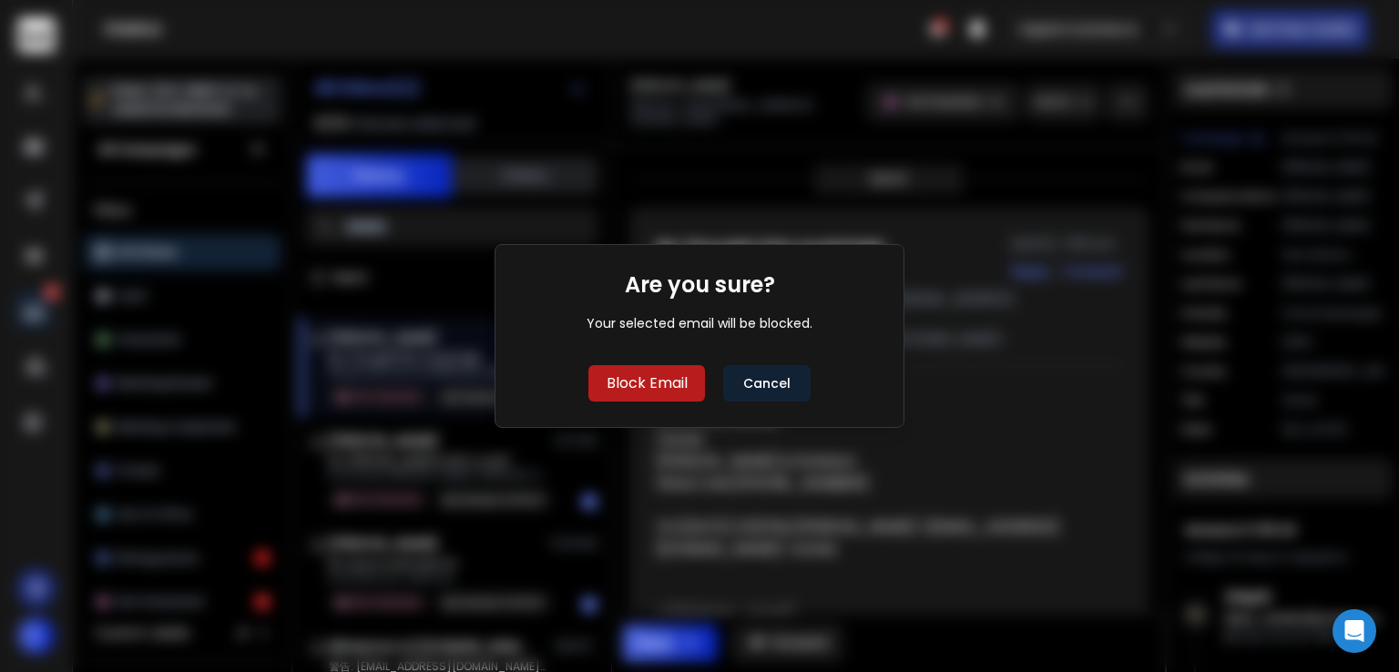
click at [643, 384] on button "Block Email" at bounding box center [646, 383] width 117 height 36
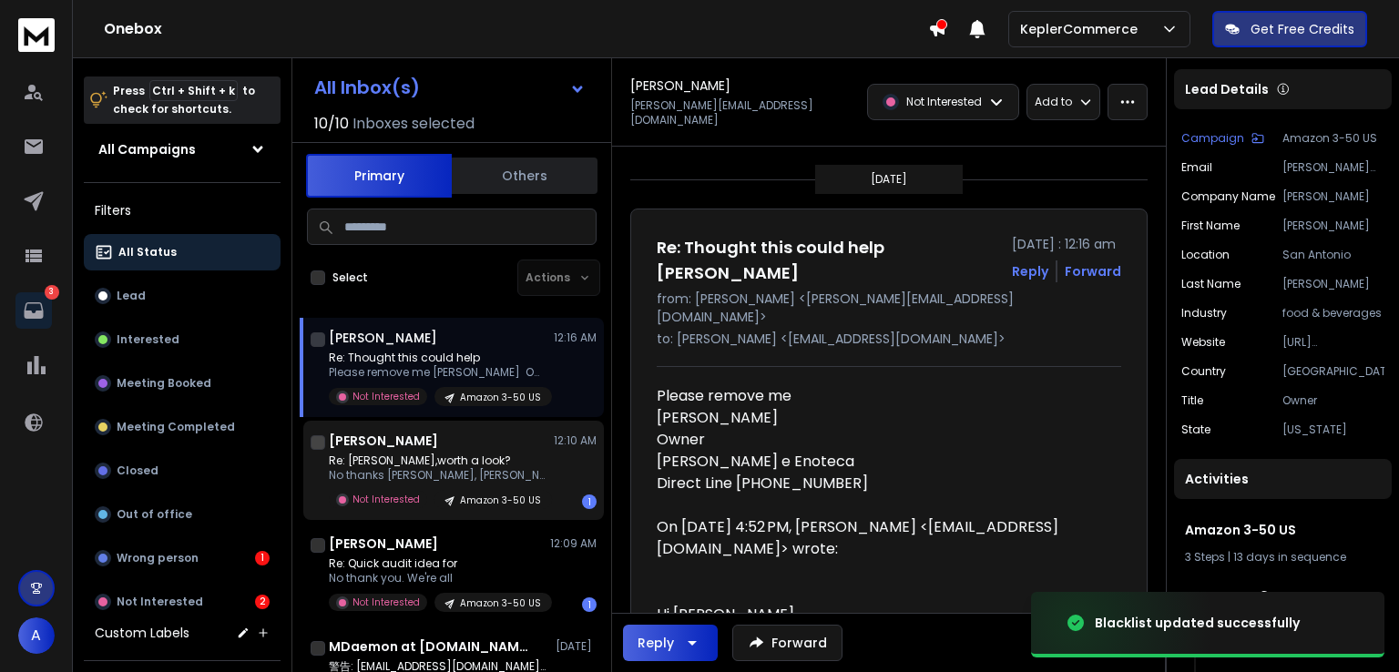
click at [467, 475] on p "No thanks Best, Chelsea On" at bounding box center [438, 475] width 219 height 15
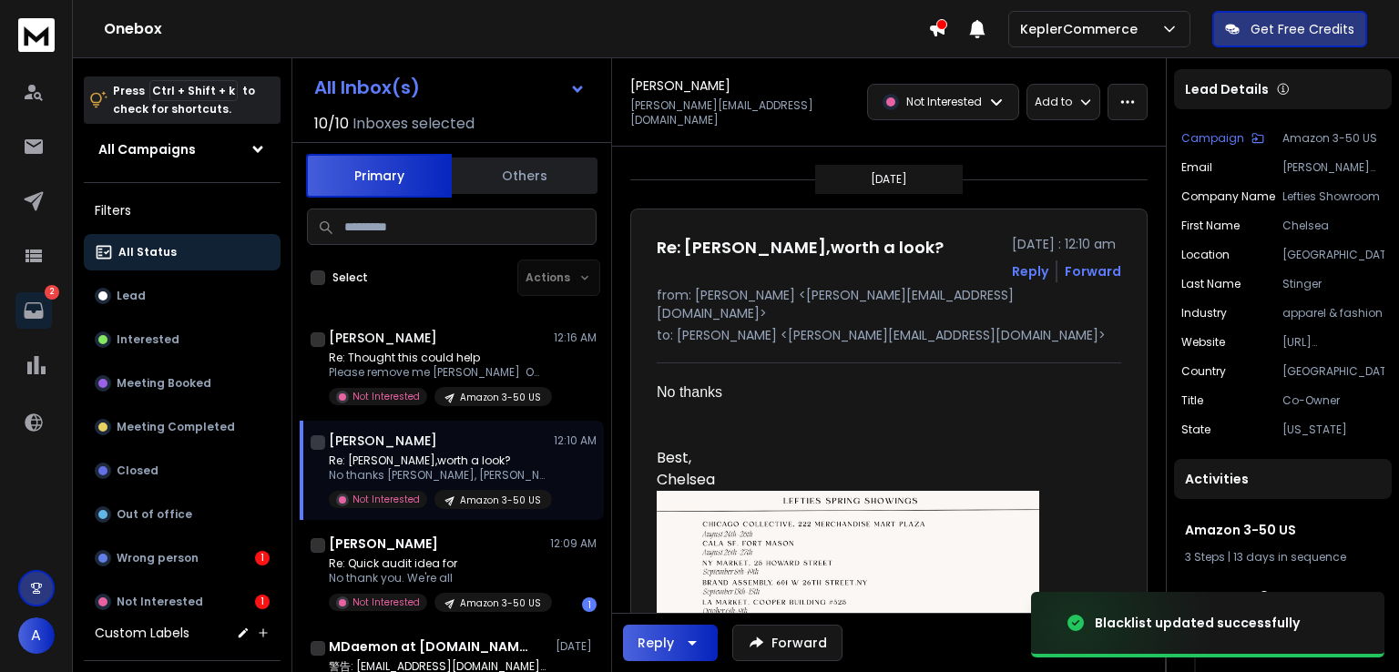
click at [1125, 98] on icon "button" at bounding box center [1127, 102] width 16 height 16
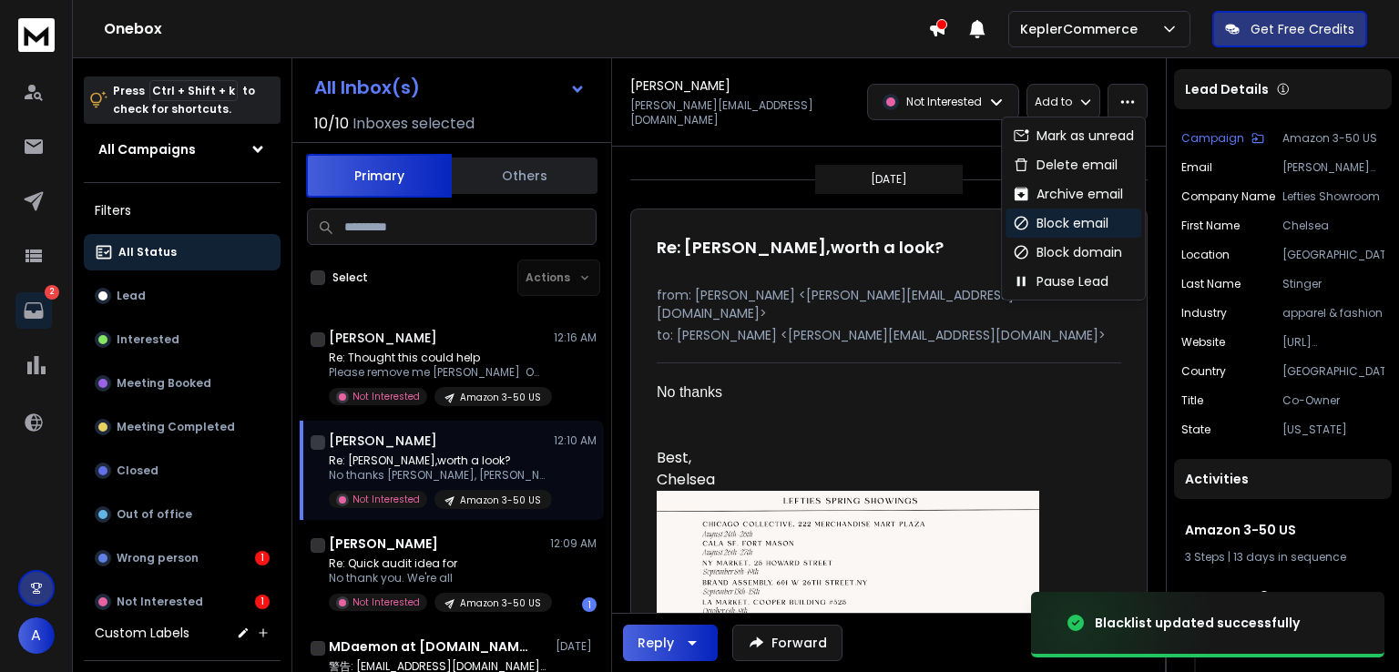
click at [1054, 222] on div "Block email" at bounding box center [1061, 223] width 96 height 18
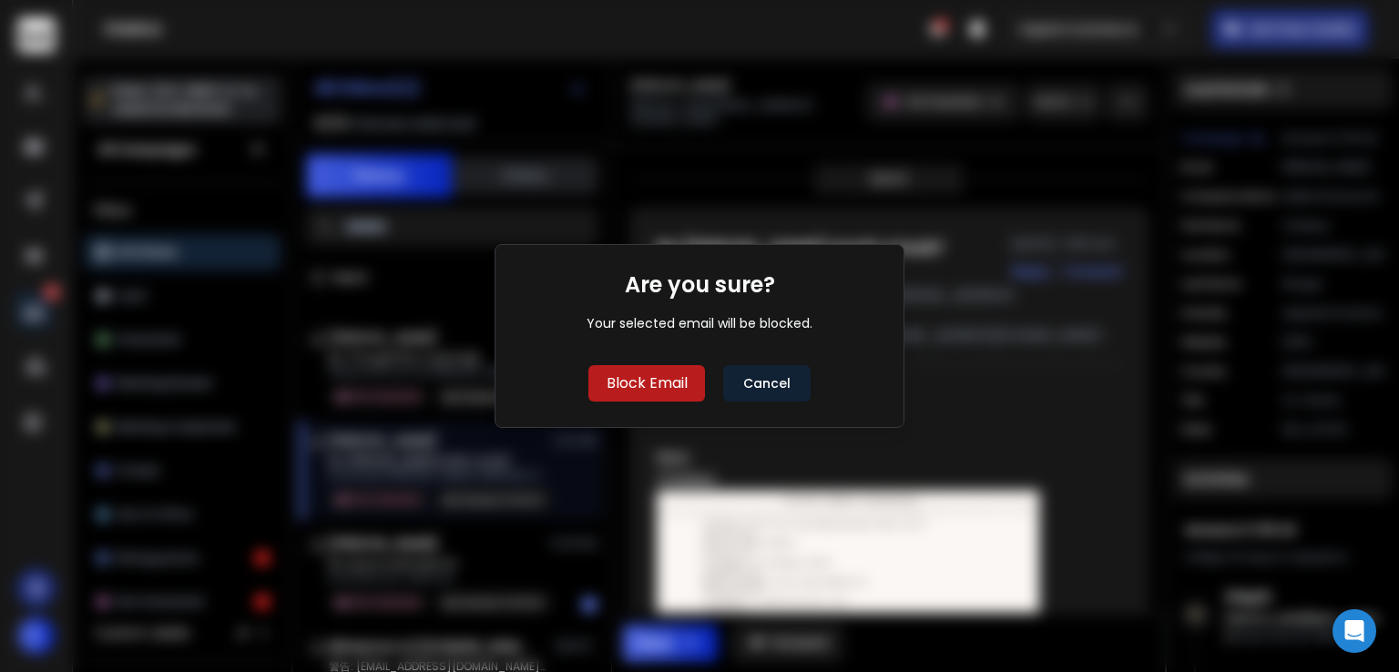
click at [681, 388] on button "Block Email" at bounding box center [646, 383] width 117 height 36
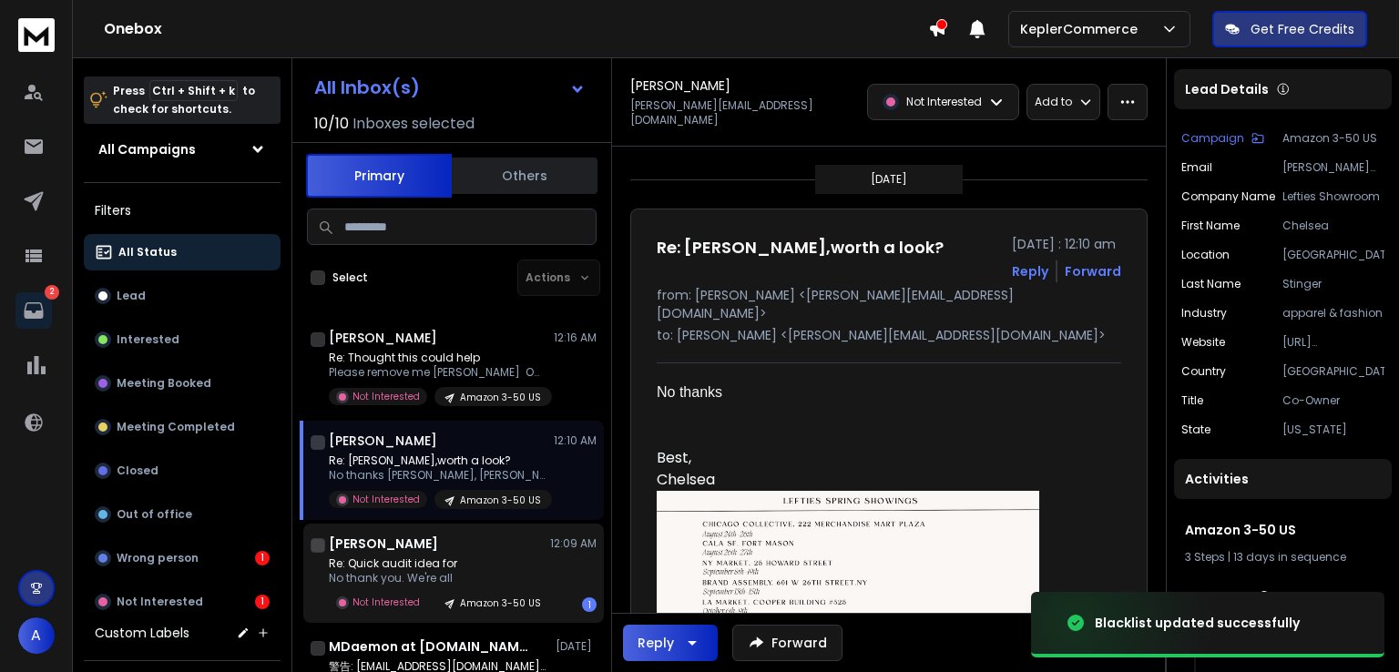
click at [560, 545] on p "12:09 AM" at bounding box center [573, 543] width 46 height 15
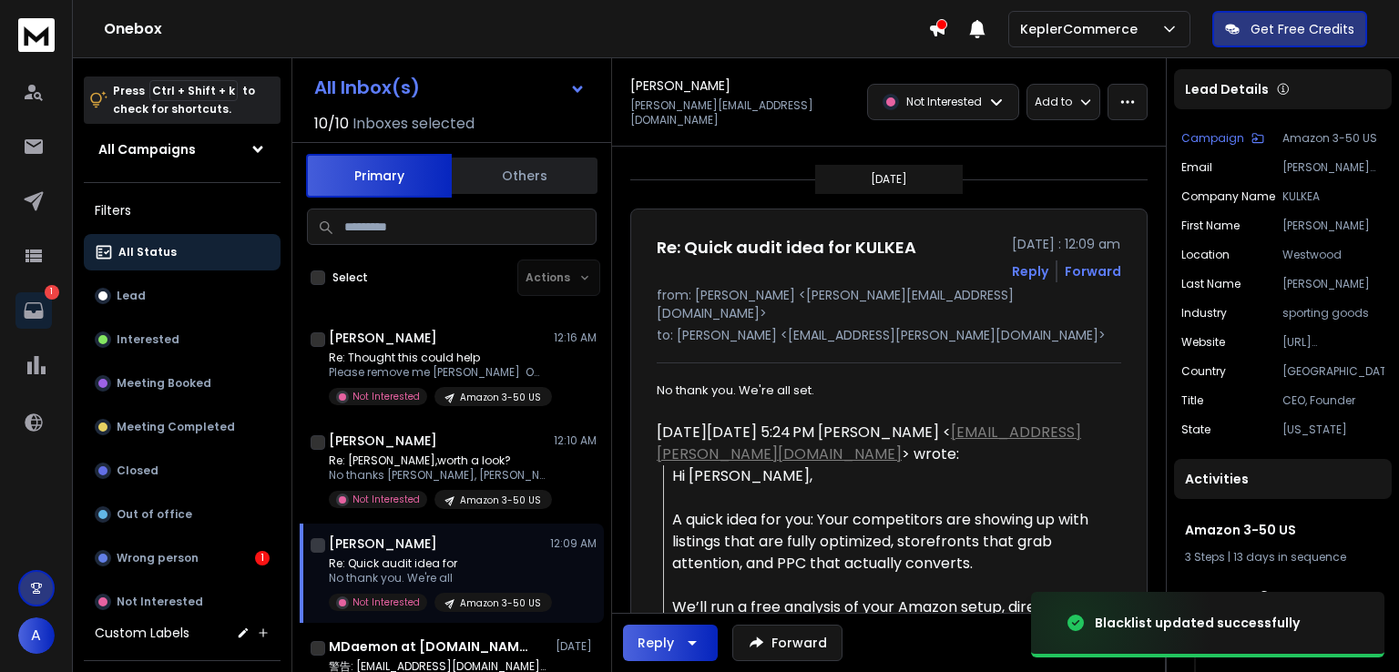
click at [1117, 110] on button "button" at bounding box center [1127, 102] width 40 height 36
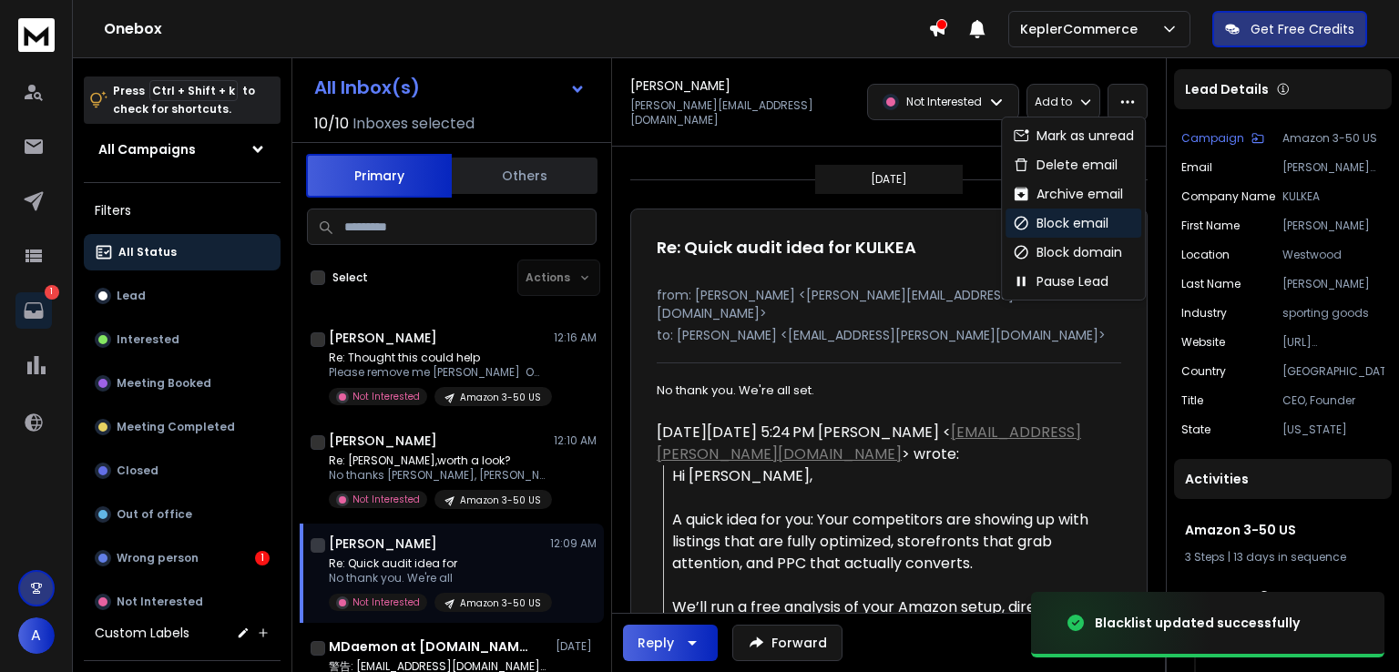
click at [1072, 228] on div "Block email" at bounding box center [1061, 223] width 96 height 18
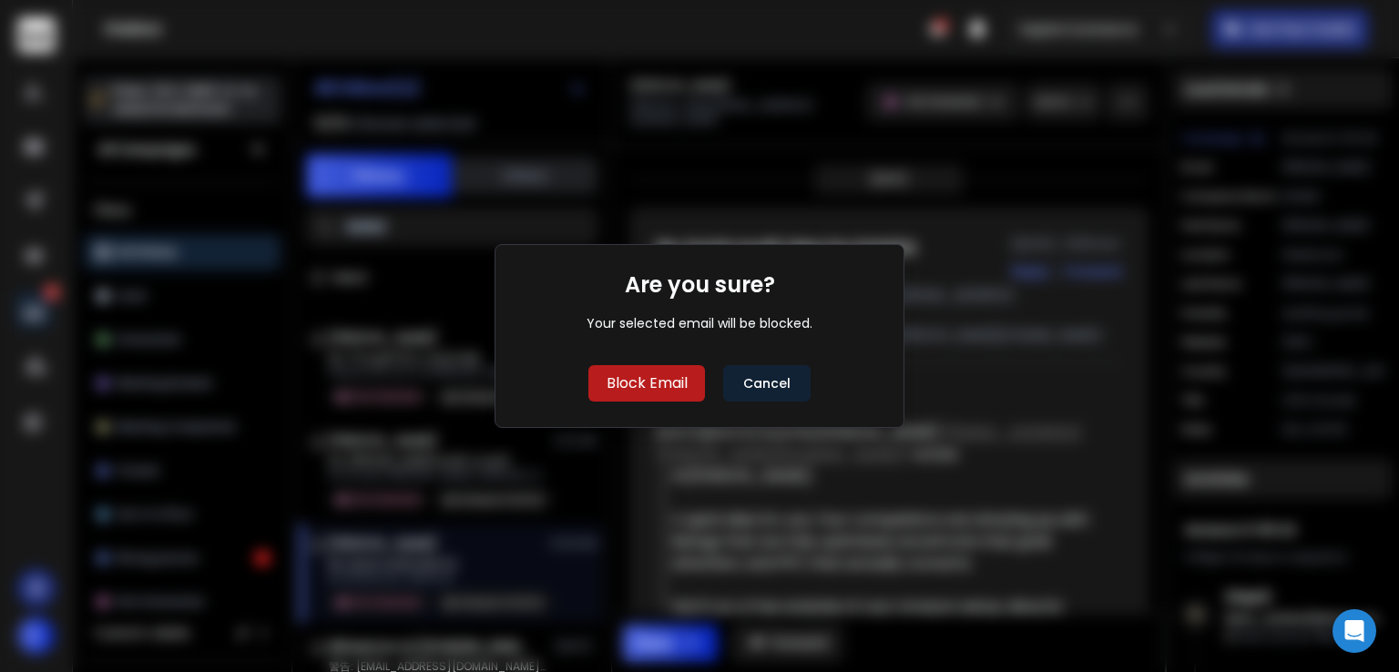
click at [637, 378] on button "Block Email" at bounding box center [646, 383] width 117 height 36
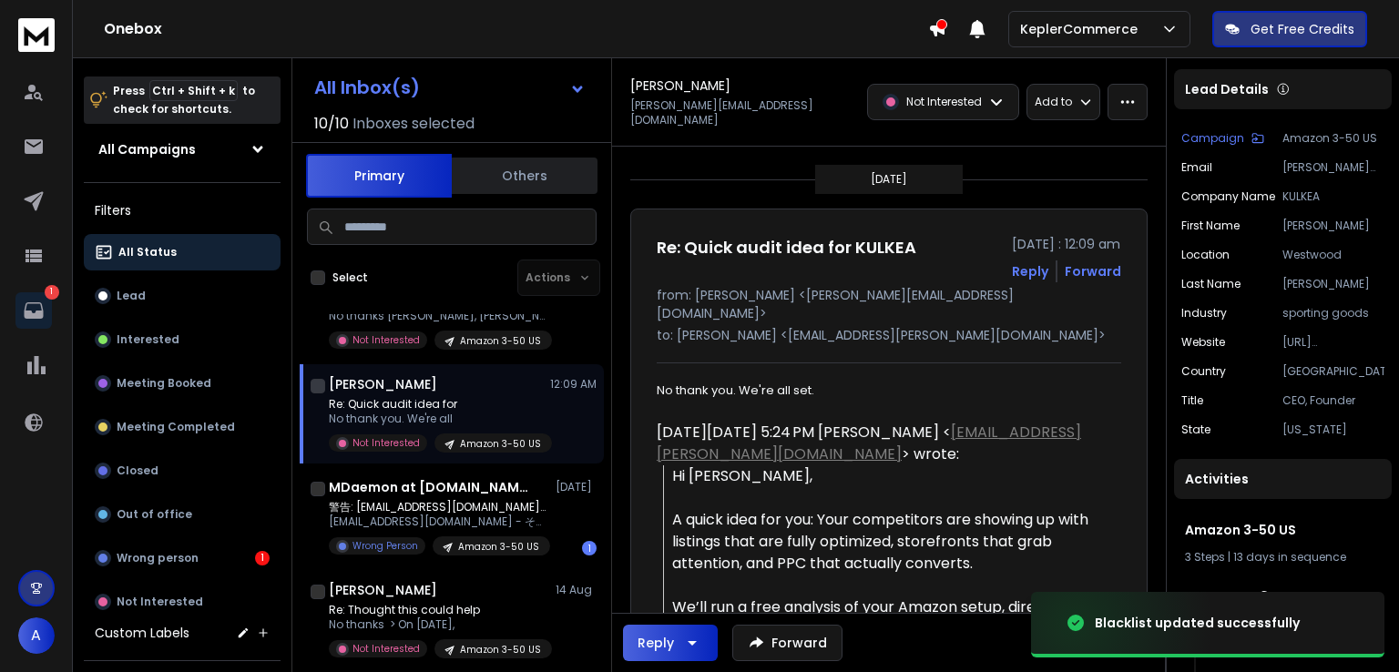
scroll to position [260, 0]
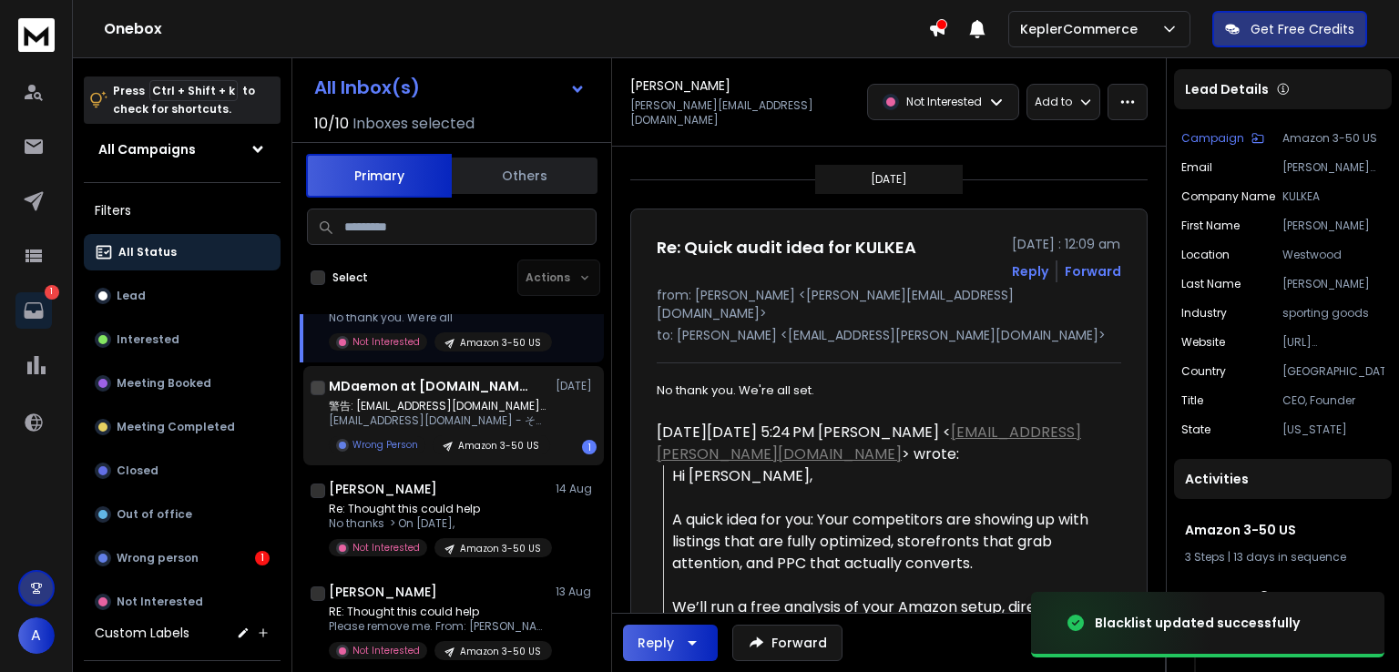
click at [578, 402] on div "警告: omami@npusainc.com - User Unknown omami@npusainc.com - そのユーザーは存在しません。 Wrong…" at bounding box center [463, 427] width 268 height 56
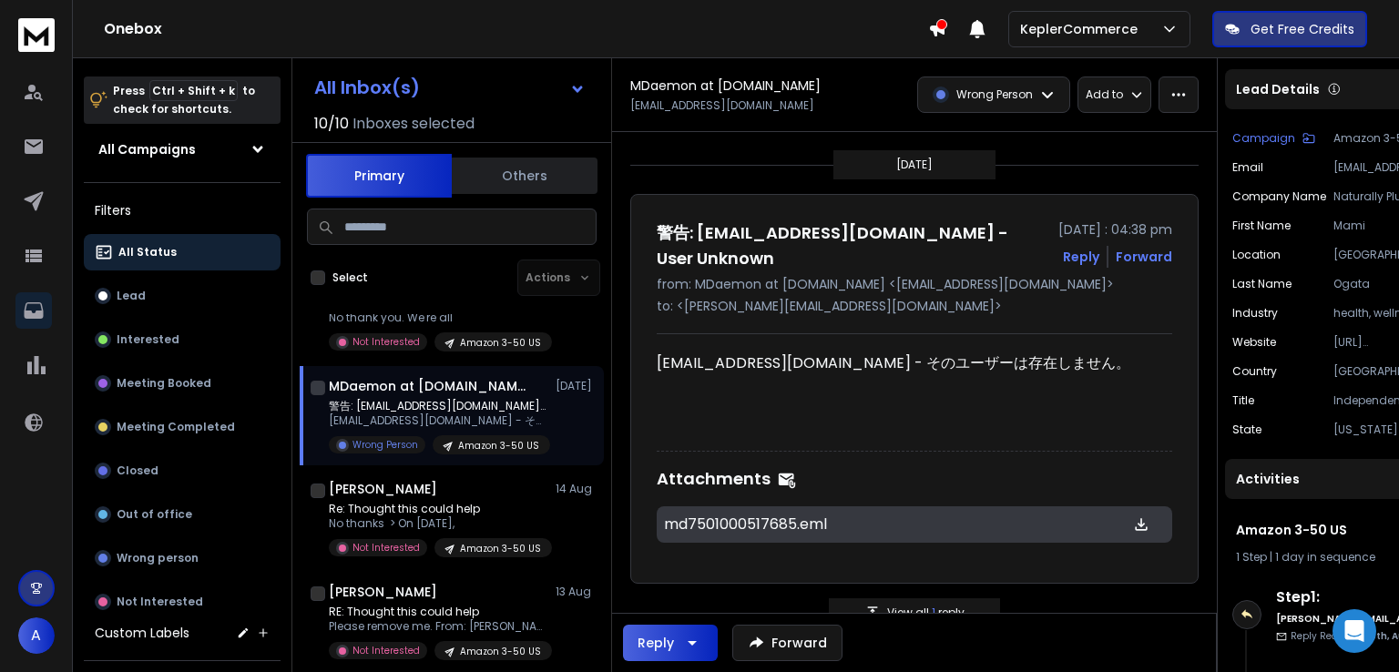
click at [1186, 87] on icon "button" at bounding box center [1178, 95] width 16 height 16
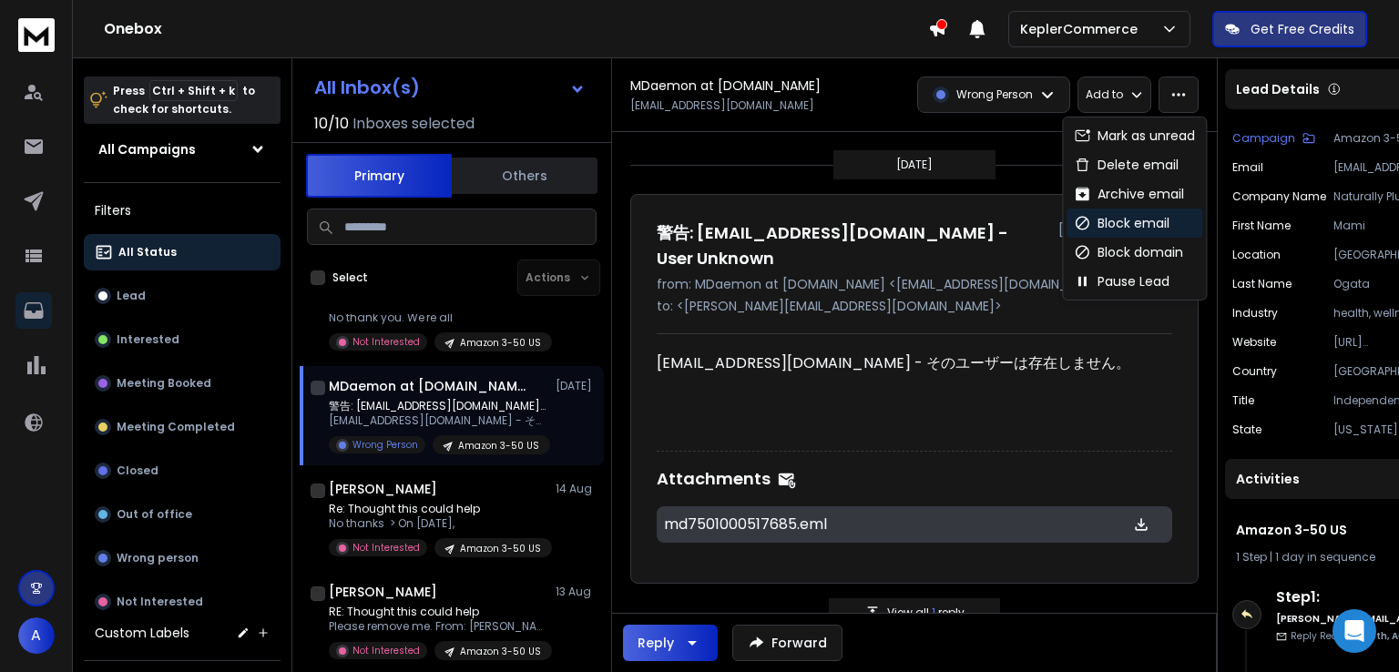
click at [1108, 225] on div "Block email" at bounding box center [1122, 223] width 96 height 18
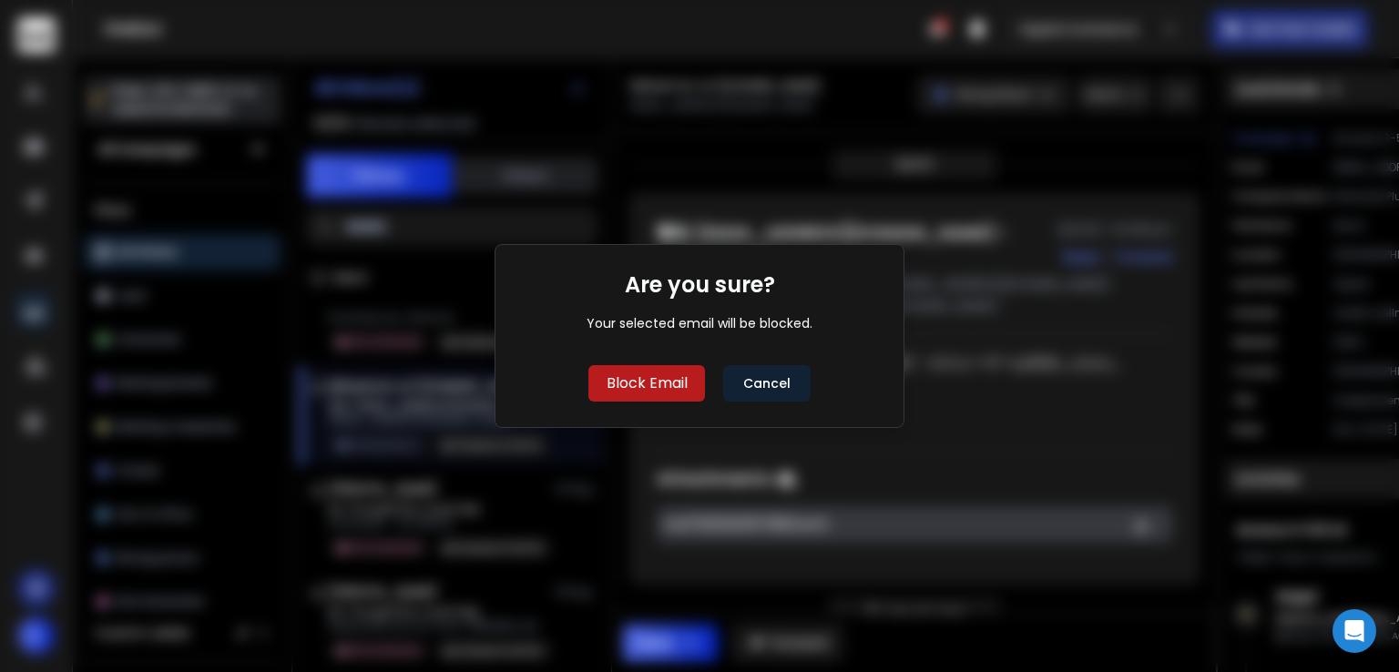
click at [652, 376] on button "Block Email" at bounding box center [646, 383] width 117 height 36
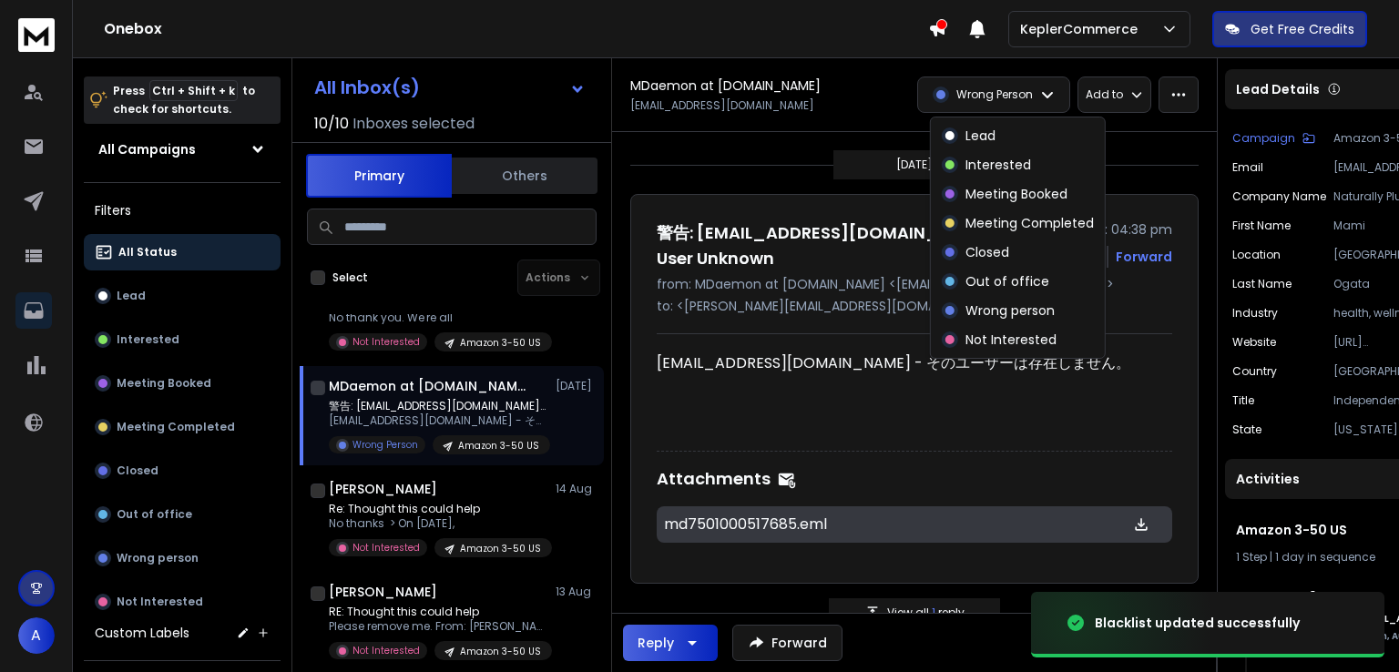
click at [1028, 90] on p "Wrong Person" at bounding box center [994, 94] width 76 height 15
click at [1012, 331] on p "Not Interested" at bounding box center [1010, 340] width 91 height 18
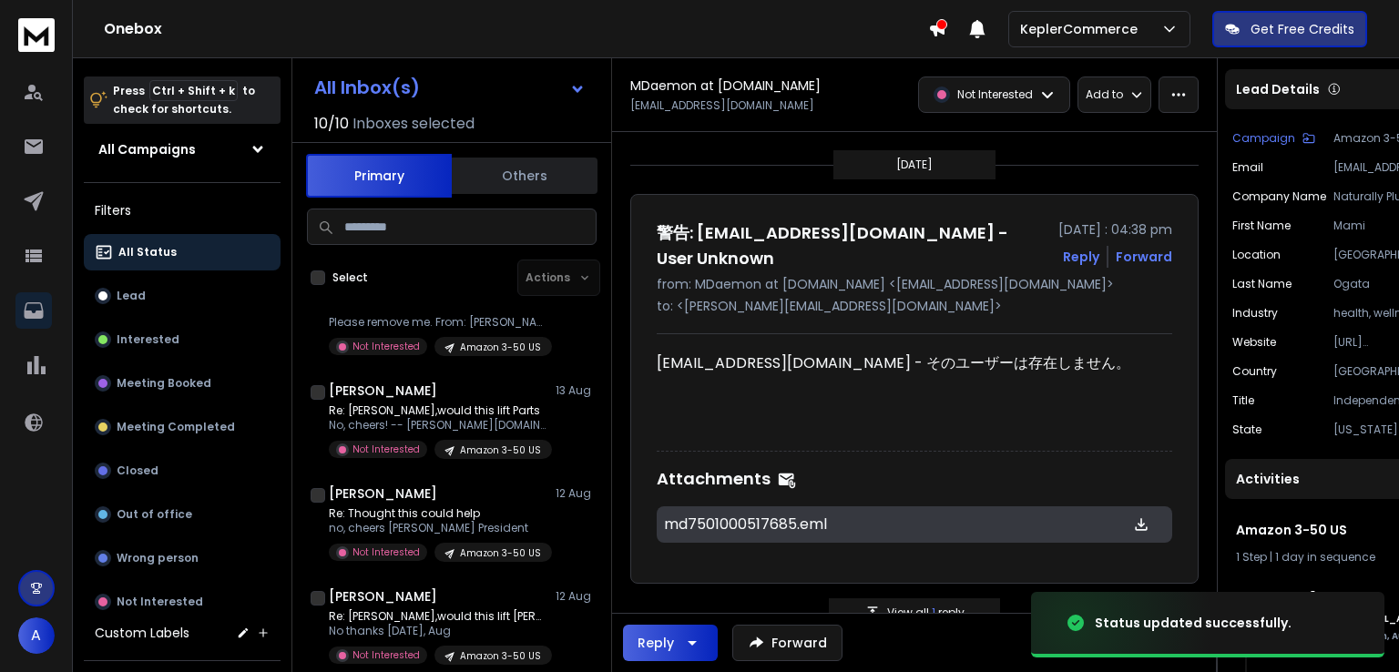
scroll to position [0, 0]
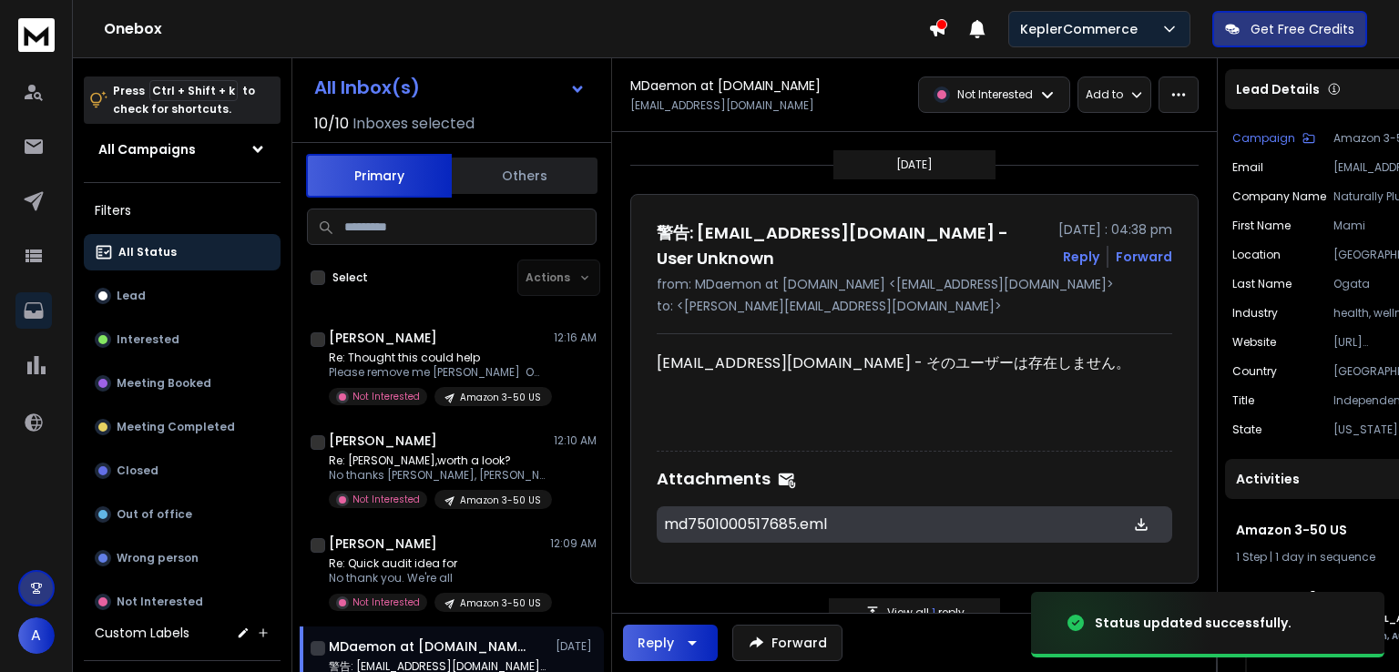
click at [1079, 29] on p "KeplerCommerce" at bounding box center [1082, 29] width 125 height 18
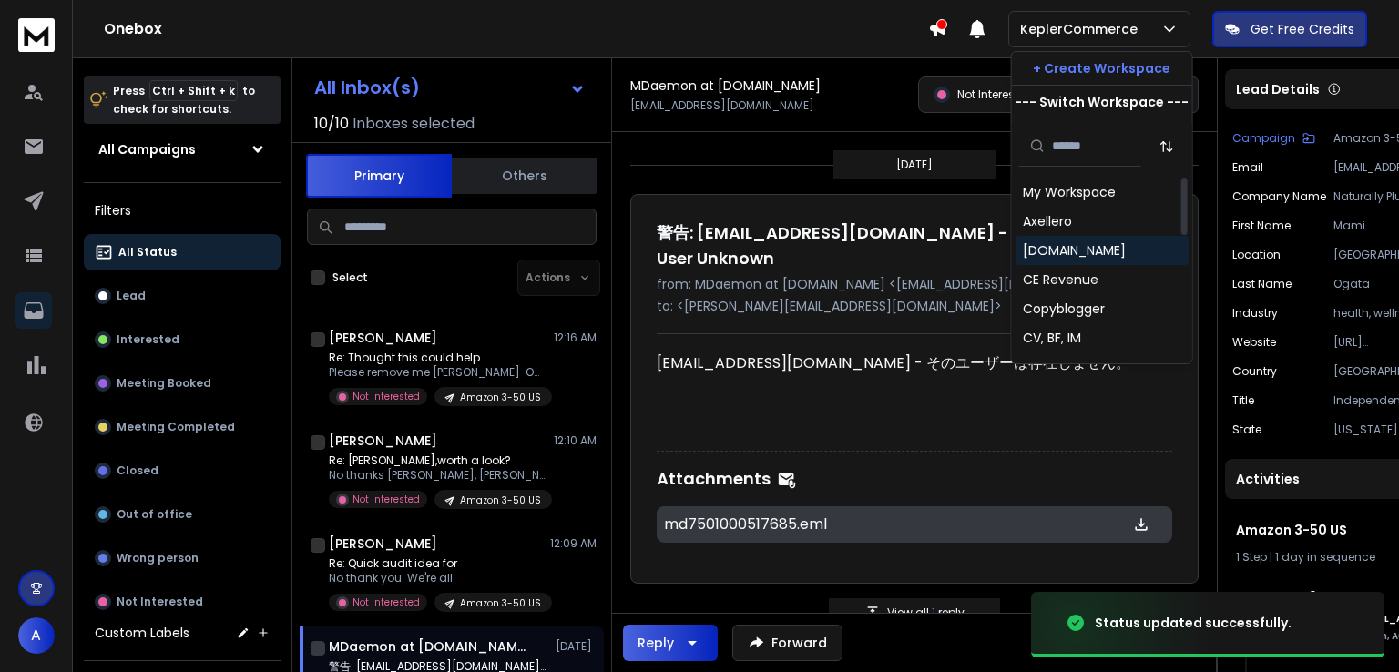
scroll to position [401, 0]
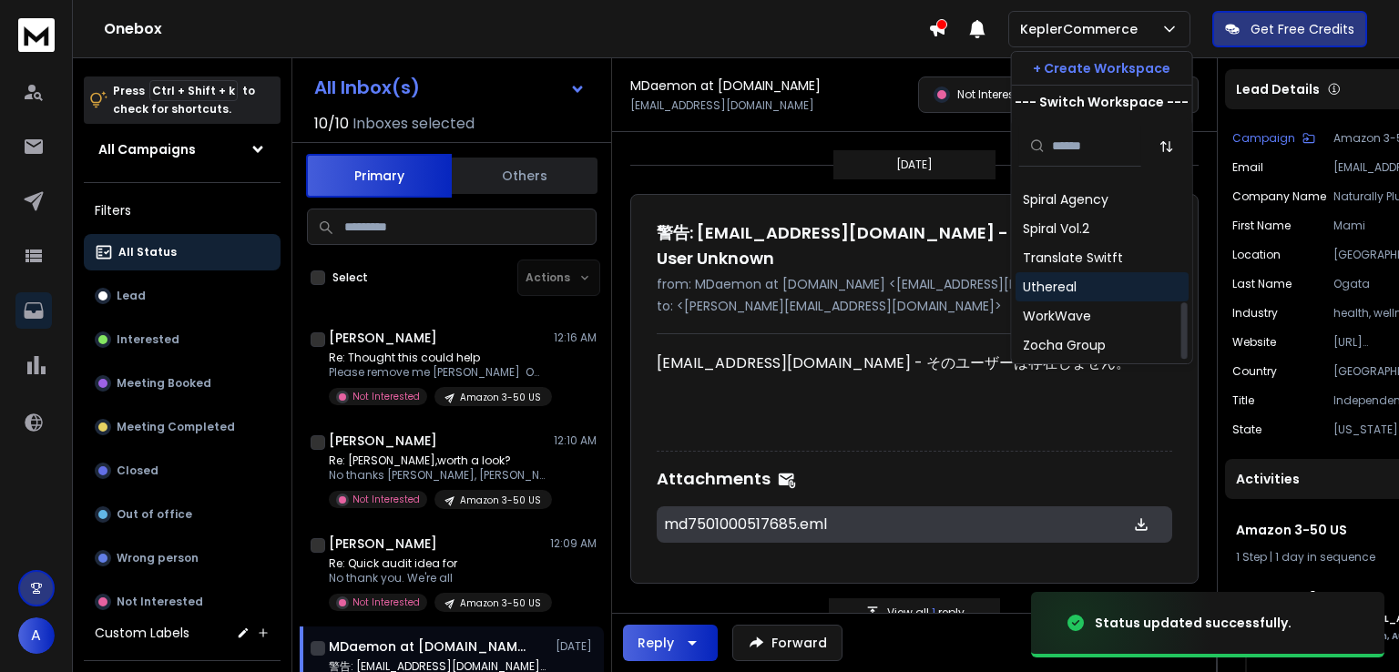
click at [1125, 279] on div "Uthereal" at bounding box center [1101, 286] width 173 height 29
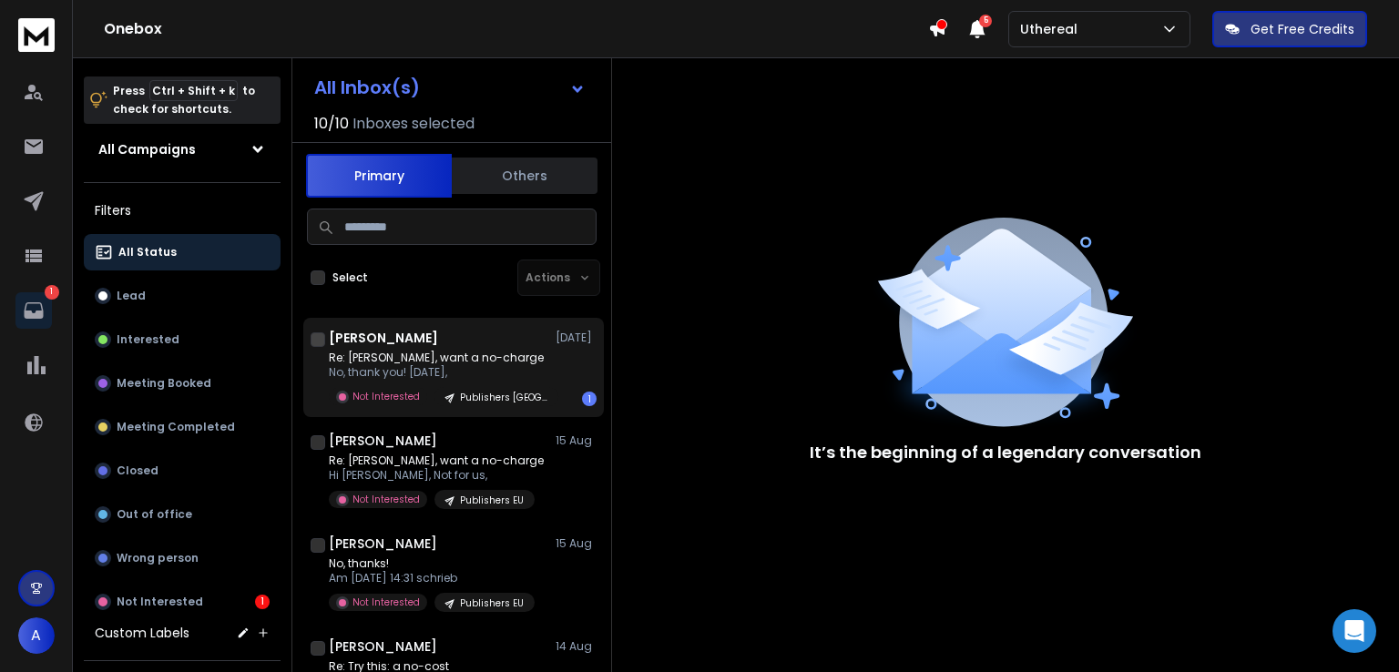
click at [487, 347] on div "[PERSON_NAME] [DATE] Re: [PERSON_NAME], want a no-charge No, thank you! [DATE],…" at bounding box center [463, 367] width 268 height 77
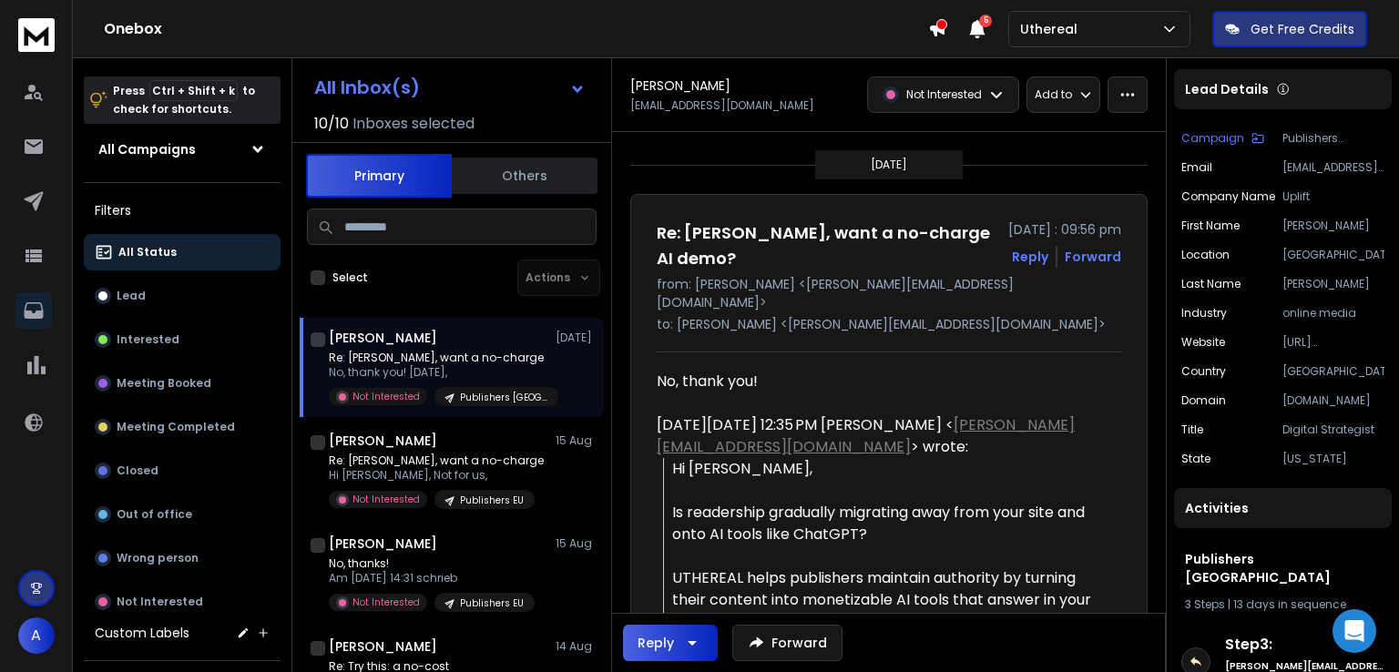
click at [1135, 82] on button "button" at bounding box center [1127, 94] width 40 height 36
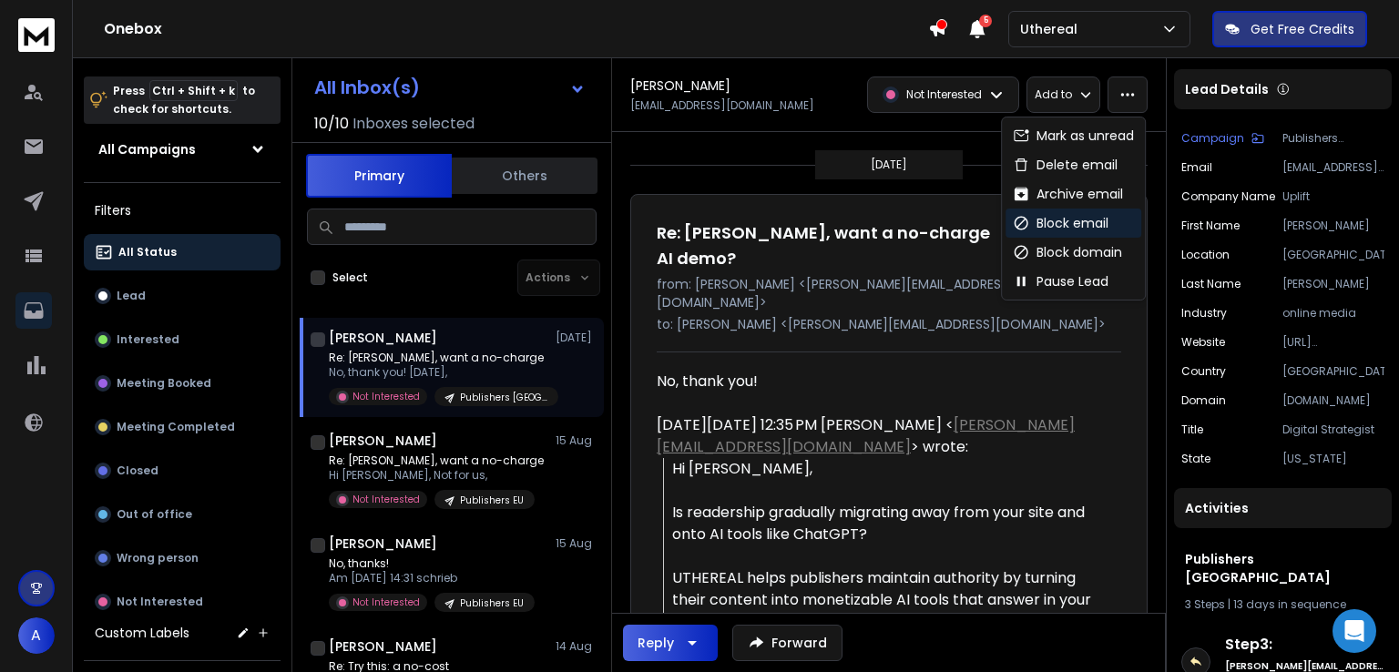
click at [1113, 224] on div "Block email" at bounding box center [1073, 223] width 136 height 29
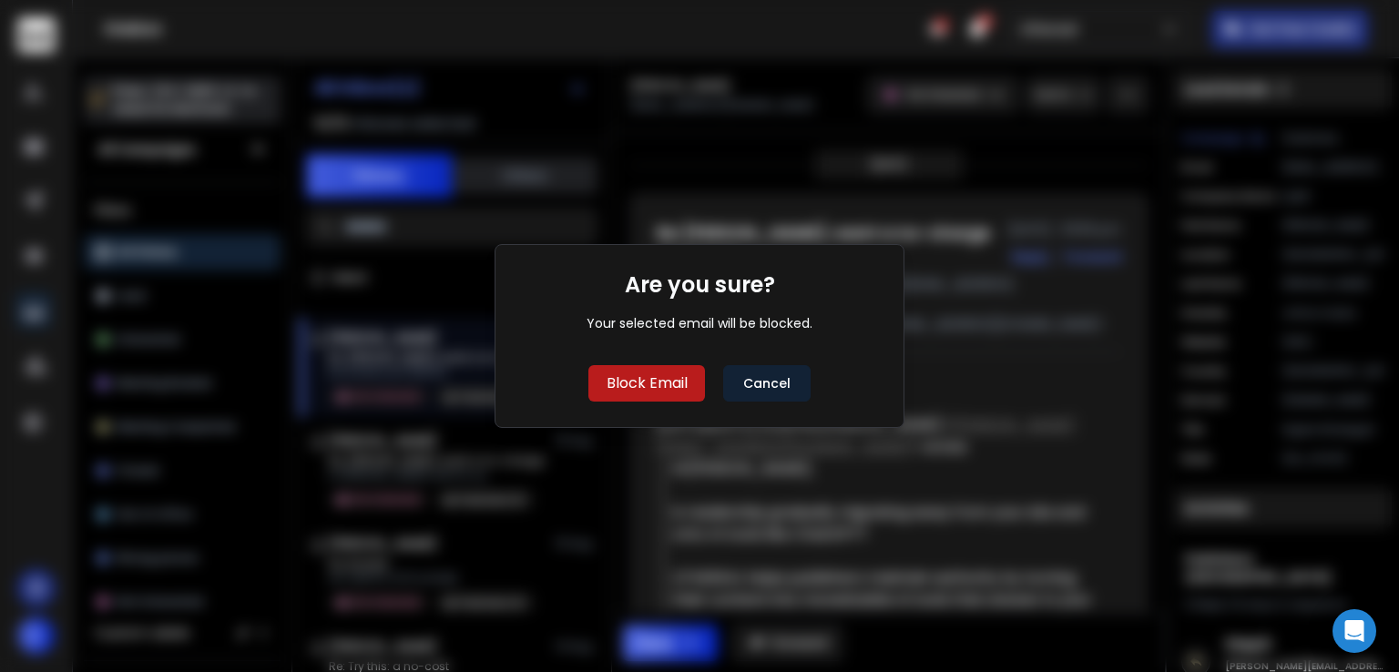
click at [678, 369] on button "Block Email" at bounding box center [646, 383] width 117 height 36
